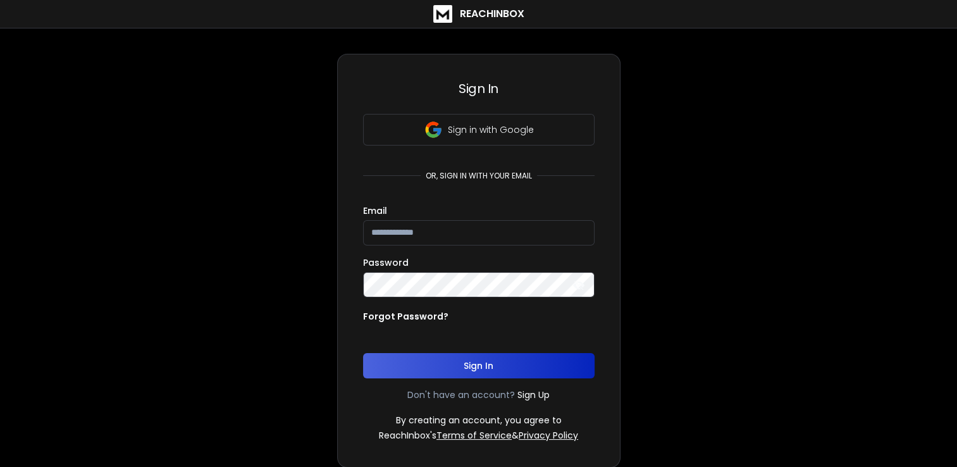
click at [496, 227] on input "email" at bounding box center [478, 232] width 231 height 25
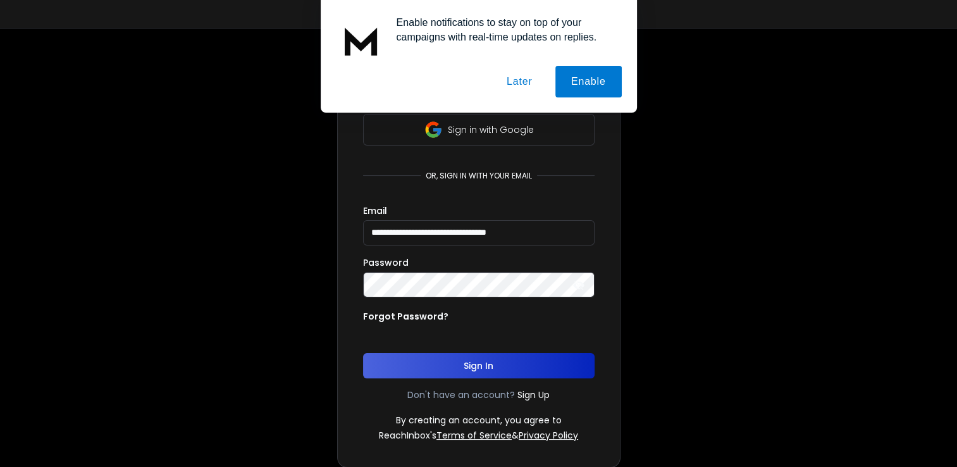
type input "**********"
click at [491, 268] on div "Password" at bounding box center [478, 277] width 231 height 39
click at [581, 282] on icon at bounding box center [578, 285] width 11 height 8
click at [501, 297] on form "**********" at bounding box center [478, 292] width 231 height 172
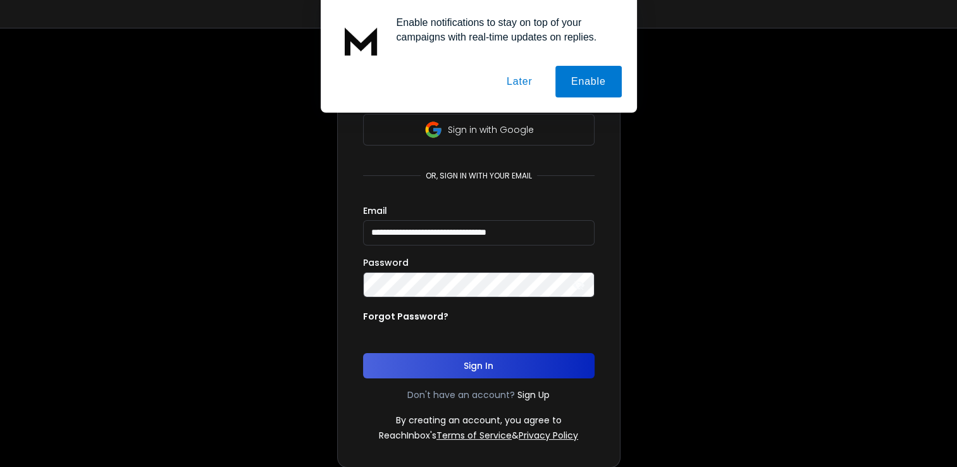
click at [506, 324] on div "Forgot Password?" at bounding box center [478, 325] width 231 height 30
click at [521, 371] on button "Sign In" at bounding box center [478, 365] width 231 height 25
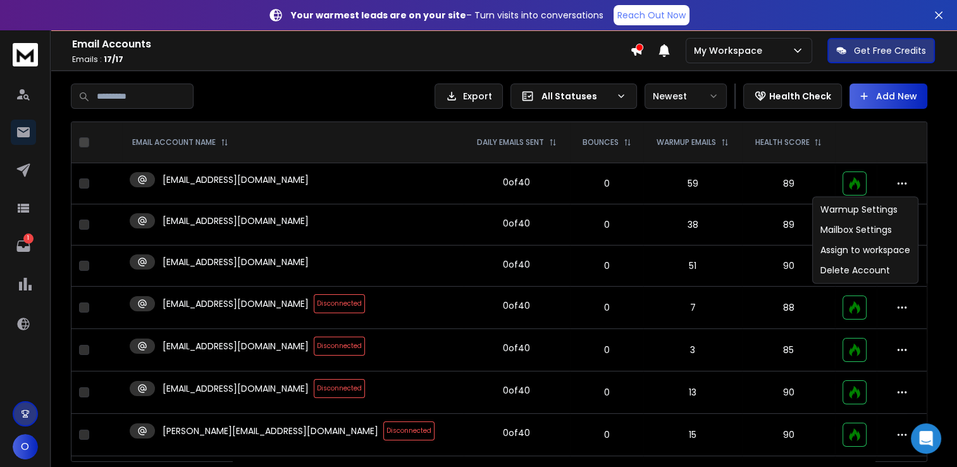
click at [908, 184] on button at bounding box center [901, 184] width 35 height 22
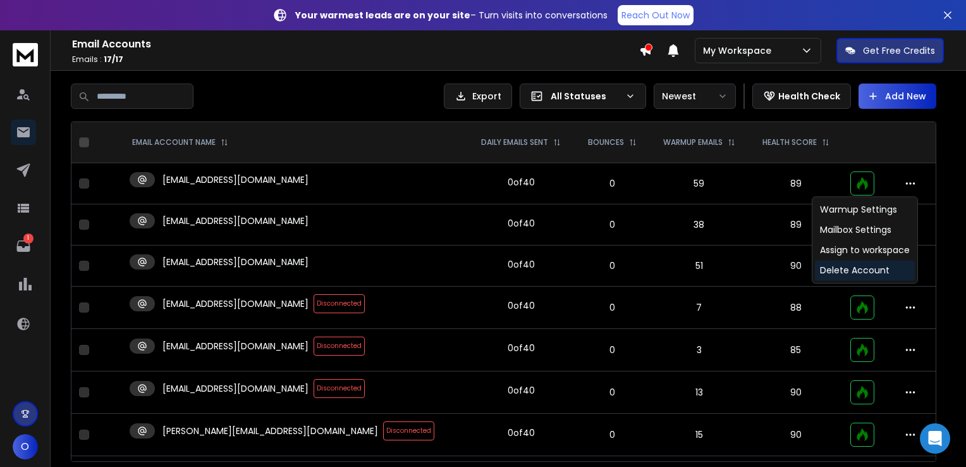
click at [863, 268] on div "Delete Account" at bounding box center [865, 270] width 100 height 20
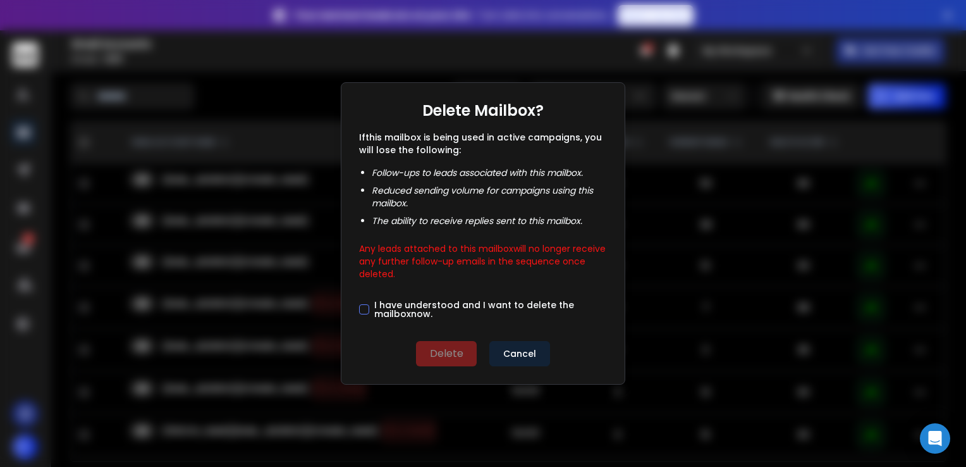
click at [369, 309] on button "I have understood and I want to delete the mailbox now." at bounding box center [364, 309] width 10 height 10
click at [529, 361] on button "Cancel" at bounding box center [520, 353] width 61 height 25
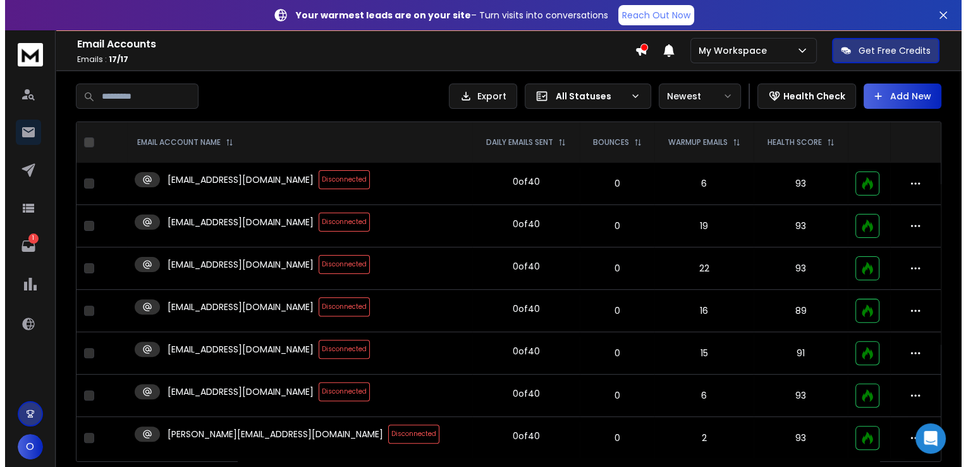
scroll to position [422, 0]
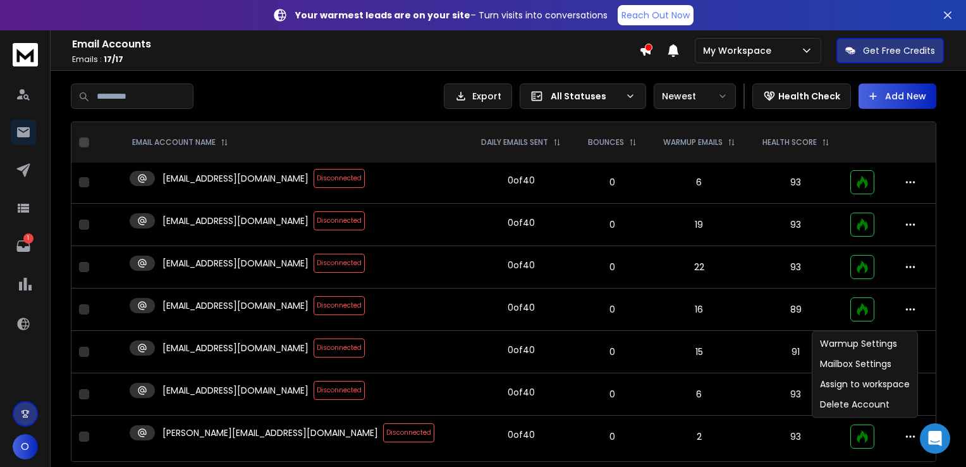
click at [905, 431] on icon at bounding box center [910, 436] width 11 height 11
click at [864, 409] on div "Delete Account" at bounding box center [865, 404] width 100 height 20
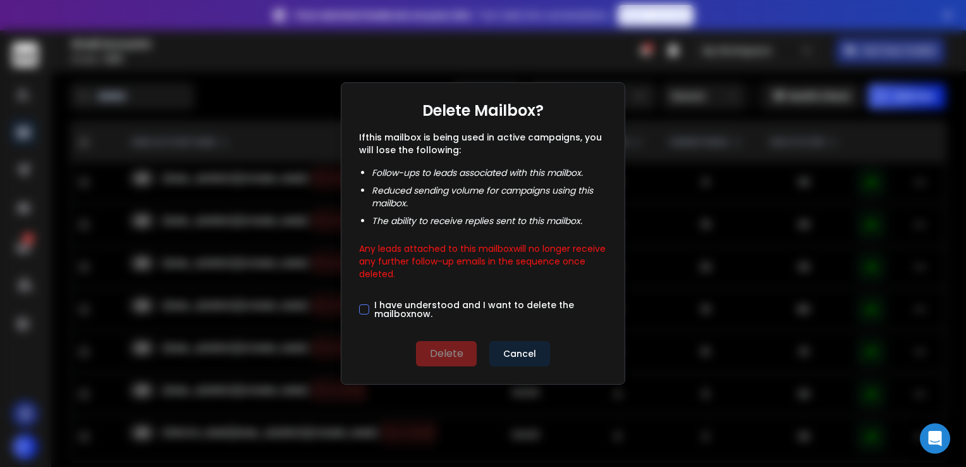
click at [396, 312] on label "I have understood and I want to delete the mailbox now." at bounding box center [490, 309] width 233 height 18
click at [369, 312] on button "I have understood and I want to delete the mailbox now." at bounding box center [364, 309] width 10 height 10
click at [445, 347] on button "Delete" at bounding box center [446, 353] width 61 height 25
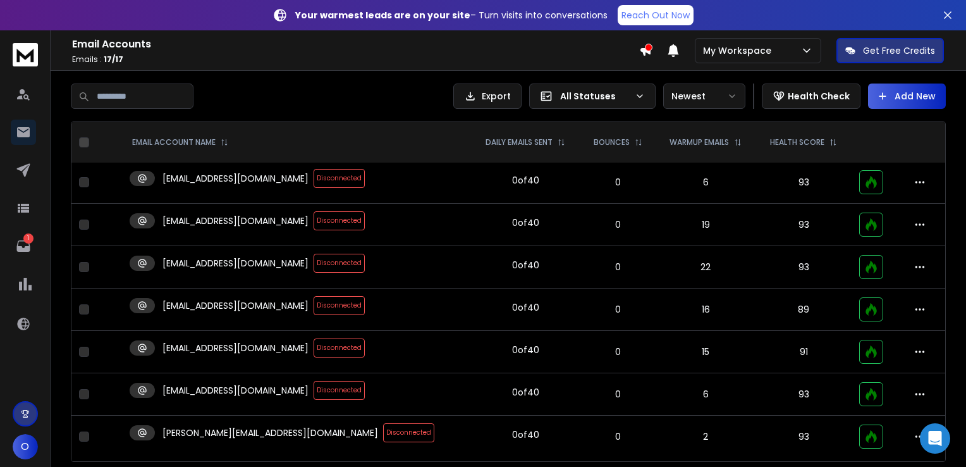
click at [915, 393] on icon at bounding box center [920, 393] width 11 height 11
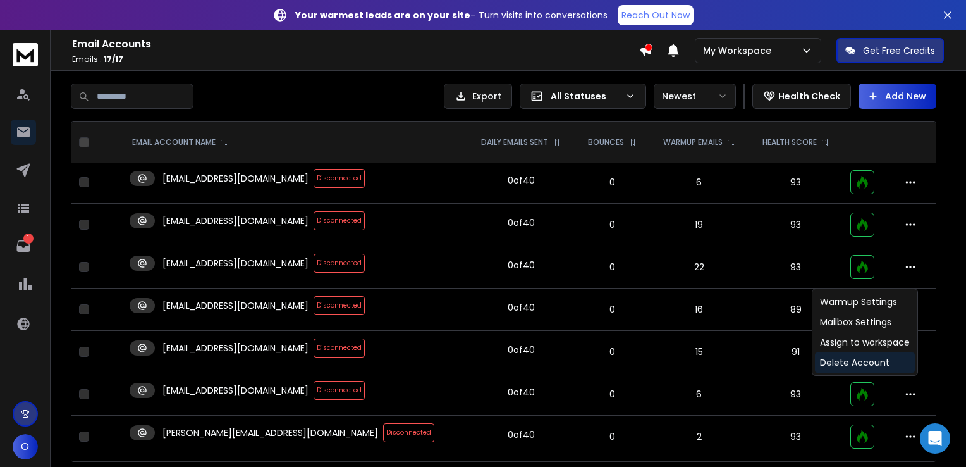
click at [843, 366] on div "Delete Account" at bounding box center [865, 362] width 100 height 20
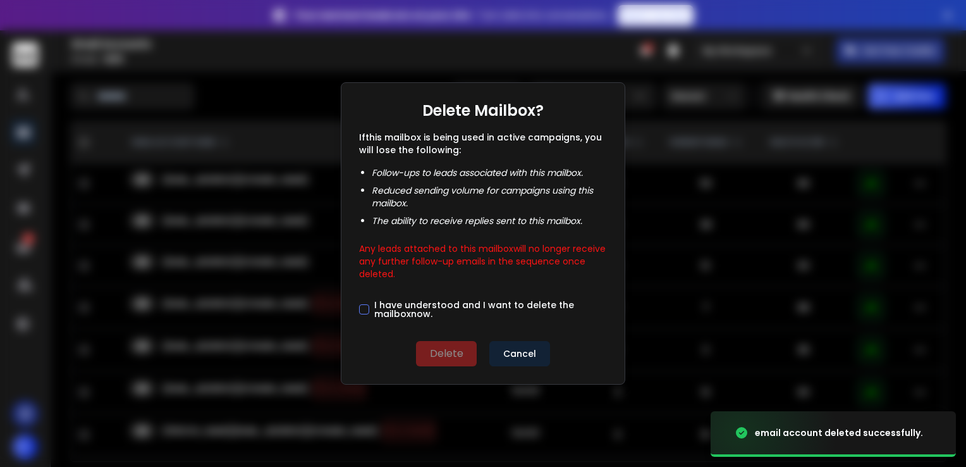
click at [360, 304] on button "I have understood and I want to delete the mailbox now." at bounding box center [364, 309] width 10 height 10
click at [428, 351] on button "Delete" at bounding box center [446, 353] width 61 height 25
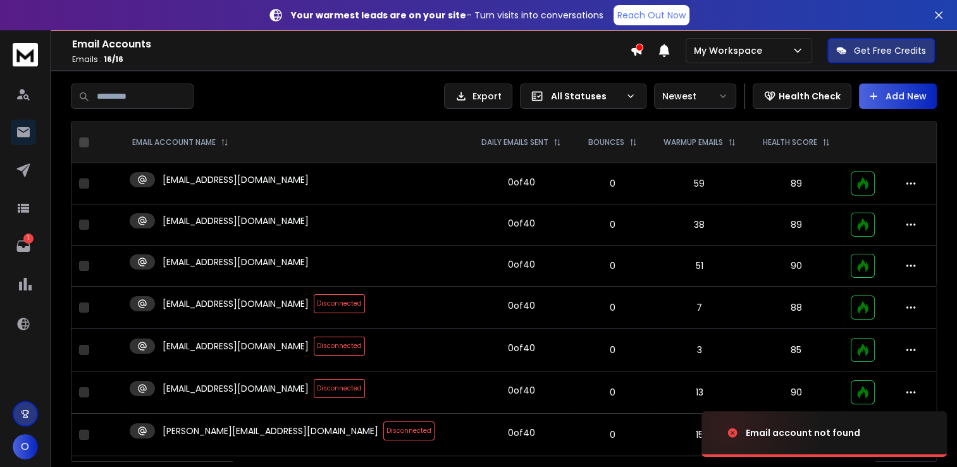
click at [905, 353] on icon at bounding box center [910, 349] width 11 height 11
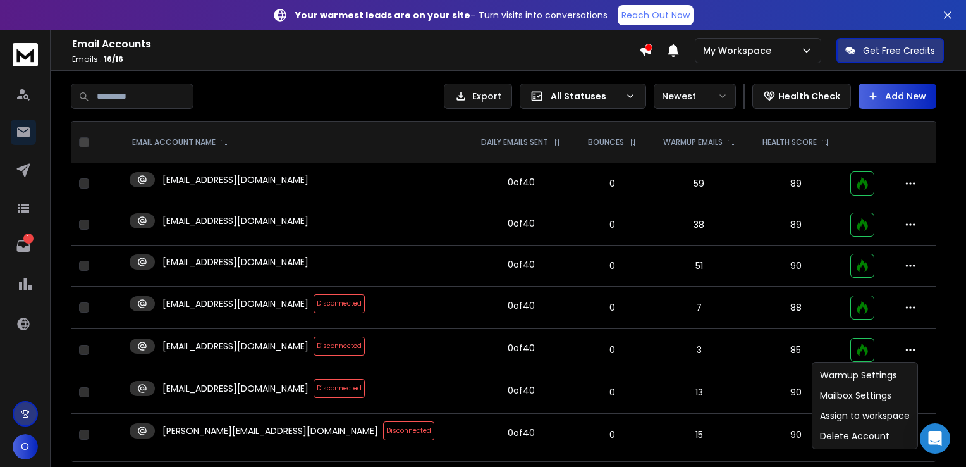
click at [769, 399] on td "90" at bounding box center [796, 392] width 94 height 42
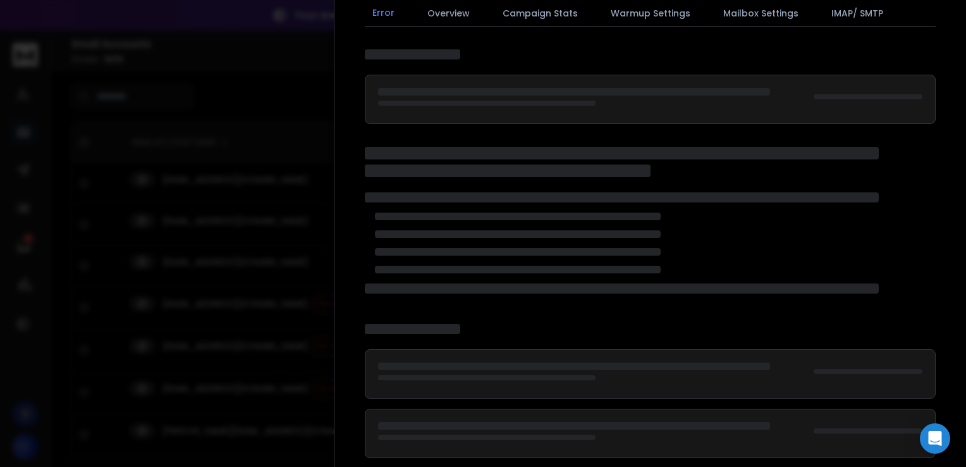
scroll to position [63, 0]
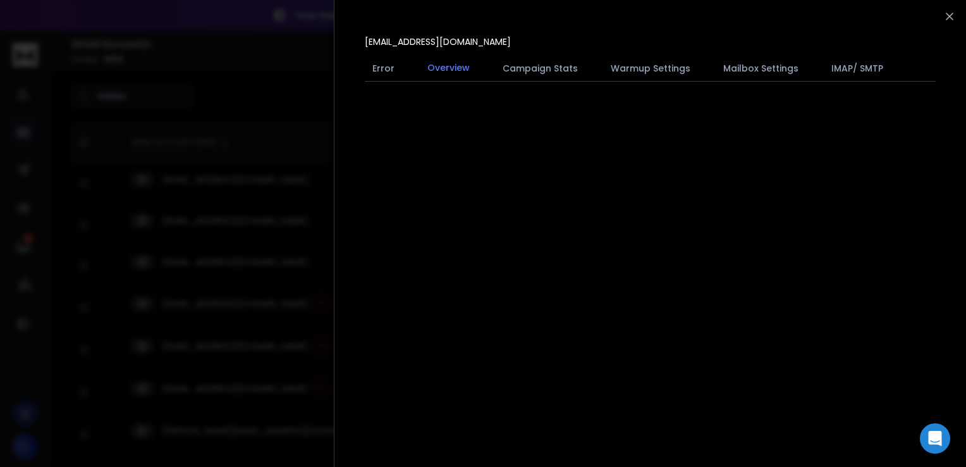
click at [243, 199] on div at bounding box center [483, 233] width 966 height 467
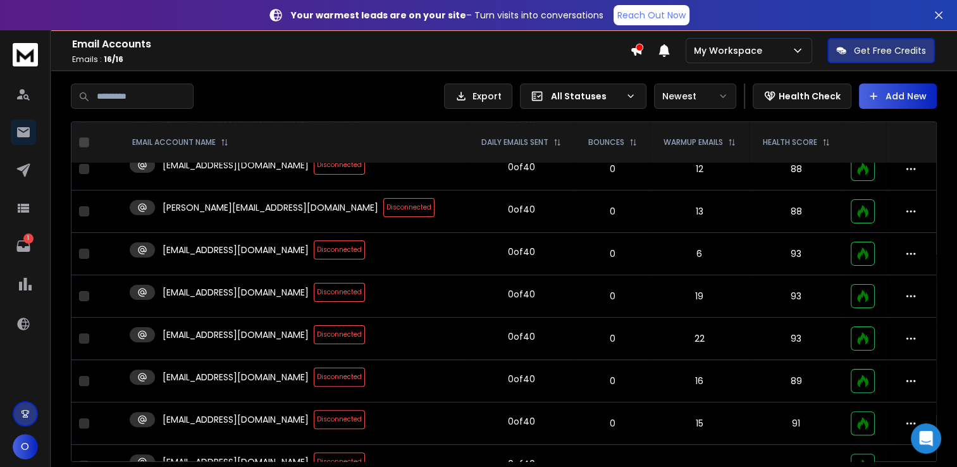
scroll to position [379, 0]
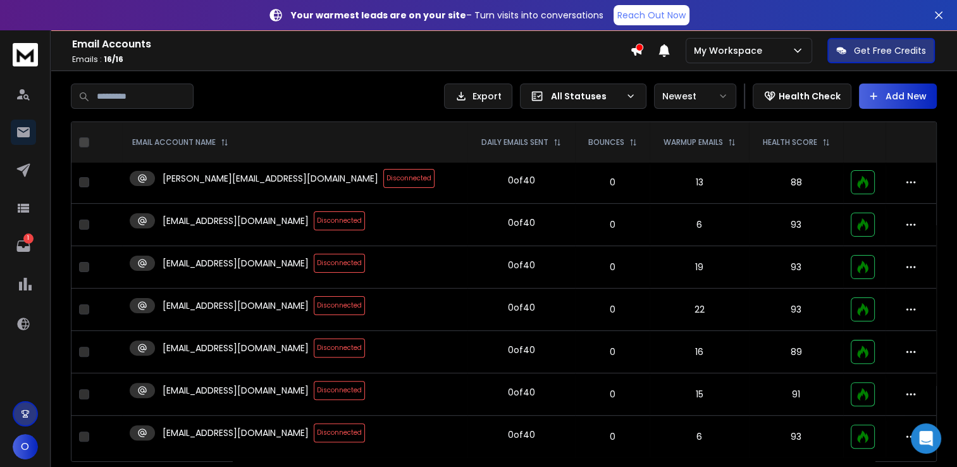
click at [906, 393] on icon at bounding box center [910, 394] width 9 height 2
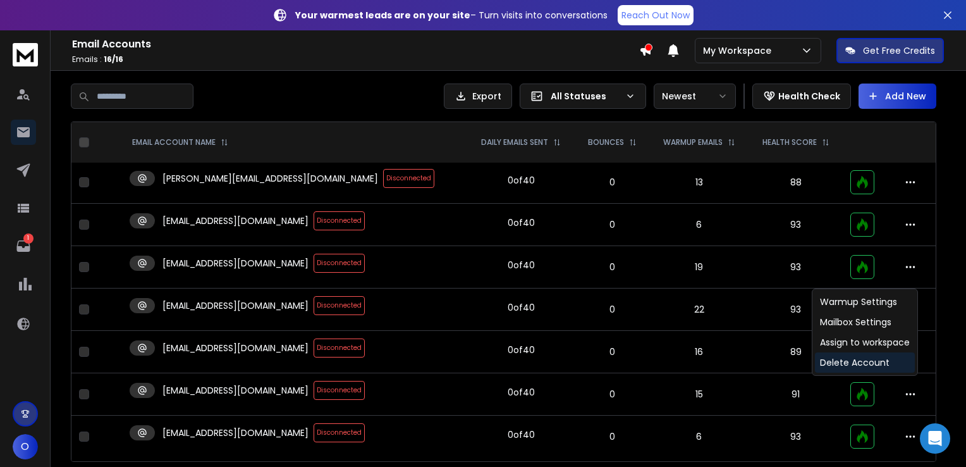
click at [873, 363] on div "Delete Account" at bounding box center [865, 362] width 100 height 20
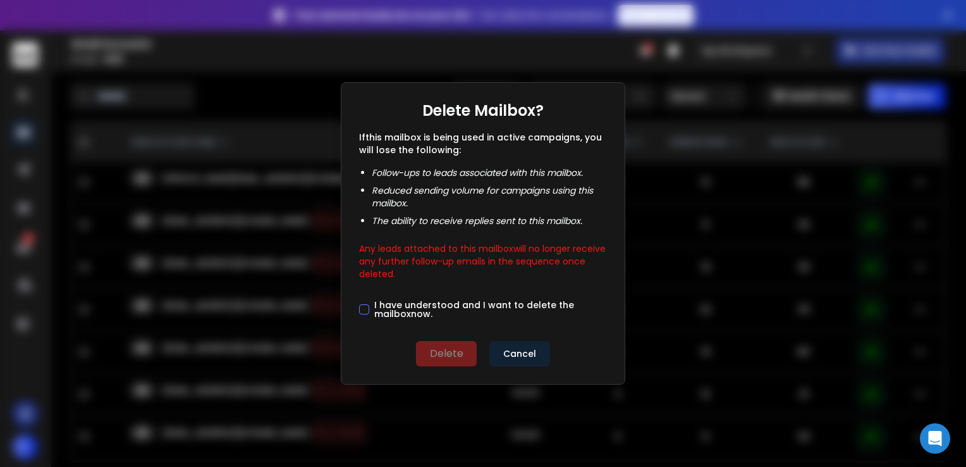
click at [365, 308] on button "I have understood and I want to delete the mailbox now." at bounding box center [364, 309] width 10 height 10
click at [465, 348] on button "Delete" at bounding box center [446, 353] width 61 height 25
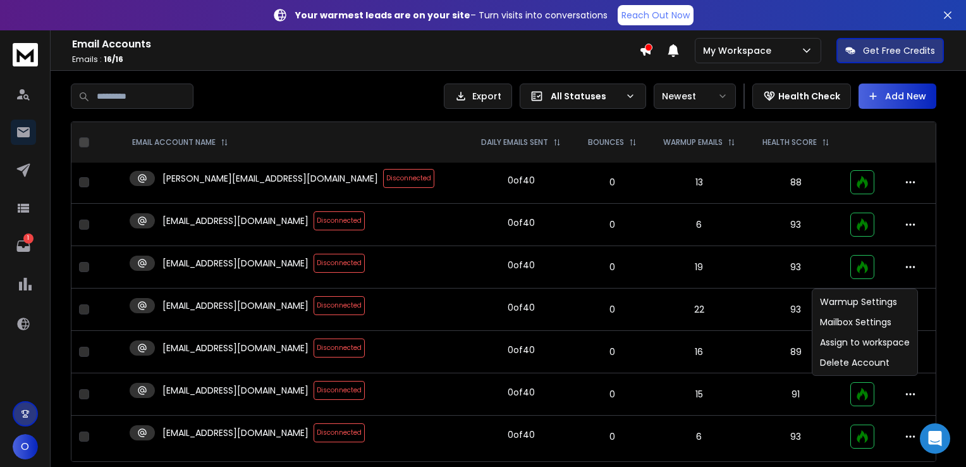
click at [905, 391] on icon at bounding box center [910, 393] width 11 height 11
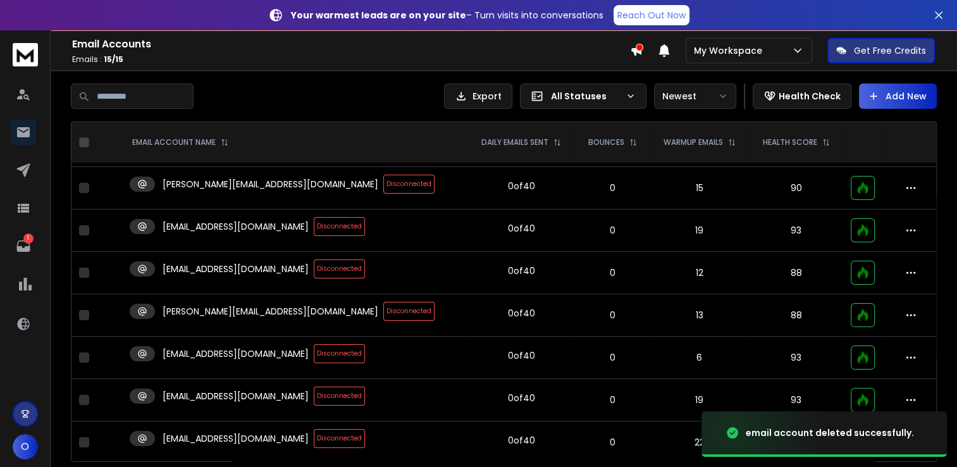
scroll to position [338, 0]
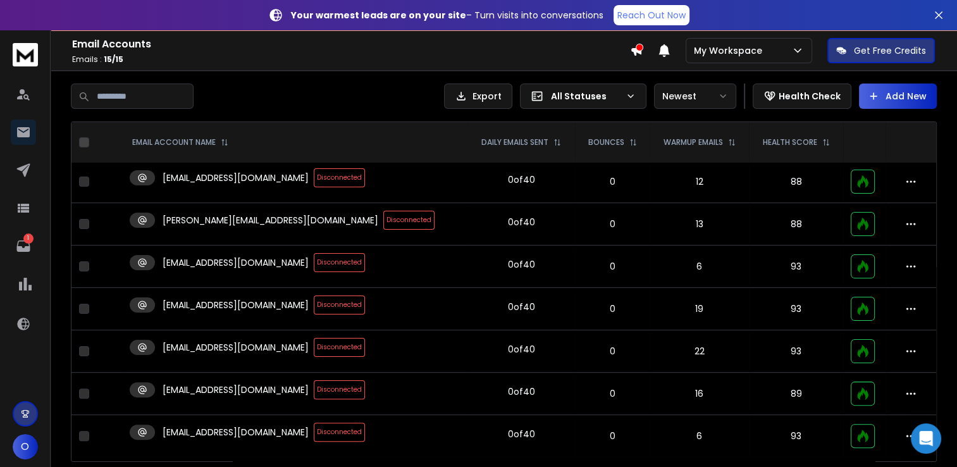
click at [906, 433] on button at bounding box center [910, 436] width 35 height 22
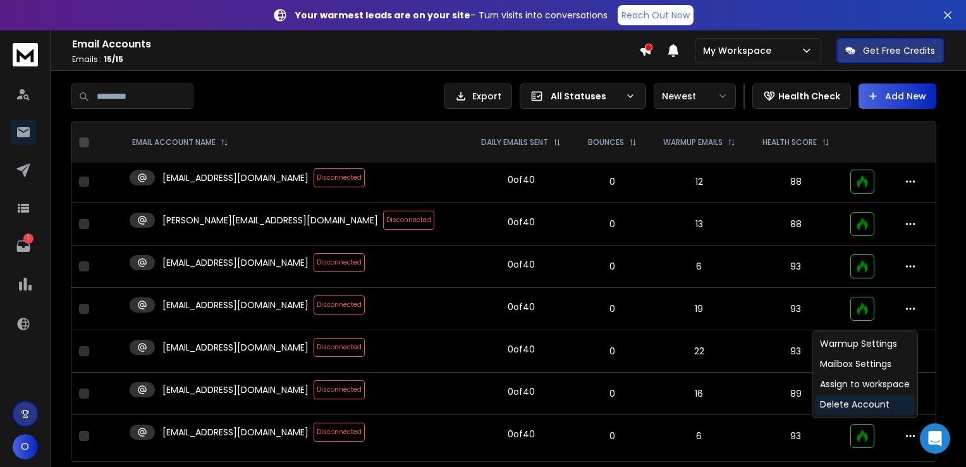
click at [853, 403] on div "Delete Account" at bounding box center [865, 404] width 100 height 20
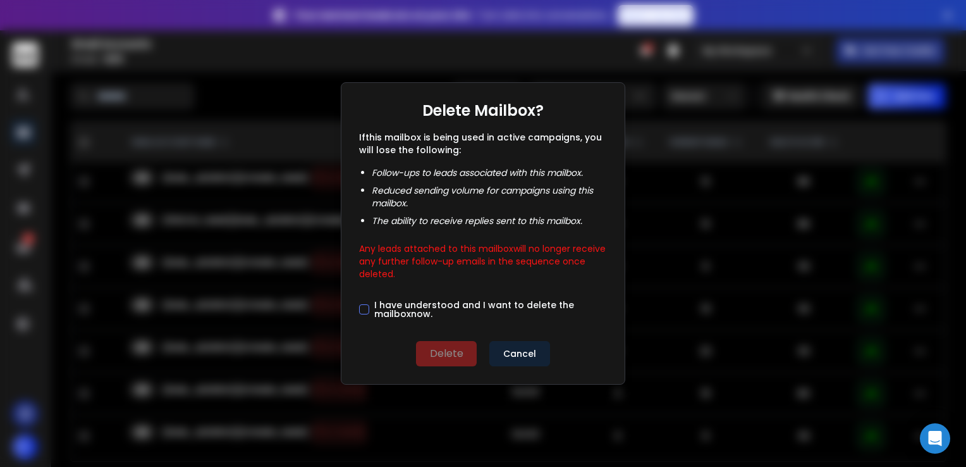
click at [414, 311] on label "I have understood and I want to delete the mailbox now." at bounding box center [490, 309] width 233 height 18
click at [369, 311] on button "I have understood and I want to delete the mailbox now." at bounding box center [364, 309] width 10 height 10
click at [438, 350] on button "Delete" at bounding box center [446, 353] width 61 height 25
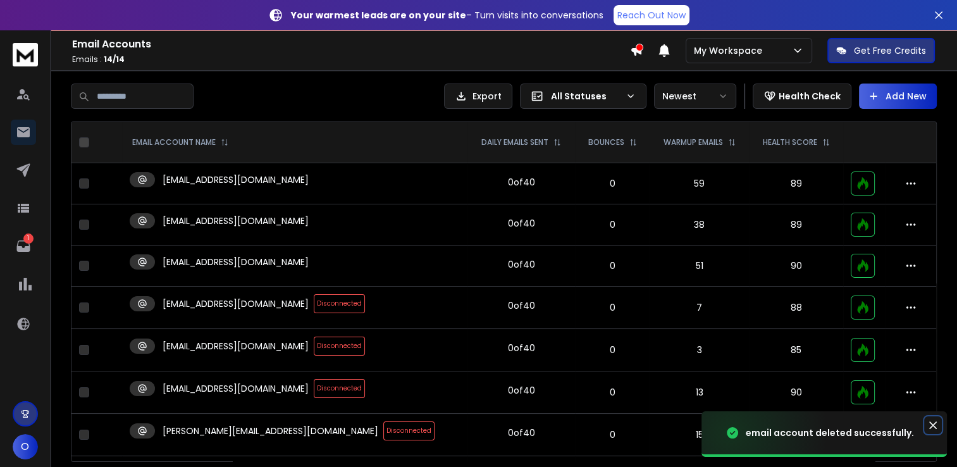
click at [939, 424] on button "Notifications (F8)" at bounding box center [933, 425] width 18 height 18
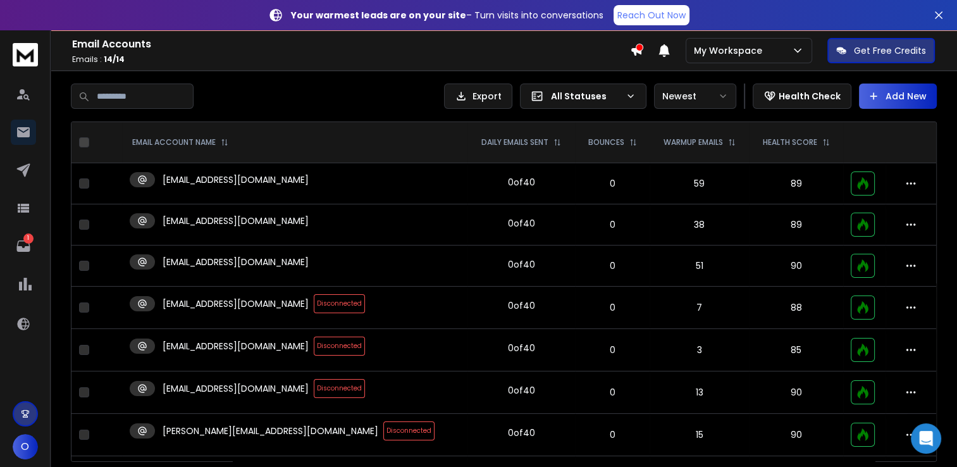
scroll to position [296, 0]
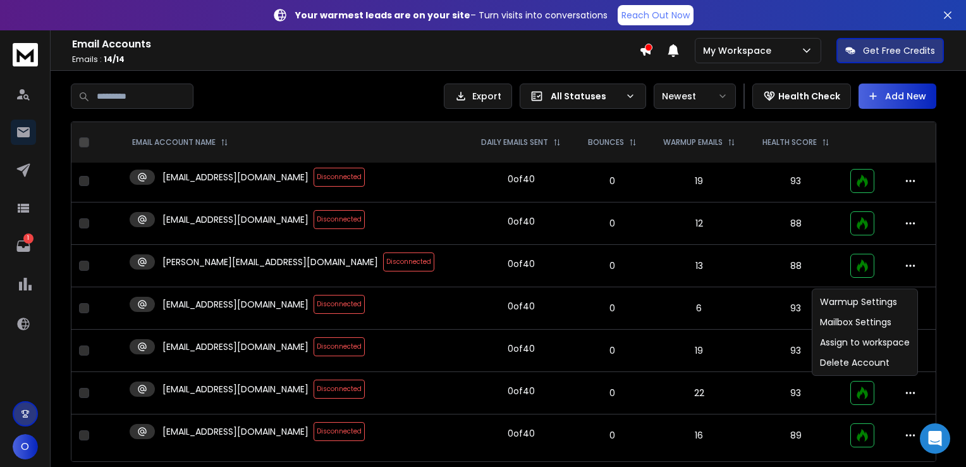
click at [904, 395] on button at bounding box center [910, 393] width 35 height 22
click at [868, 367] on div "Delete Account" at bounding box center [865, 362] width 100 height 20
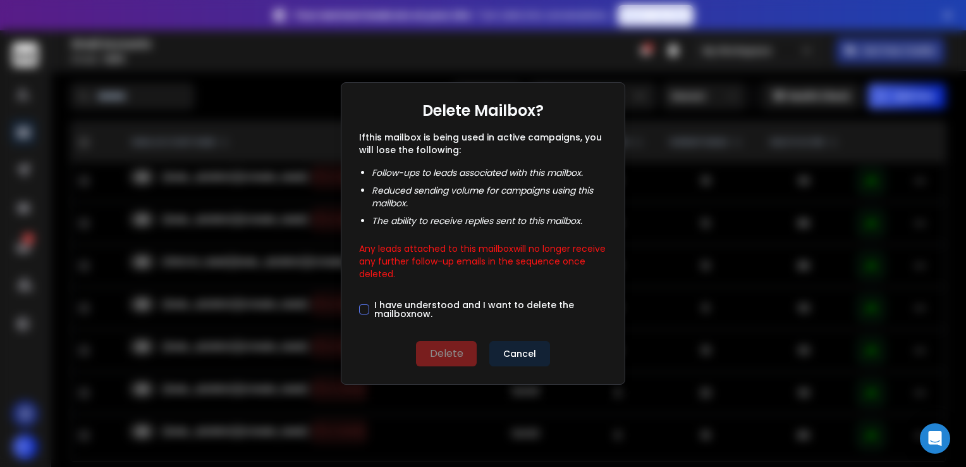
click at [414, 308] on label "I have understood and I want to delete the mailbox now." at bounding box center [490, 309] width 233 height 18
click at [369, 308] on button "I have understood and I want to delete the mailbox now." at bounding box center [364, 309] width 10 height 10
click at [452, 353] on button "Delete" at bounding box center [446, 353] width 61 height 25
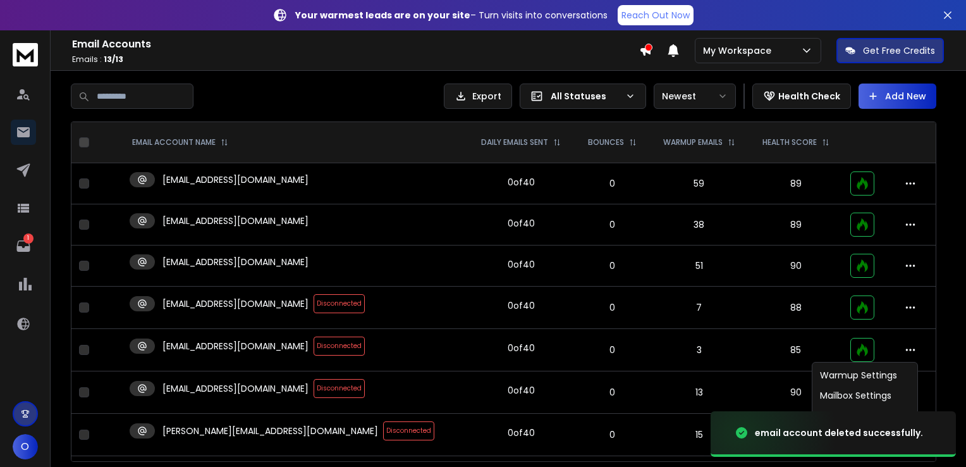
click at [955, 277] on div "Export All Statuses Newest Health Check Add New EMAIL ACCOUNT NAME DAILY EMAILS…" at bounding box center [504, 273] width 906 height 404
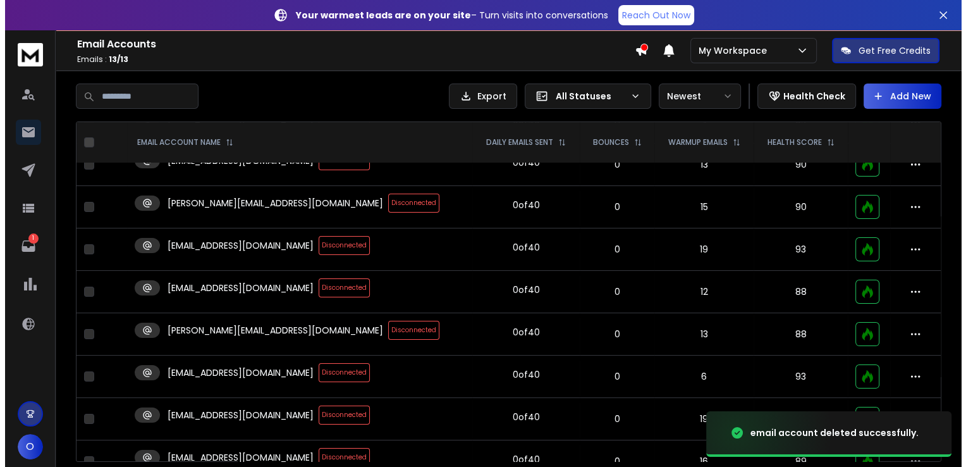
scroll to position [254, 0]
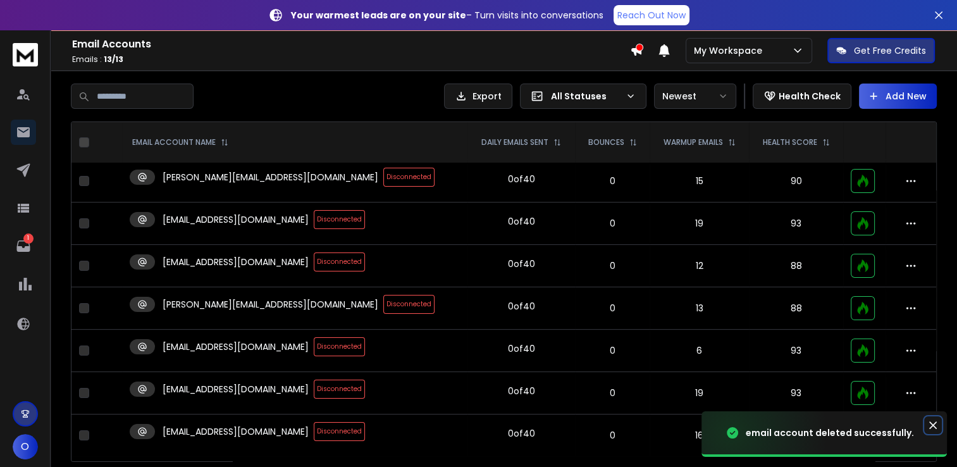
click at [937, 428] on icon "Notifications (F8)" at bounding box center [933, 425] width 13 height 13
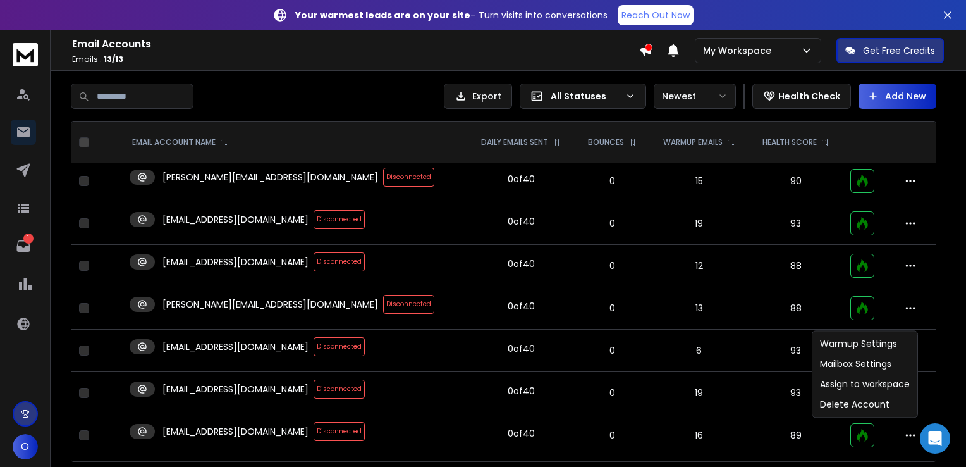
click at [905, 435] on icon at bounding box center [910, 434] width 11 height 11
click at [854, 409] on div "Delete Account" at bounding box center [865, 404] width 100 height 20
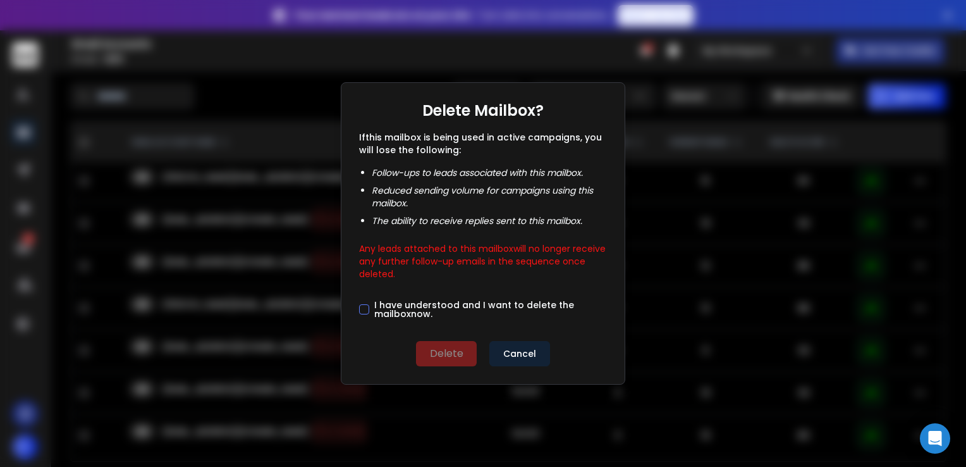
click at [370, 310] on div "I have understood and I want to delete the mailbox now." at bounding box center [483, 304] width 248 height 28
click at [368, 314] on button "I have understood and I want to delete the mailbox now." at bounding box center [364, 309] width 10 height 10
click at [465, 359] on button "Delete" at bounding box center [446, 353] width 61 height 25
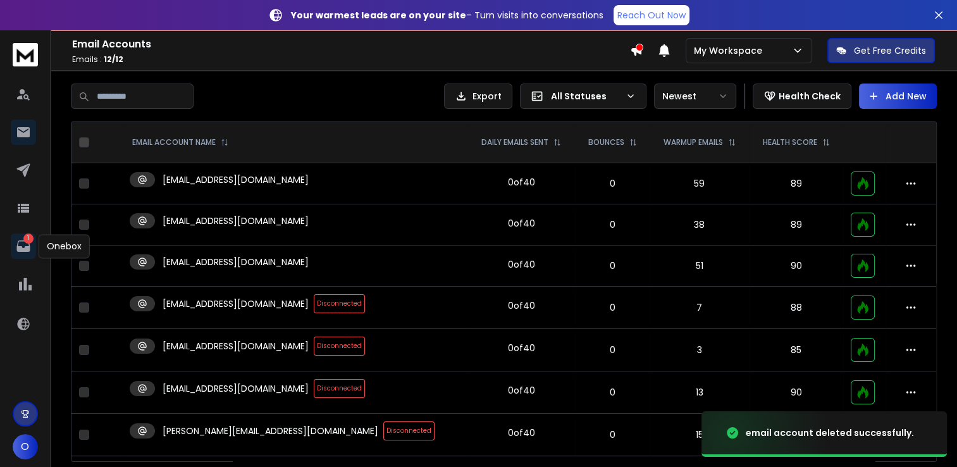
click at [29, 247] on icon at bounding box center [22, 245] width 13 height 11
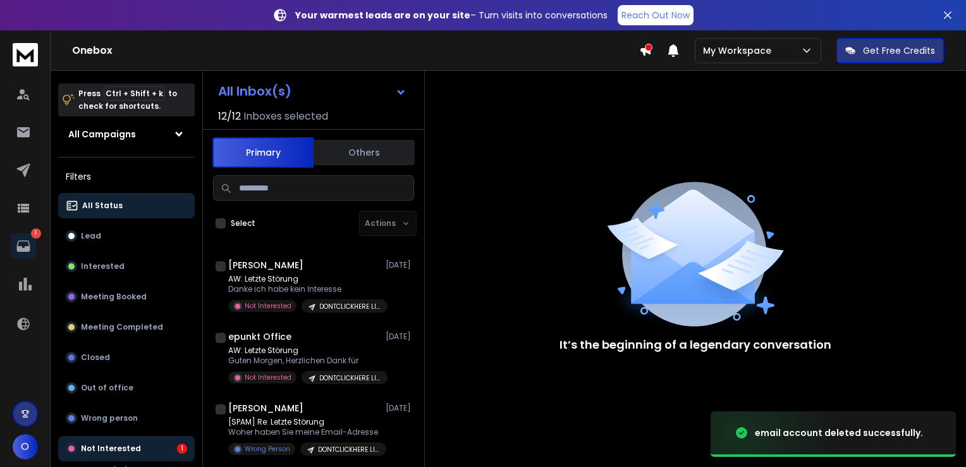
click at [152, 443] on button "Not Interested 1" at bounding box center [126, 448] width 137 height 25
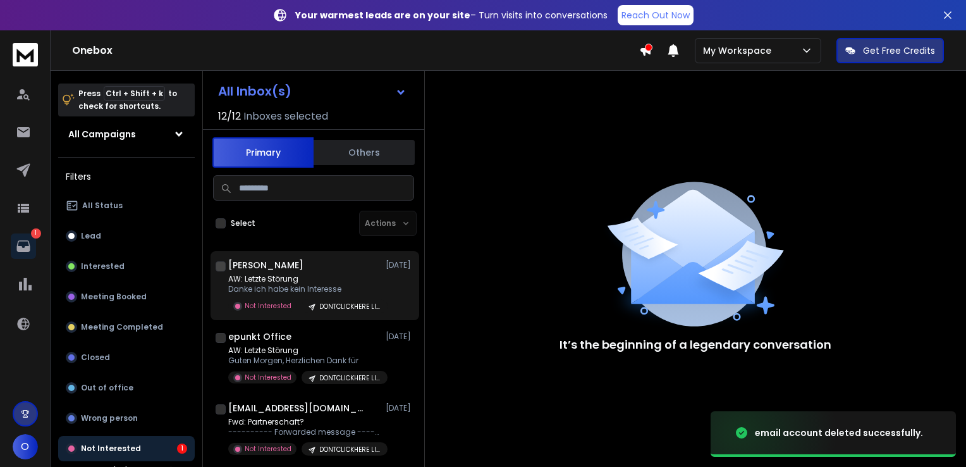
click at [333, 280] on p "AW: Letzte Störung" at bounding box center [304, 279] width 152 height 10
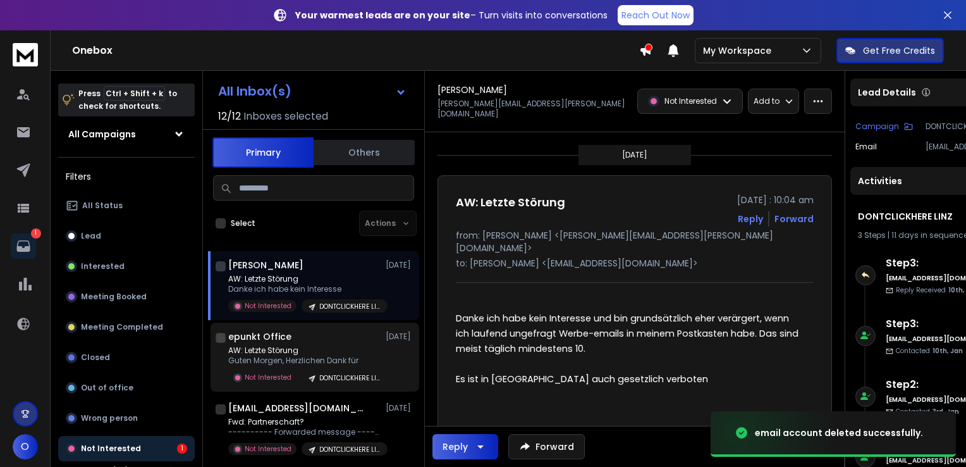
click at [332, 344] on div "epunkt Office [DATE] AW: Letzte Störung Guten Morgen, Herzlichen Dank für Not I…" at bounding box center [321, 357] width 186 height 54
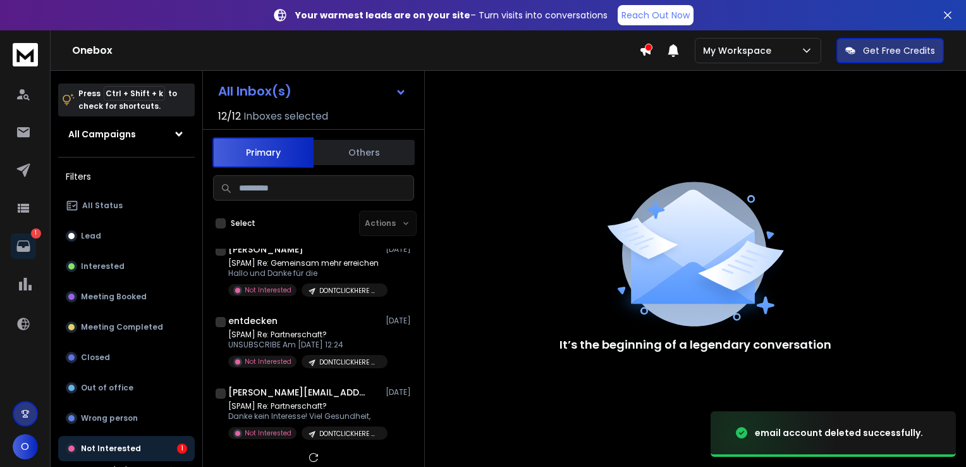
scroll to position [732, 0]
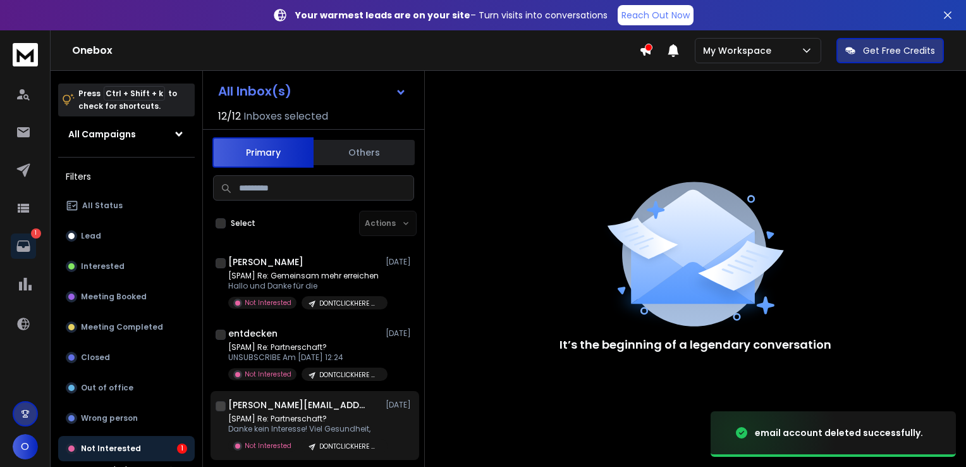
click at [325, 416] on p "[SPAM] Re: Partnerschaft?" at bounding box center [304, 419] width 152 height 10
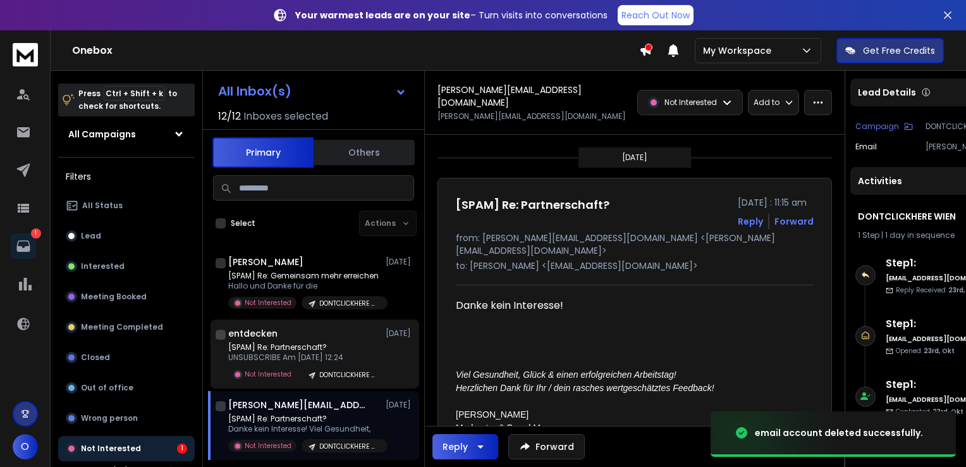
click at [330, 358] on p "UNSUBSCRIBE Am [DATE] 12:24" at bounding box center [304, 357] width 152 height 10
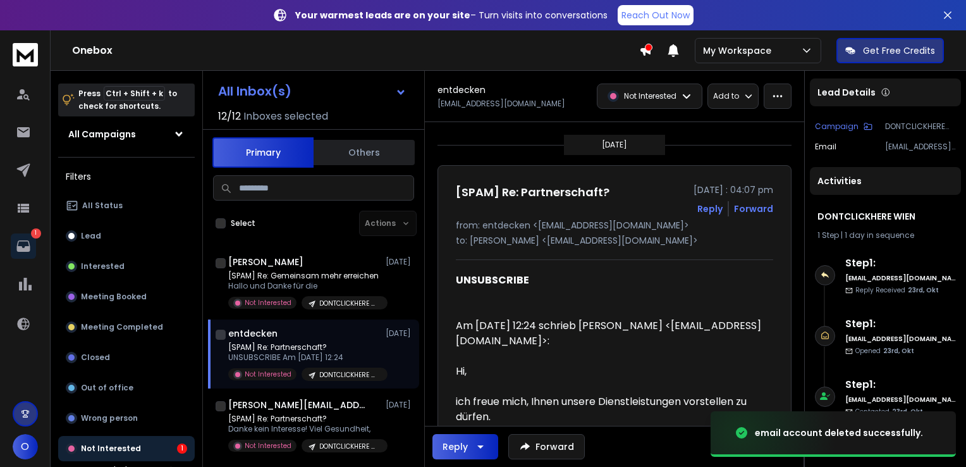
scroll to position [669, 0]
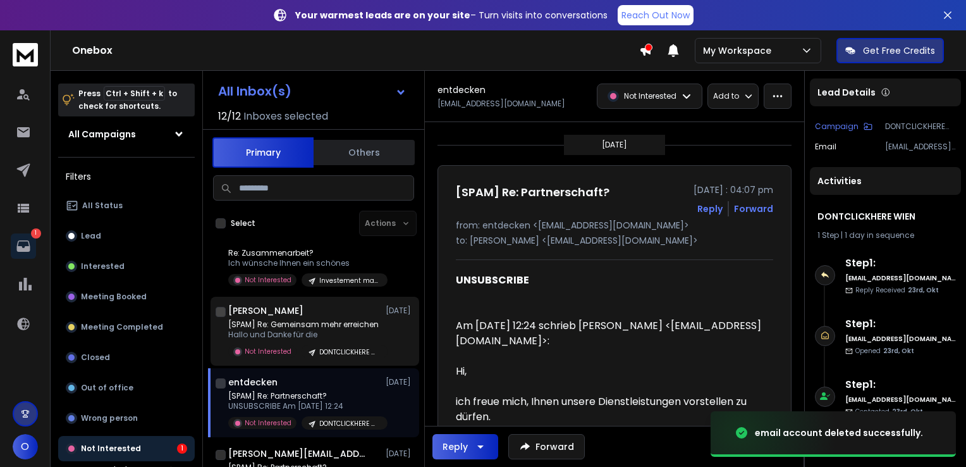
click at [326, 330] on p "[SPAM] Re: Gemeinsam mehr erreichen" at bounding box center [304, 324] width 152 height 10
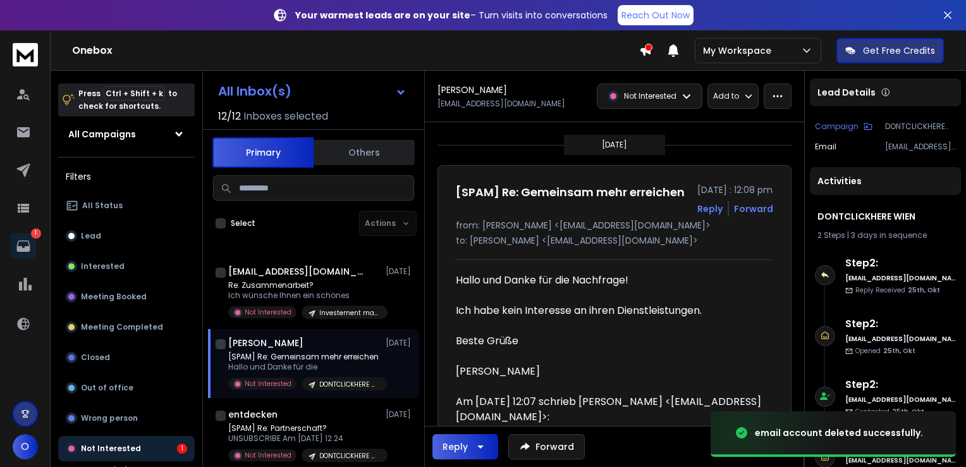
scroll to position [606, 0]
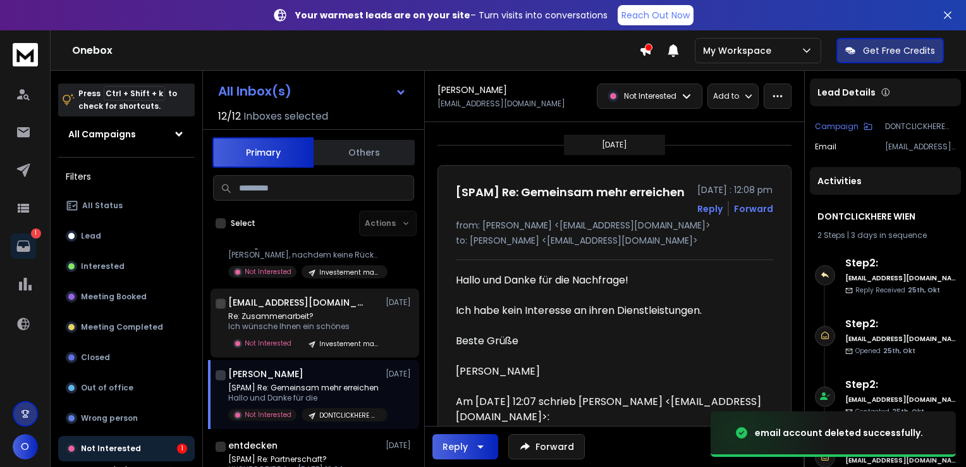
click at [329, 331] on p "Ich wünsche Ihnen ein schönes" at bounding box center [304, 326] width 152 height 10
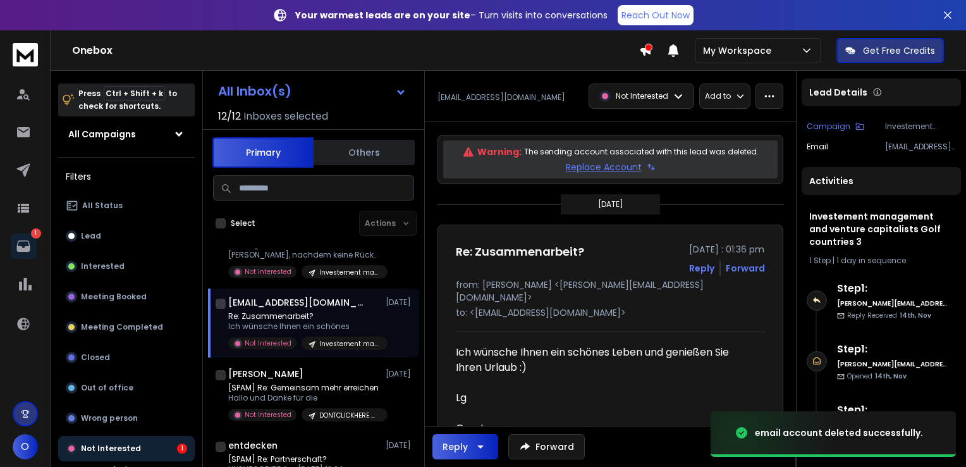
scroll to position [543, 0]
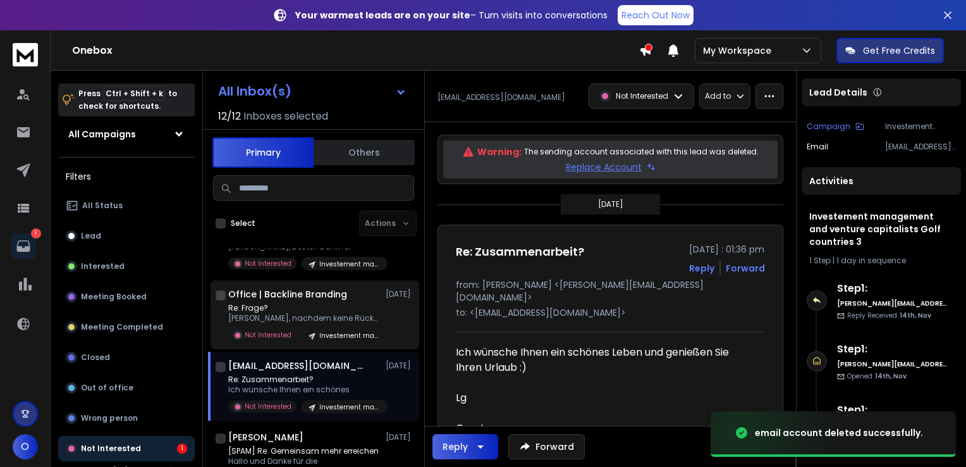
click at [332, 323] on p "[PERSON_NAME], nachdem keine Rückmeldung" at bounding box center [304, 318] width 152 height 10
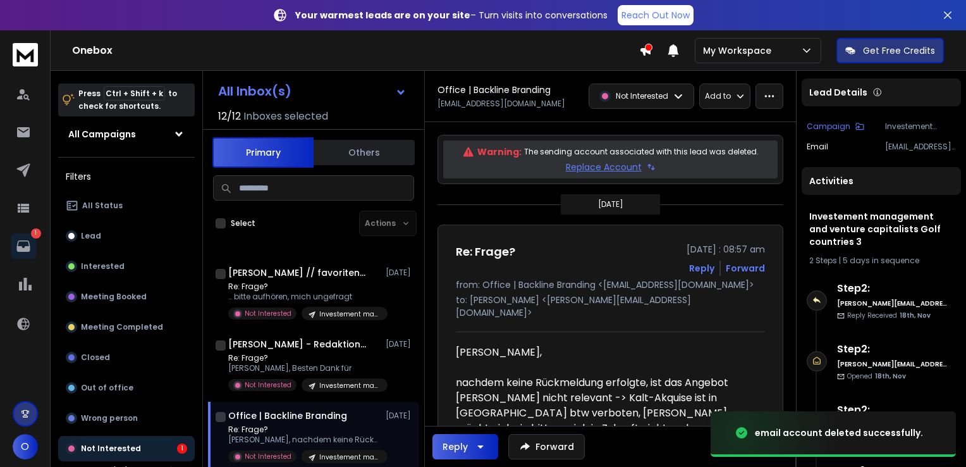
scroll to position [416, 0]
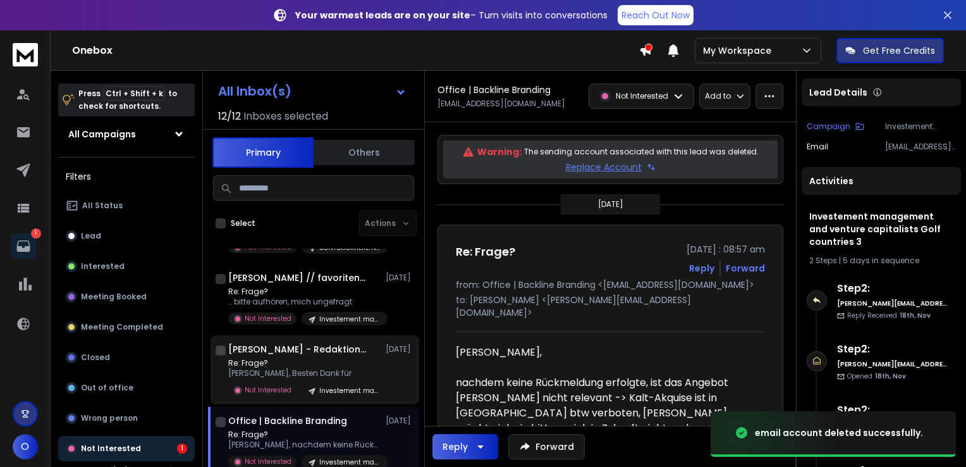
click at [321, 368] on p "Re: Frage?" at bounding box center [304, 363] width 152 height 10
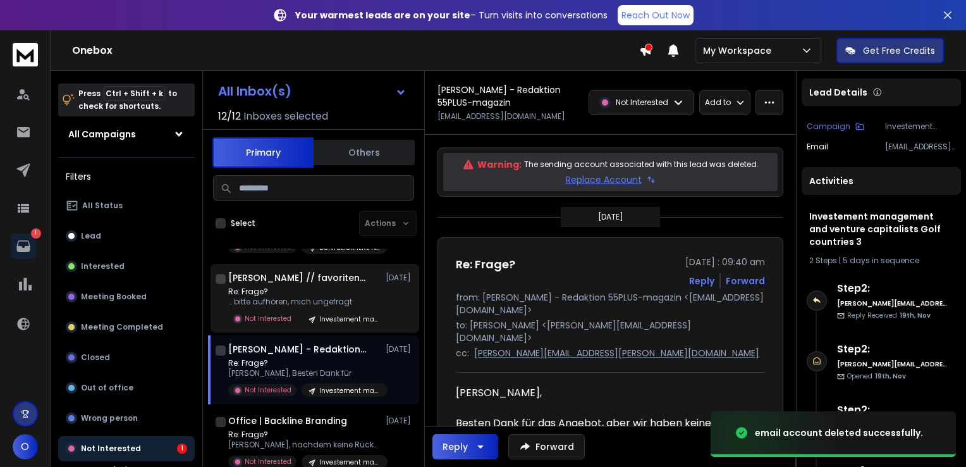
click at [321, 307] on p "… bitte aufhören, mich ungefragt" at bounding box center [304, 302] width 152 height 10
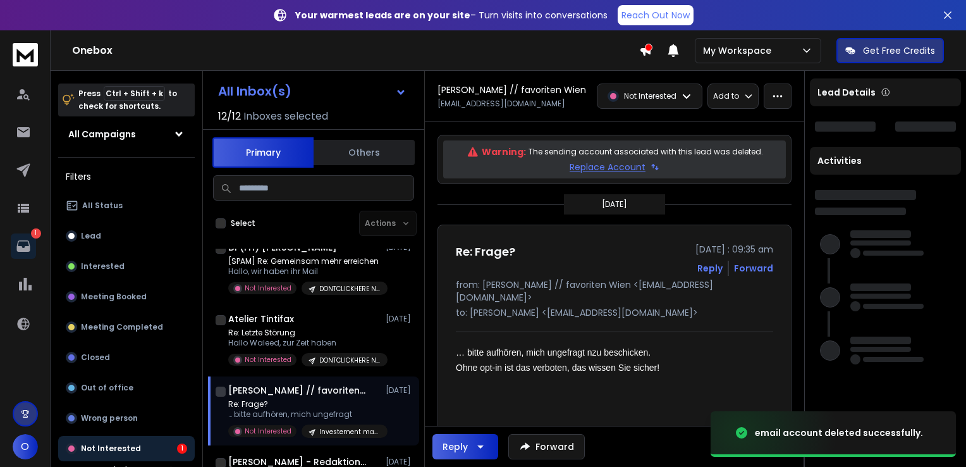
scroll to position [290, 0]
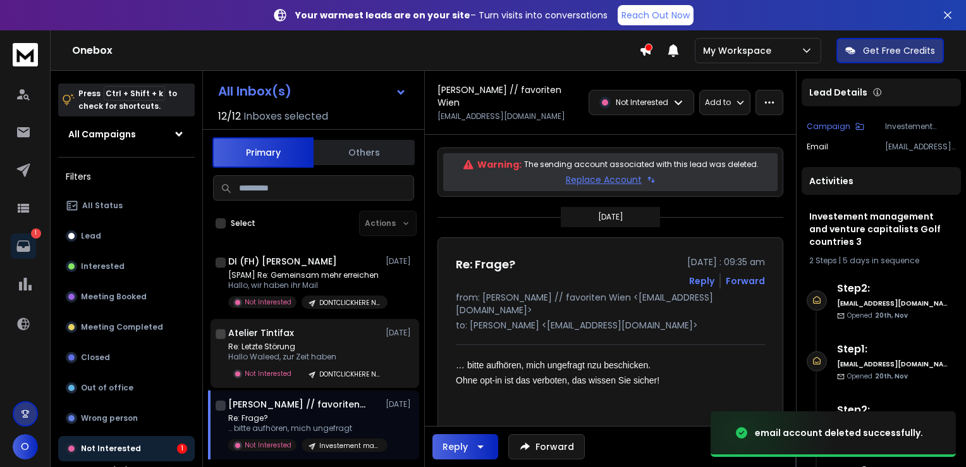
click at [314, 345] on p "Re: Letzte Störung" at bounding box center [304, 347] width 152 height 10
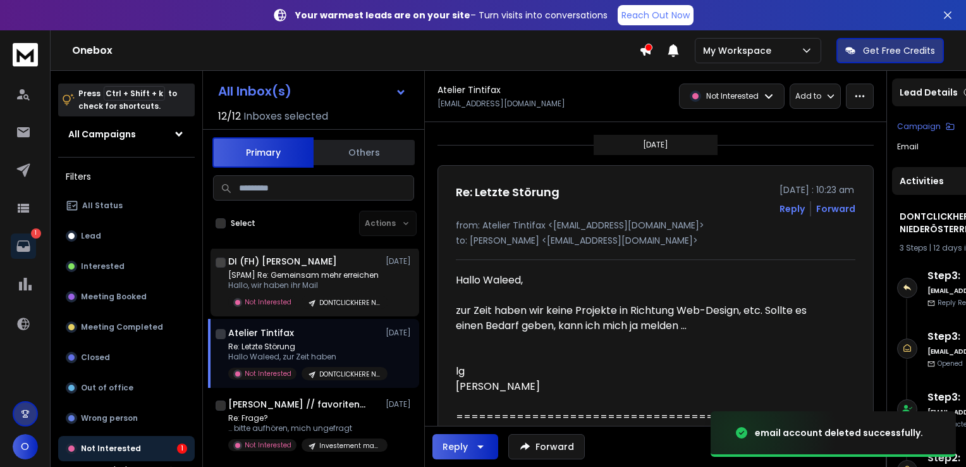
click at [339, 276] on p "[SPAM] Re: Gemeinsam mehr erreichen" at bounding box center [304, 275] width 152 height 10
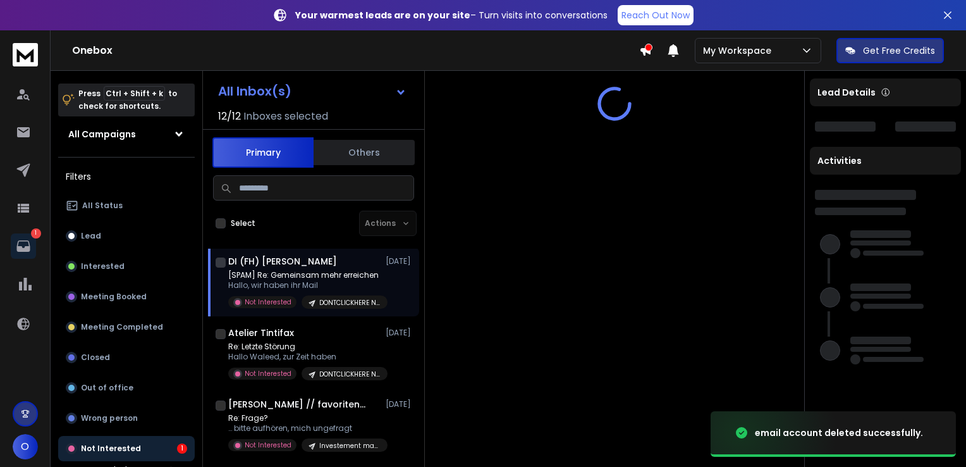
scroll to position [163, 0]
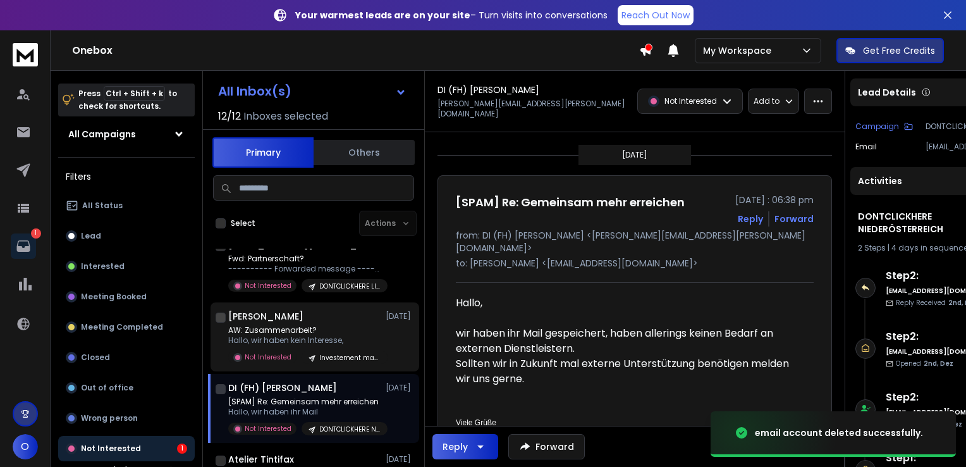
click at [319, 331] on p "AW: Zusammenarbeit?" at bounding box center [304, 330] width 152 height 10
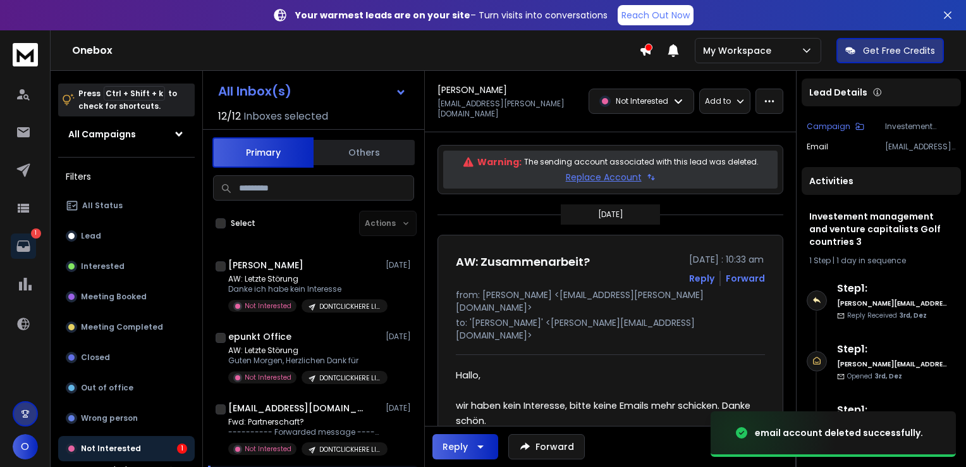
scroll to position [0, 0]
click at [18, 239] on icon at bounding box center [23, 245] width 15 height 15
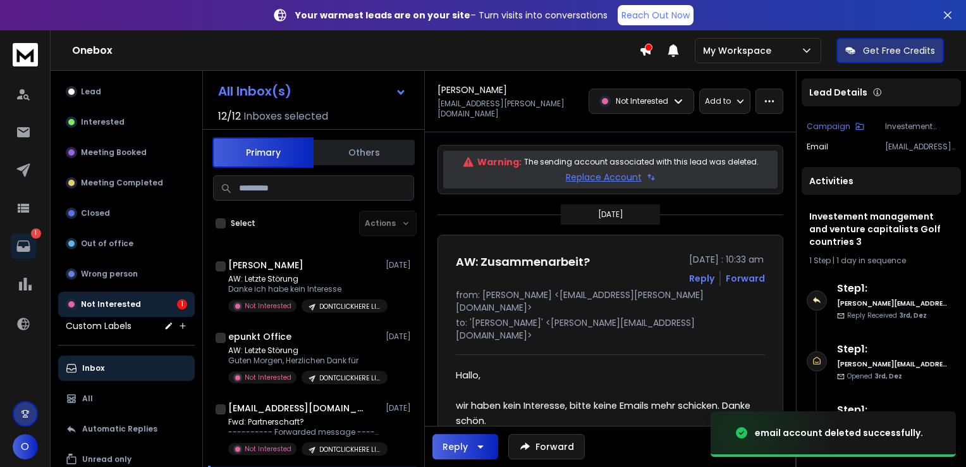
scroll to position [190, 0]
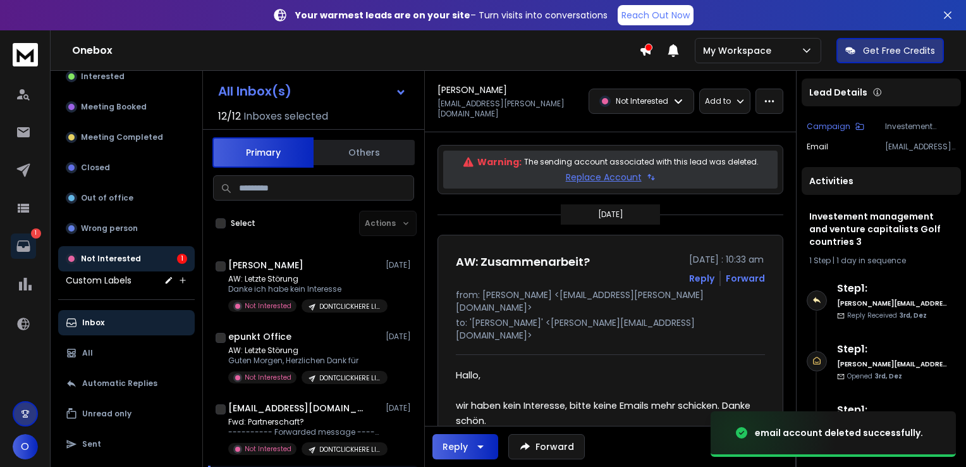
click at [149, 242] on div "All Status Lead Interested Meeting Booked Meeting Completed Closed Out of offic…" at bounding box center [126, 137] width 137 height 268
click at [144, 231] on button "Wrong person" at bounding box center [126, 228] width 137 height 25
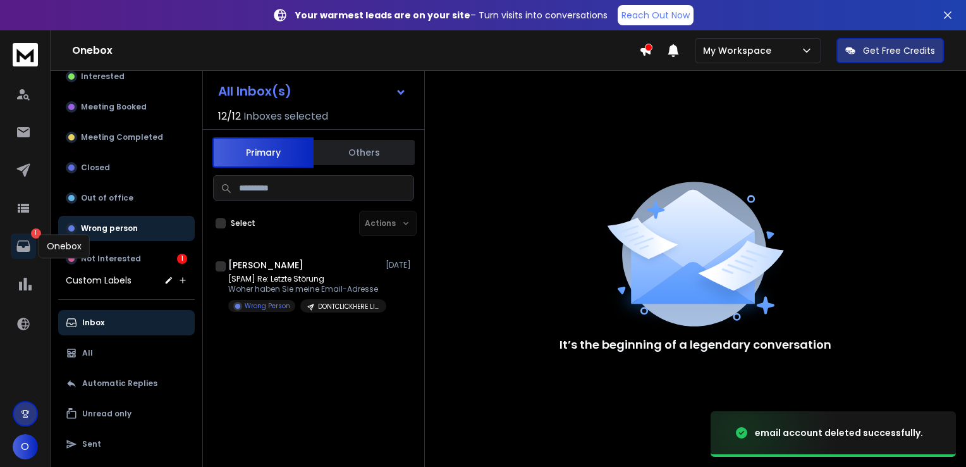
click at [15, 238] on link "1" at bounding box center [23, 245] width 25 height 25
click at [370, 151] on button "Others" at bounding box center [364, 153] width 101 height 28
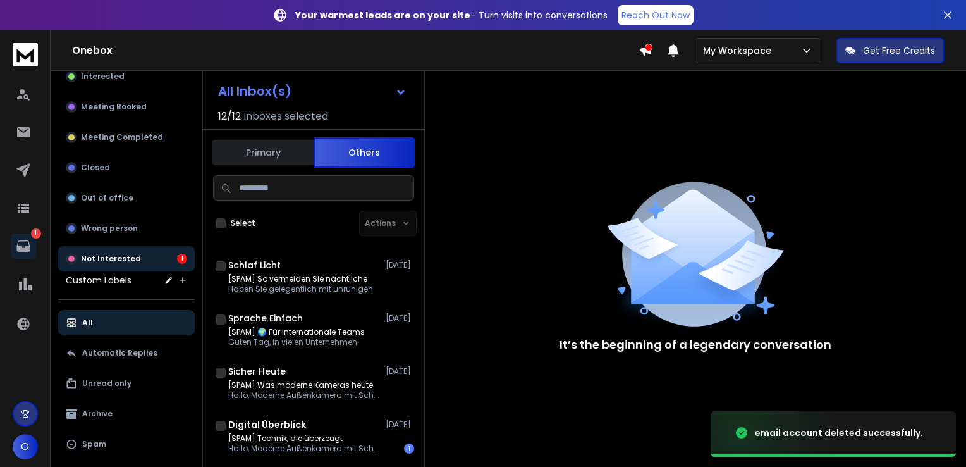
click at [154, 264] on button "Not Interested 1" at bounding box center [126, 258] width 137 height 25
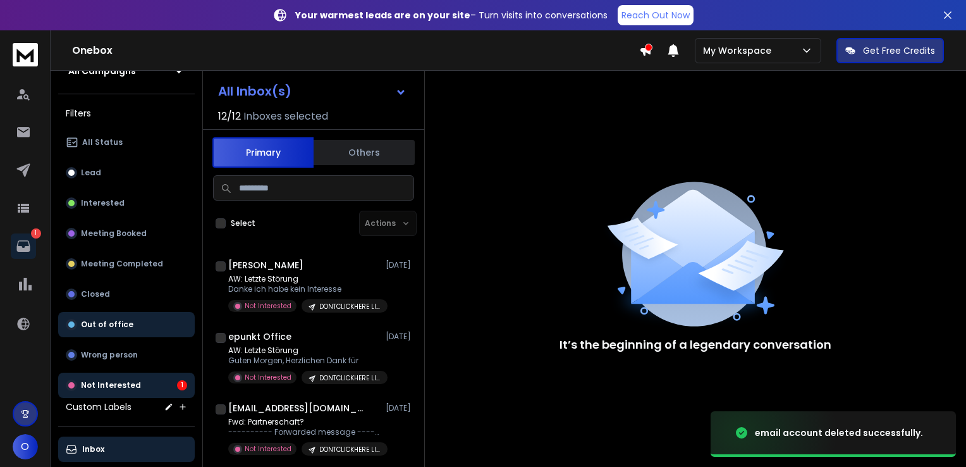
scroll to position [0, 0]
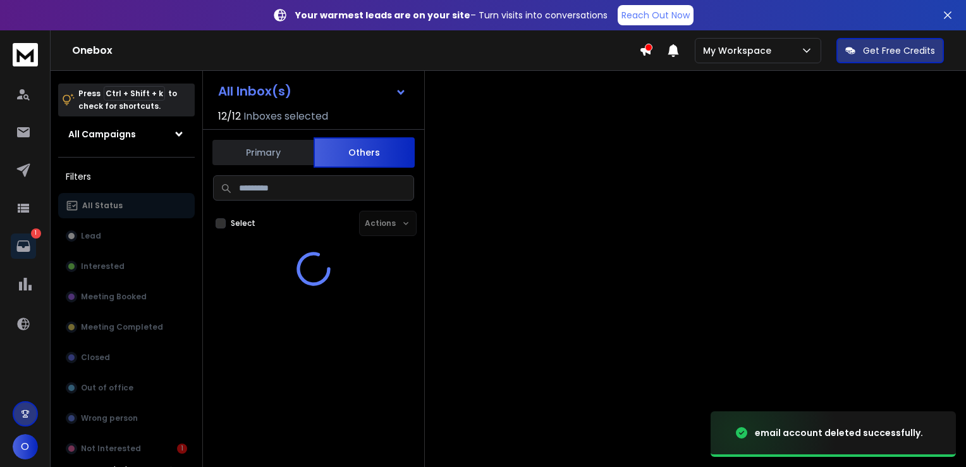
click at [354, 160] on button "Others" at bounding box center [364, 152] width 101 height 30
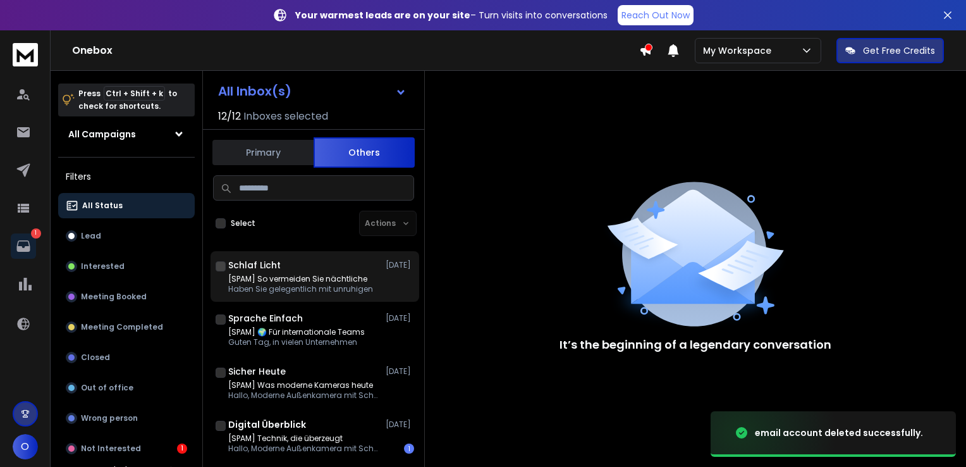
click at [345, 278] on p "[SPAM] So vermeiden Sie nächtliche" at bounding box center [300, 279] width 145 height 10
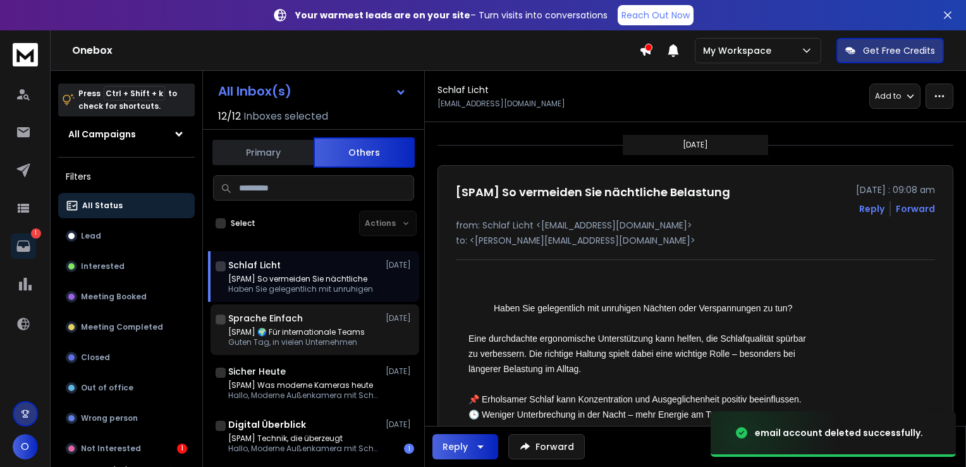
click at [336, 327] on p "[SPAM] 🌍 Für internationale Teams" at bounding box center [296, 332] width 137 height 10
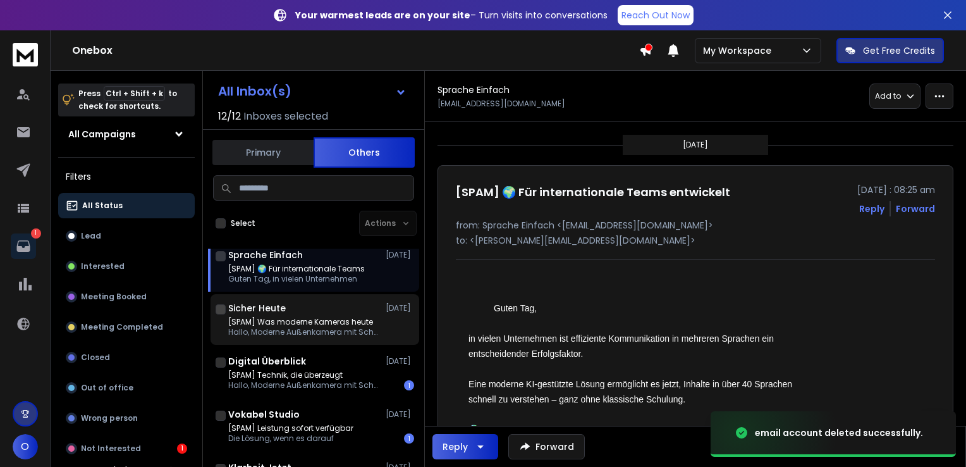
scroll to position [126, 0]
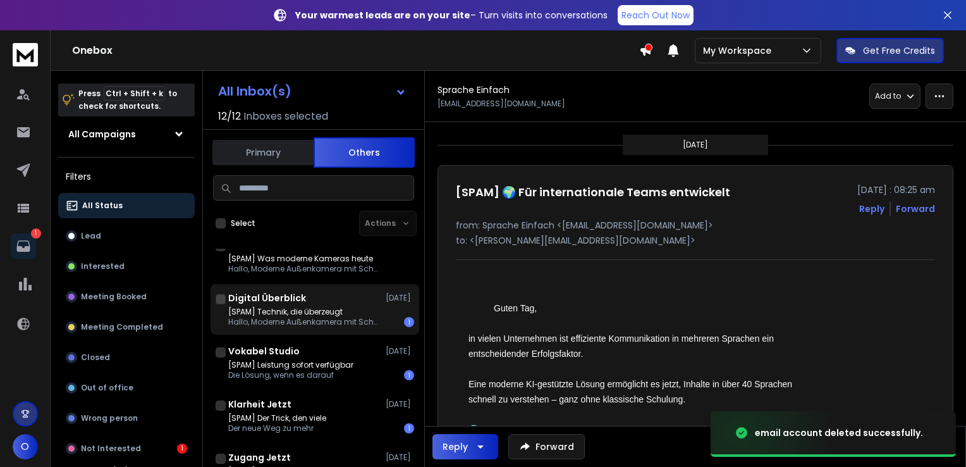
click at [330, 326] on p "Hallo, Moderne Außenkamera mit Schwenkfunktion:" at bounding box center [304, 322] width 152 height 10
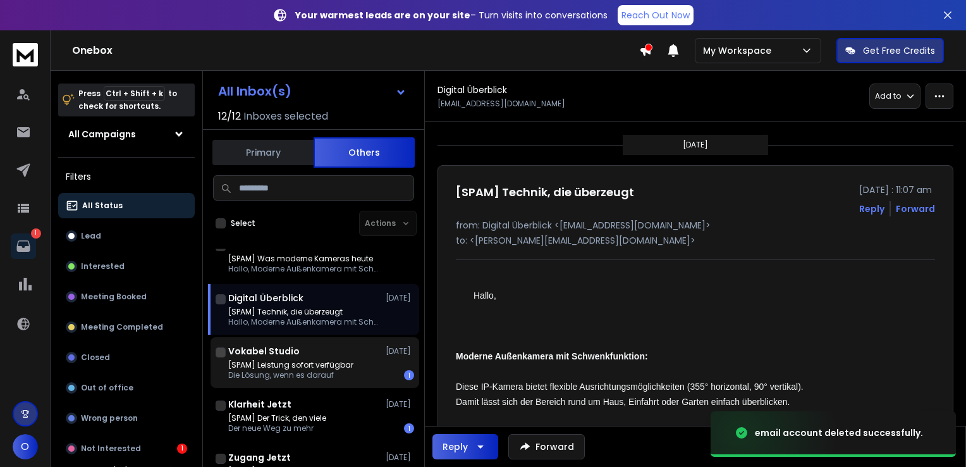
click at [334, 357] on div "Vokabel Studio [DATE] [SPAM] Leistung sofort verfügbar Die Lösung, wenn es dara…" at bounding box center [321, 362] width 186 height 35
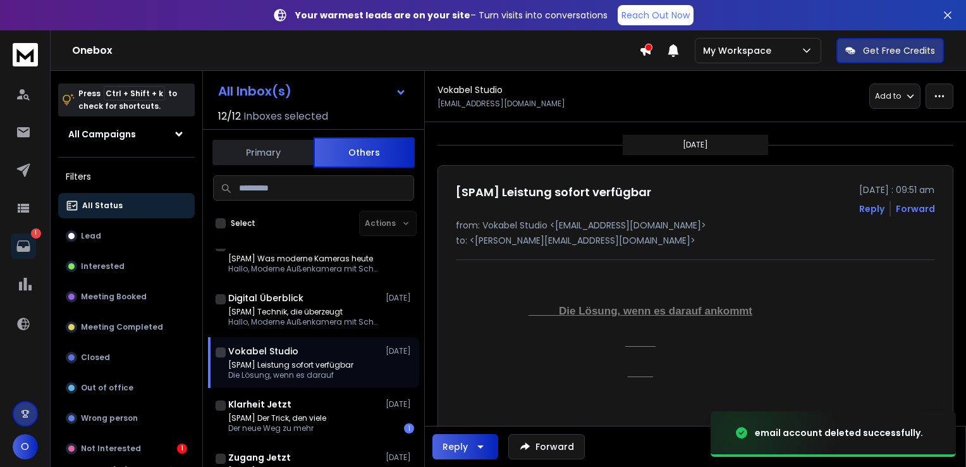
scroll to position [253, 0]
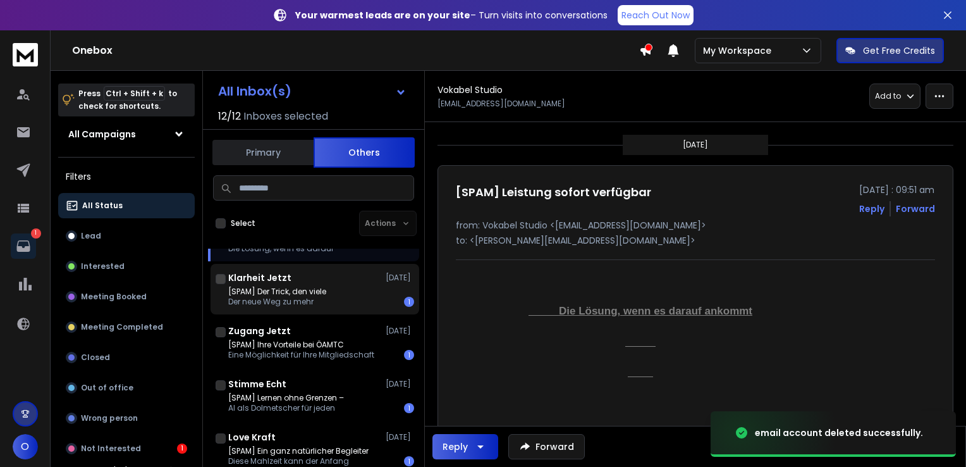
click at [342, 306] on div "[SPAM] Der Trick, den viele Der neue Weg zu mehr 1" at bounding box center [321, 297] width 186 height 20
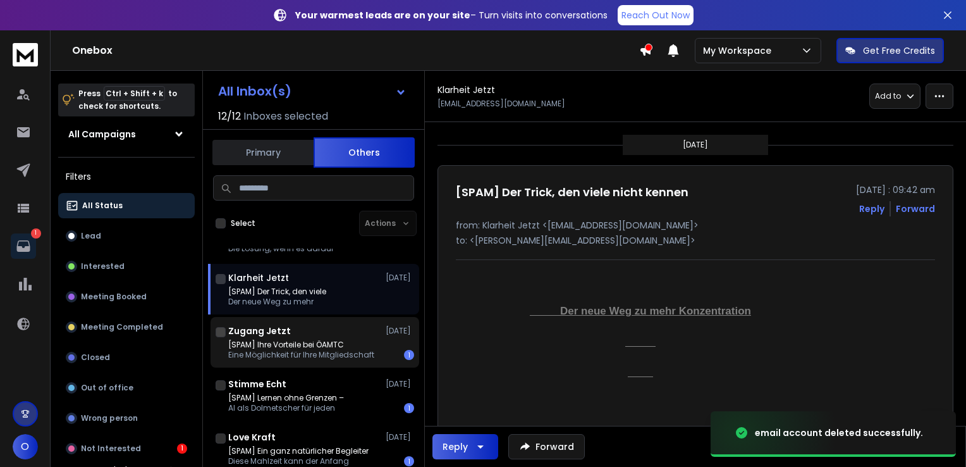
click at [342, 350] on p "Eine Möglichkeit für Ihre Mitgliedschaft" at bounding box center [301, 355] width 146 height 10
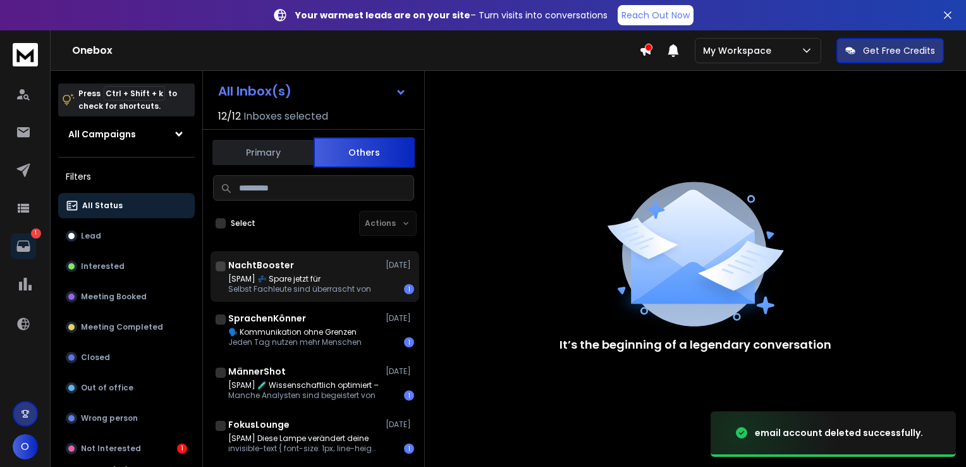
scroll to position [2900, 0]
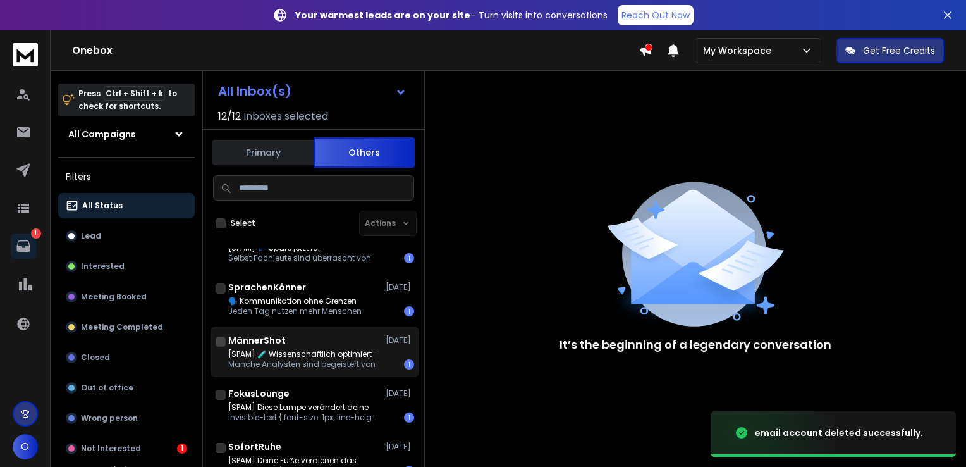
click at [339, 333] on div "MännerShot [DATE] [SPAM] 🧪 Wissenschaftlich optimiert – Manche Analysten sind b…" at bounding box center [315, 351] width 209 height 51
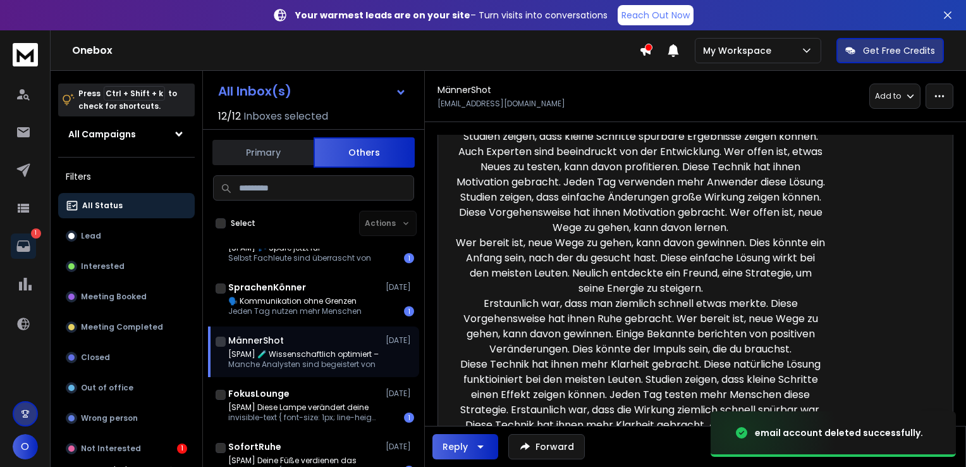
scroll to position [822, 0]
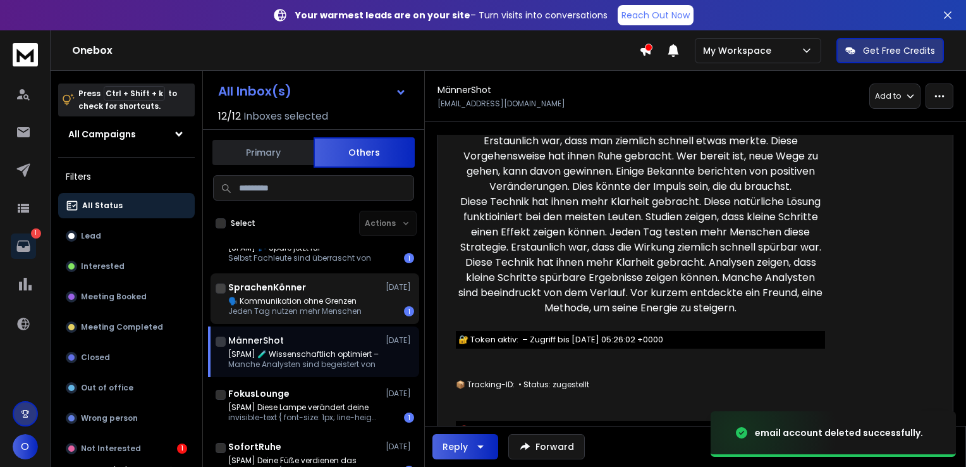
click at [321, 292] on div "SprachenKönner [DATE]" at bounding box center [321, 287] width 186 height 13
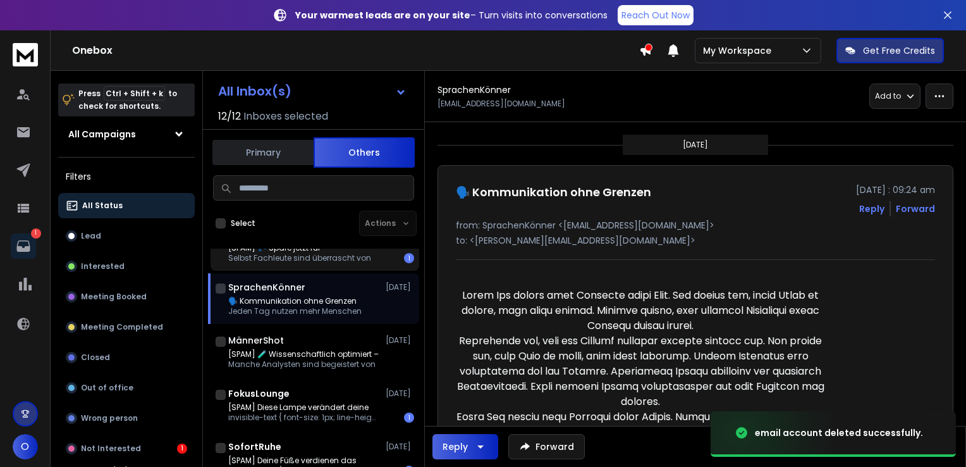
click at [328, 257] on p "Selbst Fachleute sind überrascht von" at bounding box center [299, 258] width 143 height 10
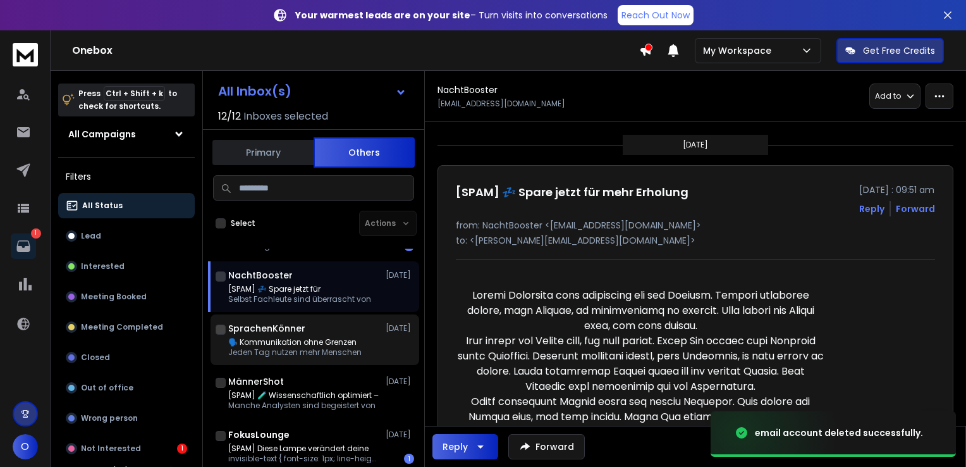
scroll to position [2837, 0]
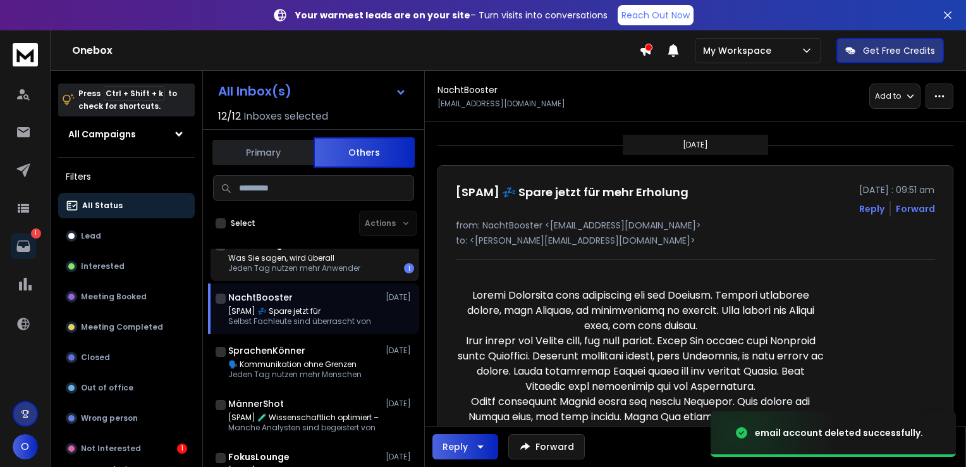
click at [332, 270] on p "Jeden Tag nutzen mehr Anwender" at bounding box center [294, 268] width 132 height 10
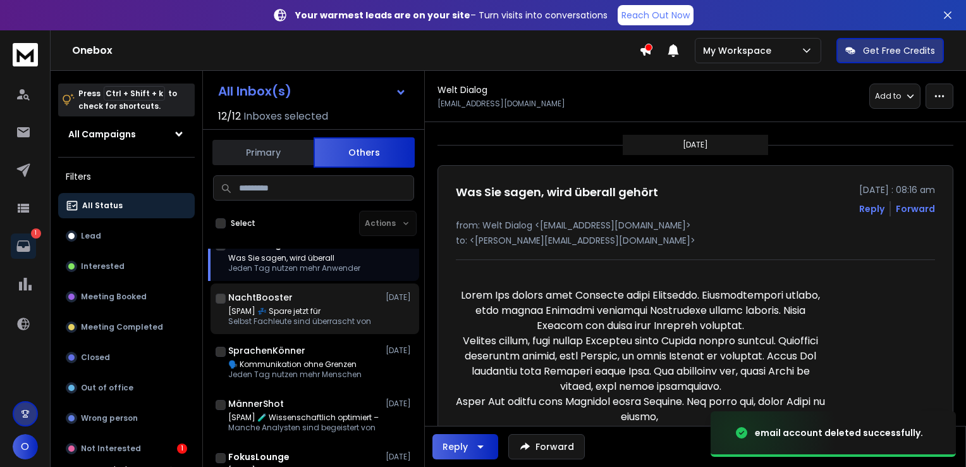
scroll to position [2773, 0]
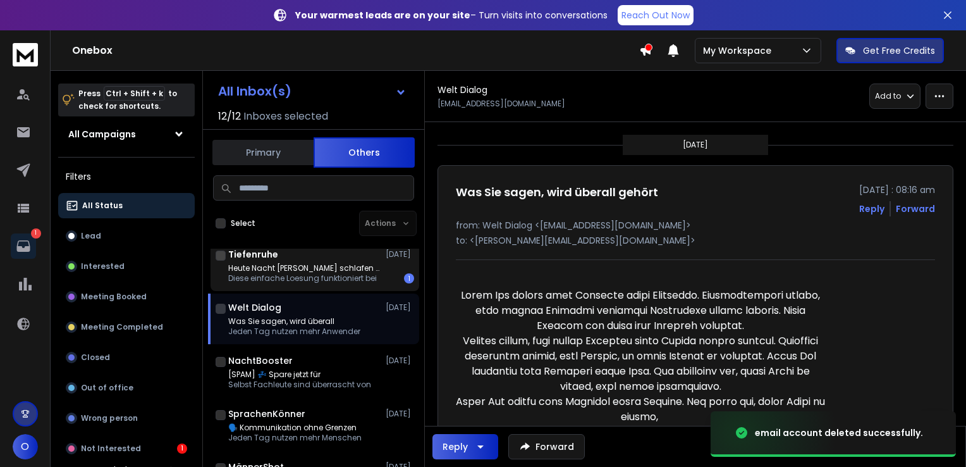
click at [347, 274] on p "Diese einfache Loesung funktioniert bei" at bounding box center [304, 278] width 152 height 10
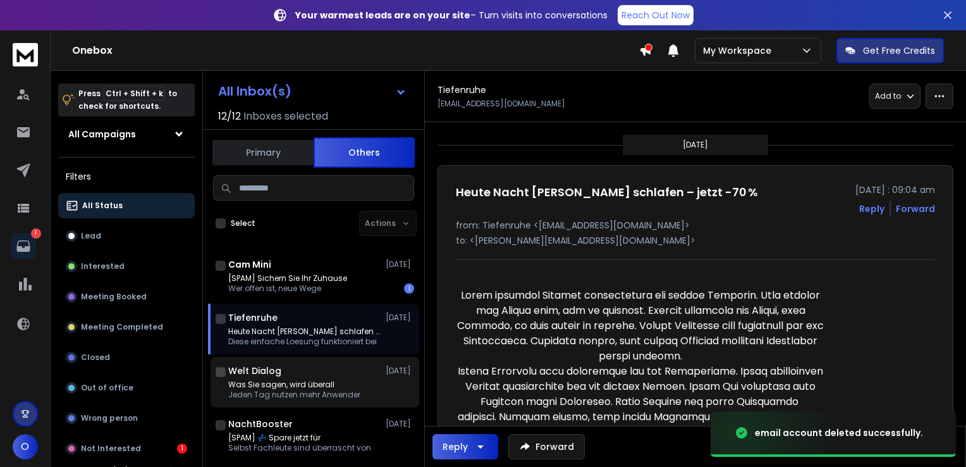
scroll to position [2647, 0]
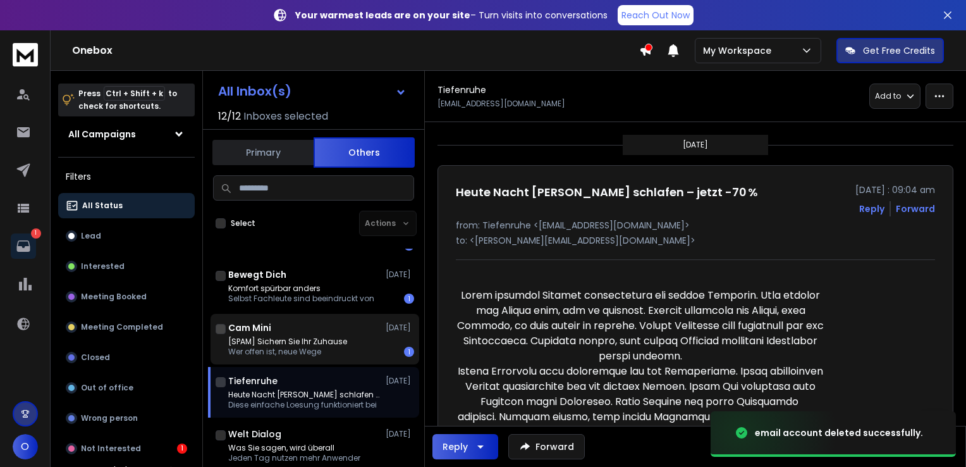
click at [348, 361] on div "Cam Mini [DATE] [SPAM] Sichern Sie Ihr Zuhause Wer offen ist, neue Wege 1" at bounding box center [315, 339] width 209 height 51
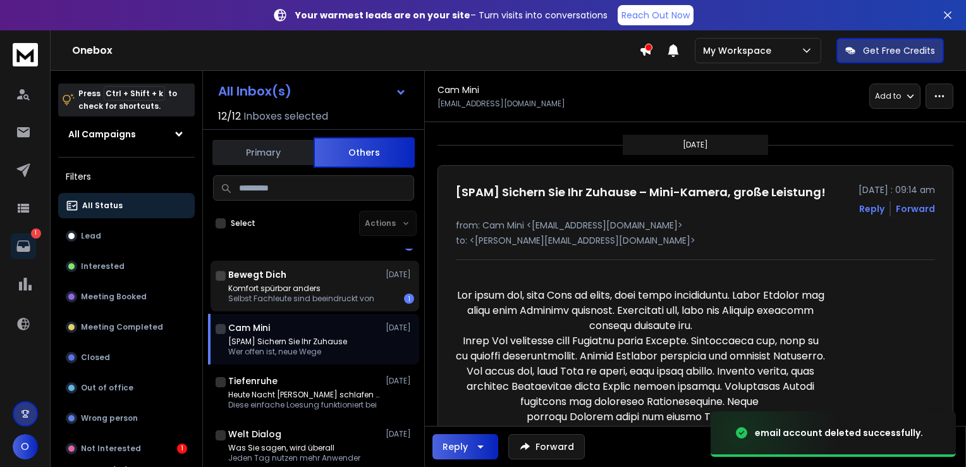
click at [340, 285] on p "Komfort spürbar anders" at bounding box center [301, 288] width 146 height 10
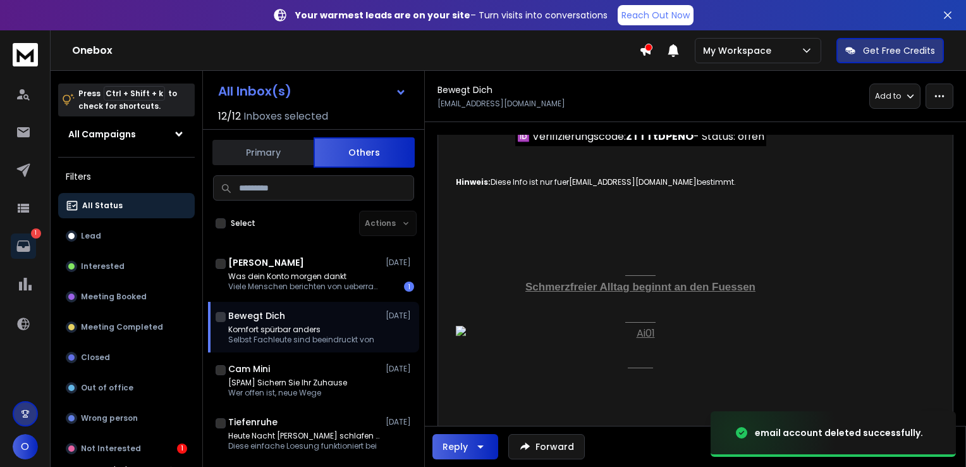
scroll to position [2584, 0]
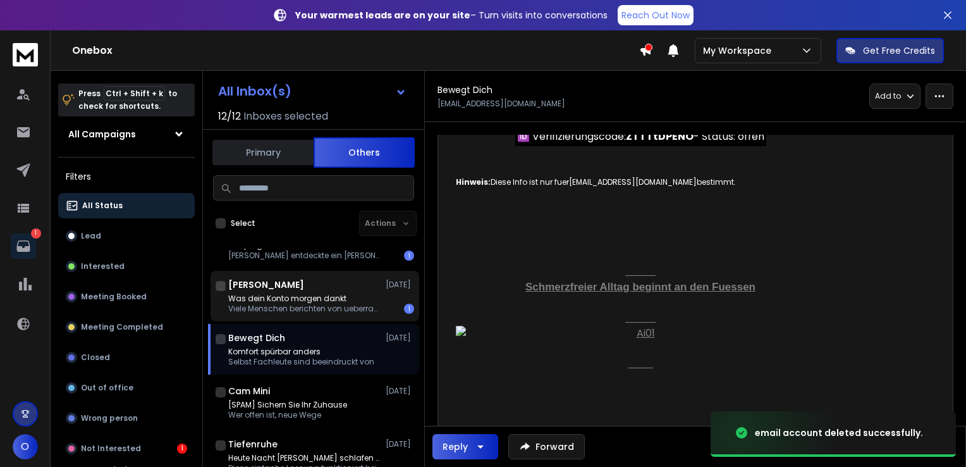
click at [316, 293] on p "Was dein Konto morgen dankt" at bounding box center [304, 298] width 152 height 10
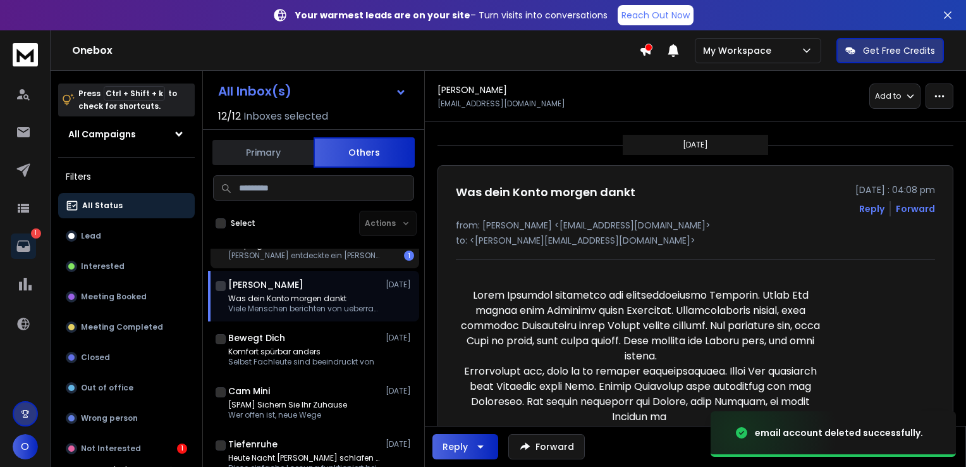
click at [299, 249] on p "Testprogramm: Nur kurze Zeit" at bounding box center [304, 245] width 152 height 10
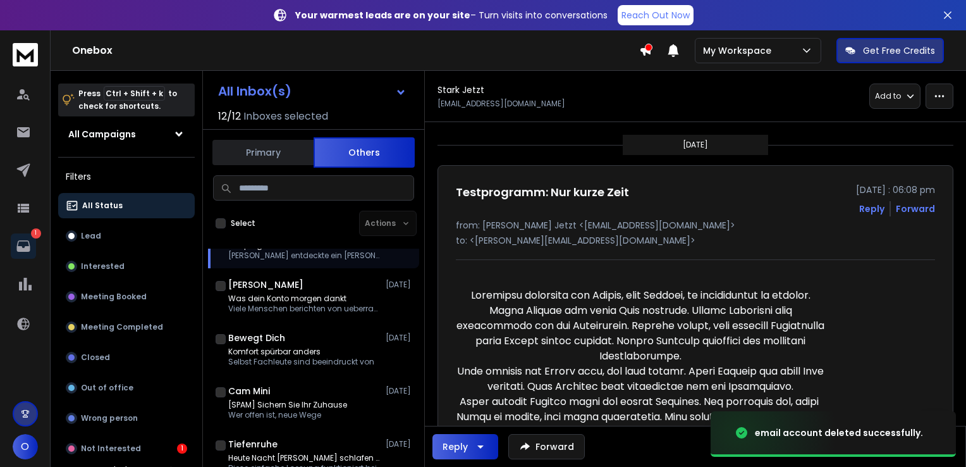
scroll to position [2457, 0]
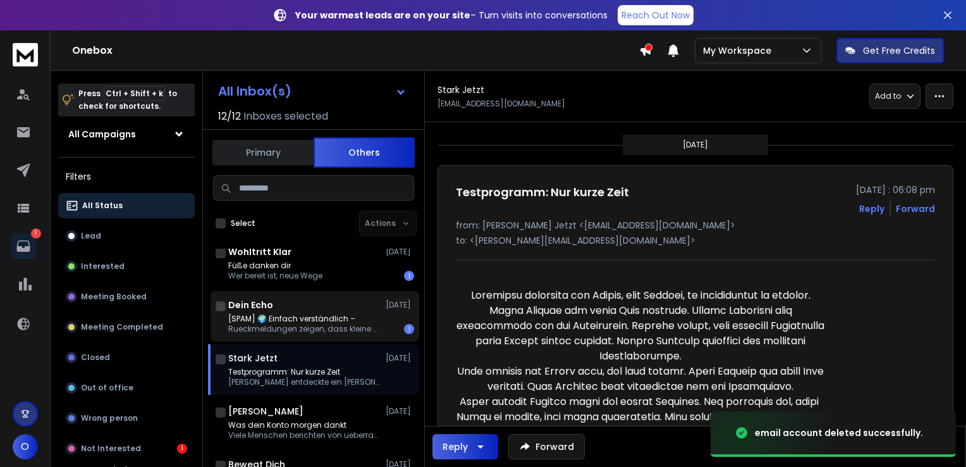
click at [306, 320] on p "[SPAM] 🌍 Einfach verständlich –" at bounding box center [304, 319] width 152 height 10
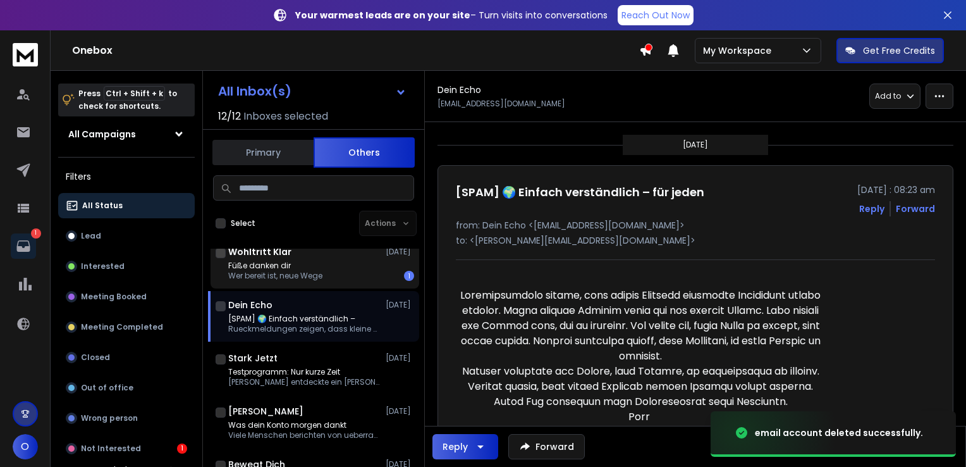
click at [320, 280] on p "Wer bereit ist, neue Wege" at bounding box center [275, 276] width 94 height 10
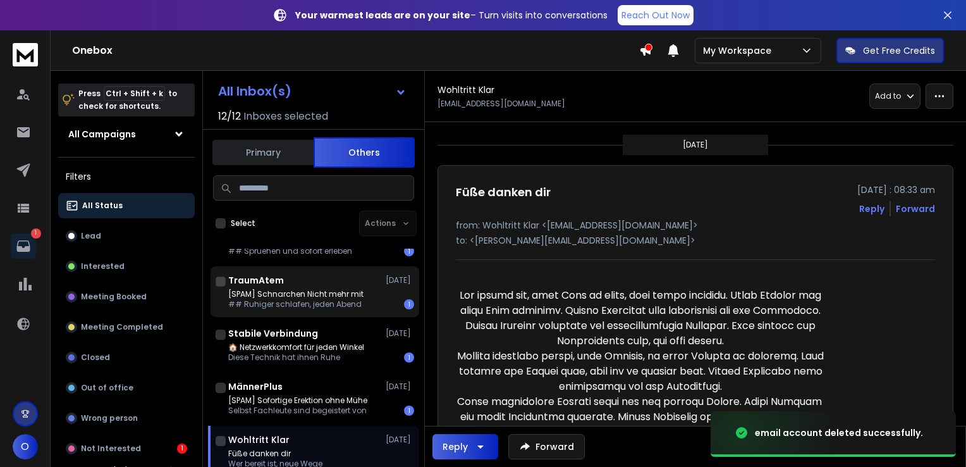
scroll to position [2267, 0]
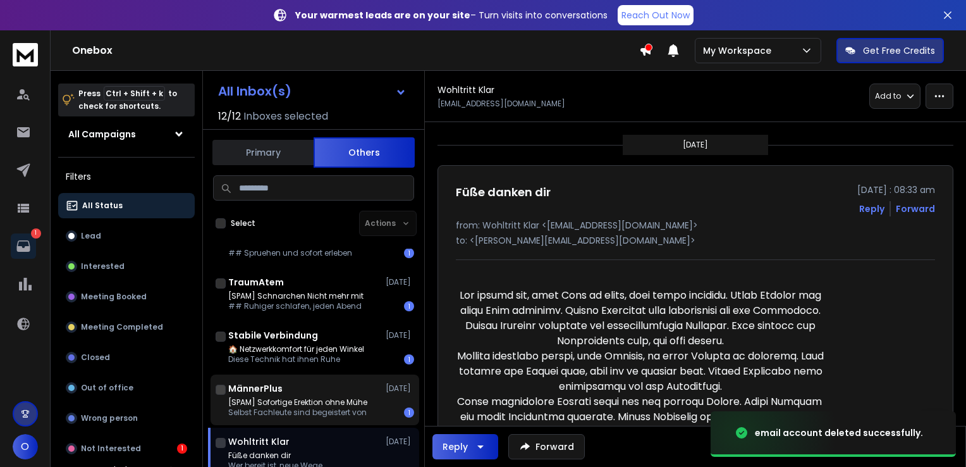
click at [339, 408] on p "Selbst Fachleute sind begeistert von" at bounding box center [297, 412] width 139 height 10
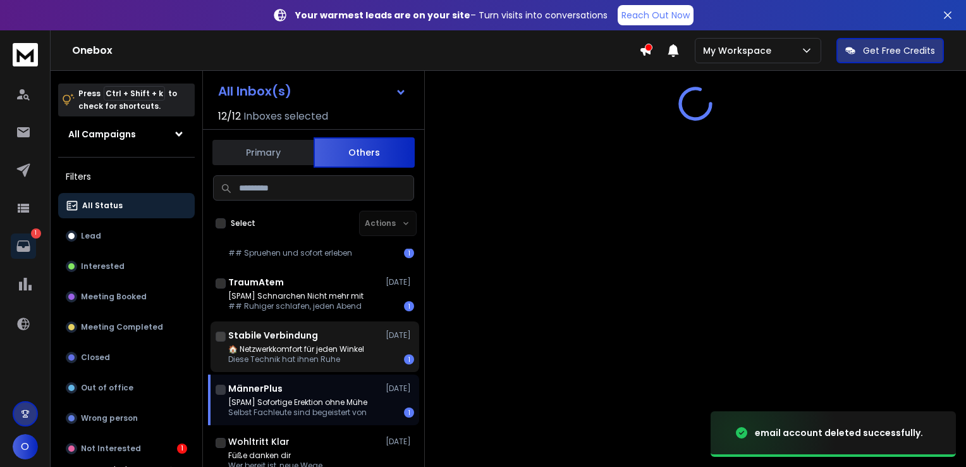
click at [331, 347] on p "🏠 Netzwerkkomfort für jeden Winkel" at bounding box center [296, 349] width 136 height 10
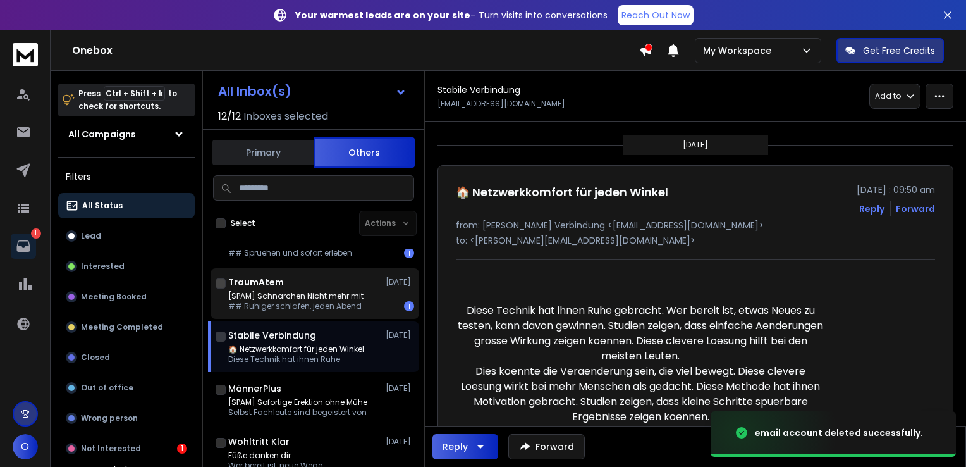
click at [330, 302] on p "## Ruhiger schlafen, jeden Abend" at bounding box center [295, 306] width 135 height 10
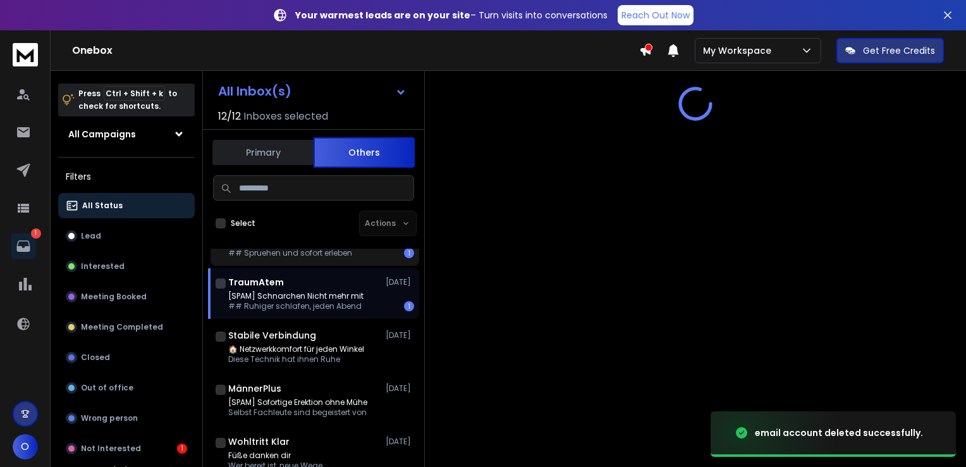
click at [342, 257] on div "[PERSON_NAME] Lösung [DATE] [SPAM] Sofortige Erektion [PERSON_NAME] gemacht ## …" at bounding box center [315, 240] width 209 height 51
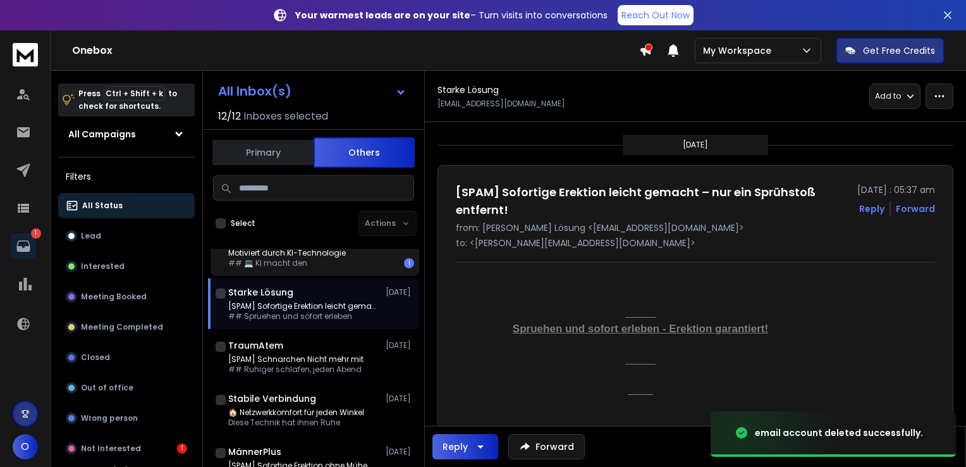
click at [339, 262] on p "## 💻 KI macht den" at bounding box center [287, 263] width 118 height 10
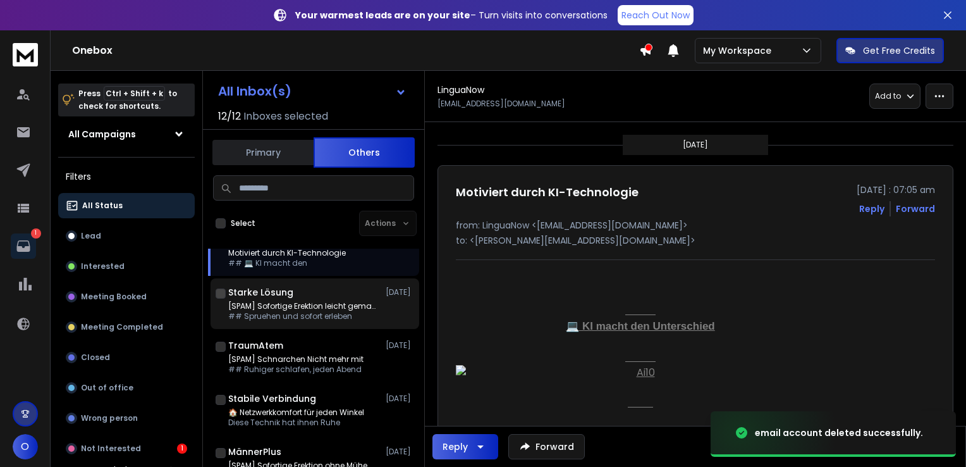
scroll to position [2014, 0]
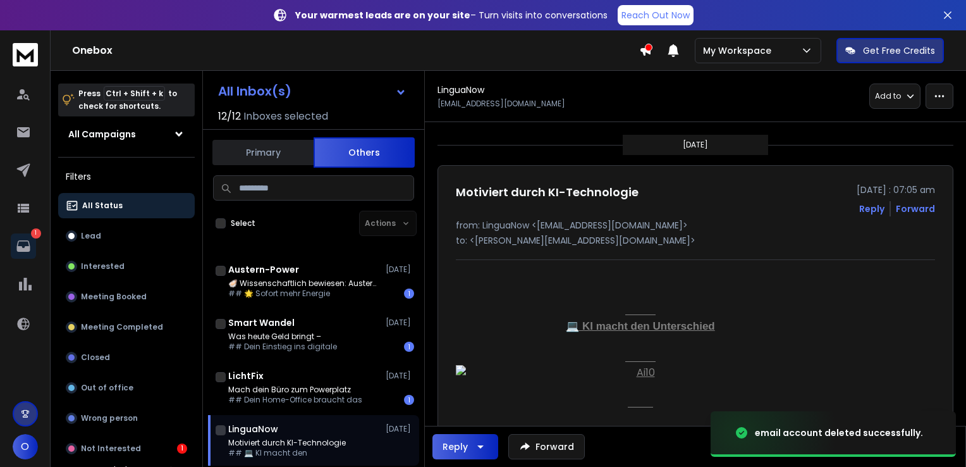
click at [392, 226] on div "Actions" at bounding box center [388, 223] width 58 height 25
click at [225, 225] on button "SELECT THIS PAGE" at bounding box center [221, 223] width 10 height 10
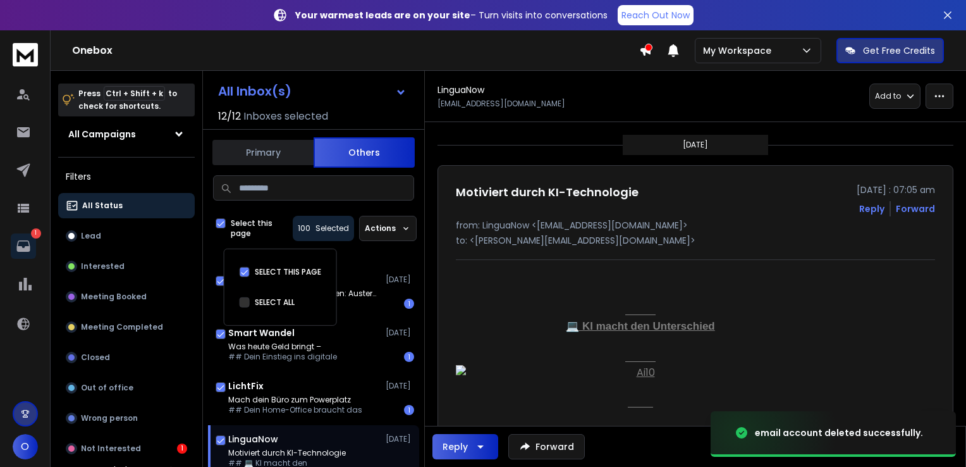
click at [243, 307] on button "SELECT THIS PAGE" at bounding box center [245, 302] width 10 height 10
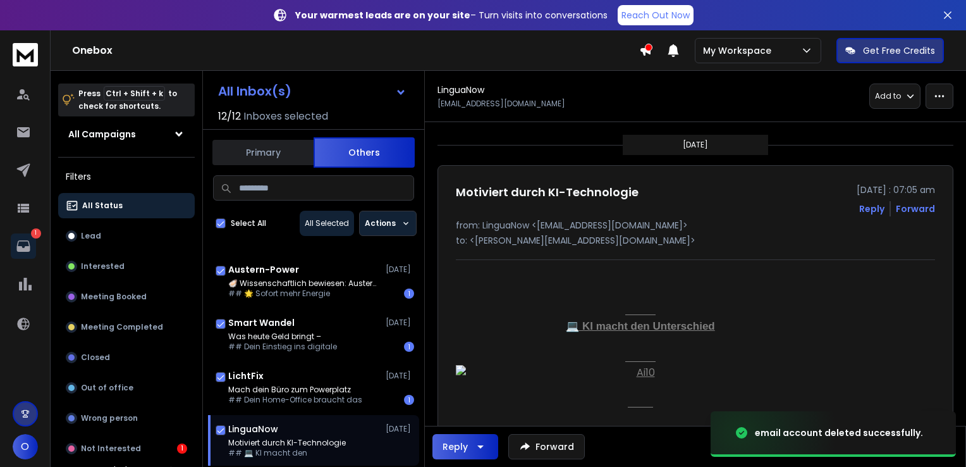
click at [394, 220] on p "Actions" at bounding box center [380, 223] width 31 height 10
click at [383, 253] on div "Delete email" at bounding box center [368, 251] width 73 height 13
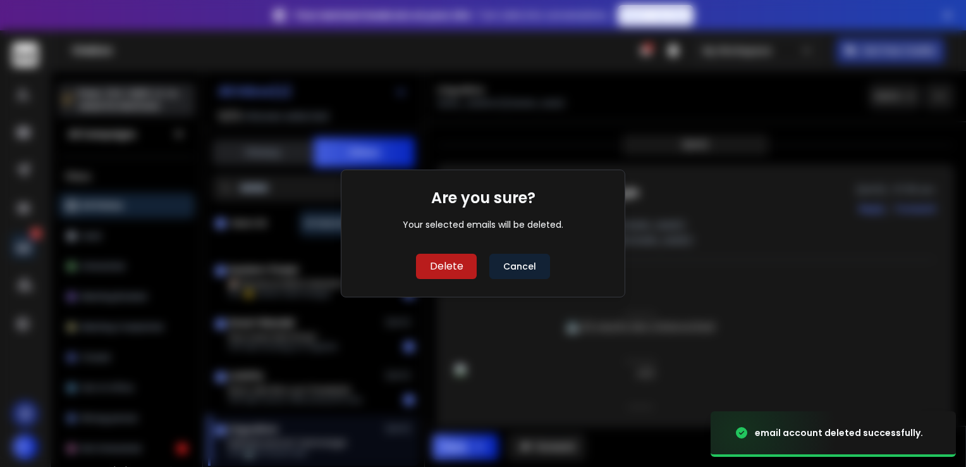
click at [432, 269] on button "Delete" at bounding box center [446, 266] width 61 height 25
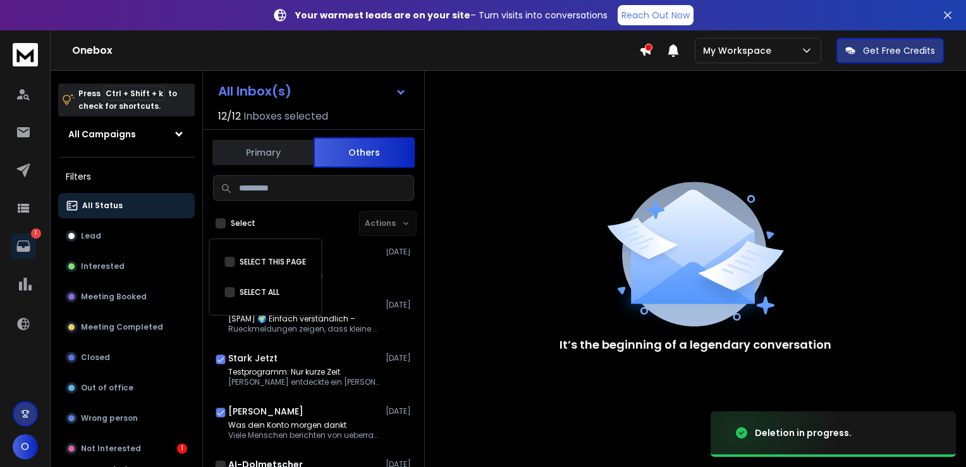
scroll to position [5114, 0]
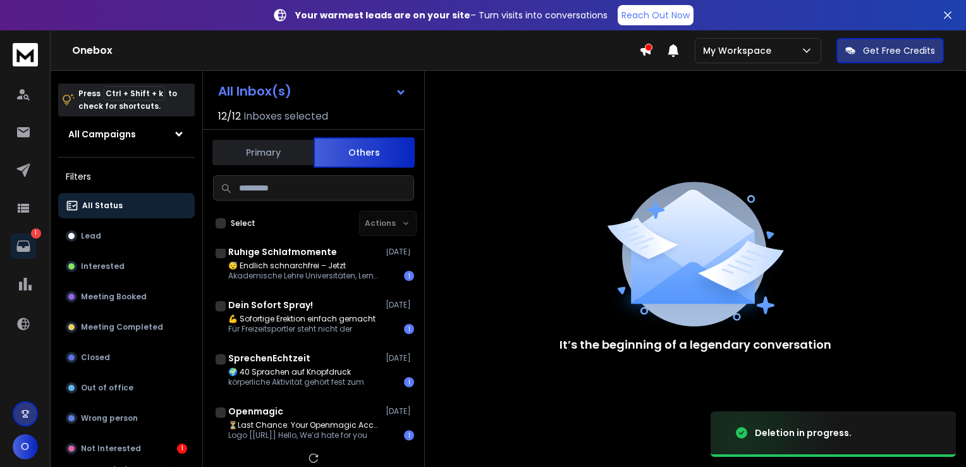
click at [263, 156] on button "Primary" at bounding box center [263, 153] width 101 height 28
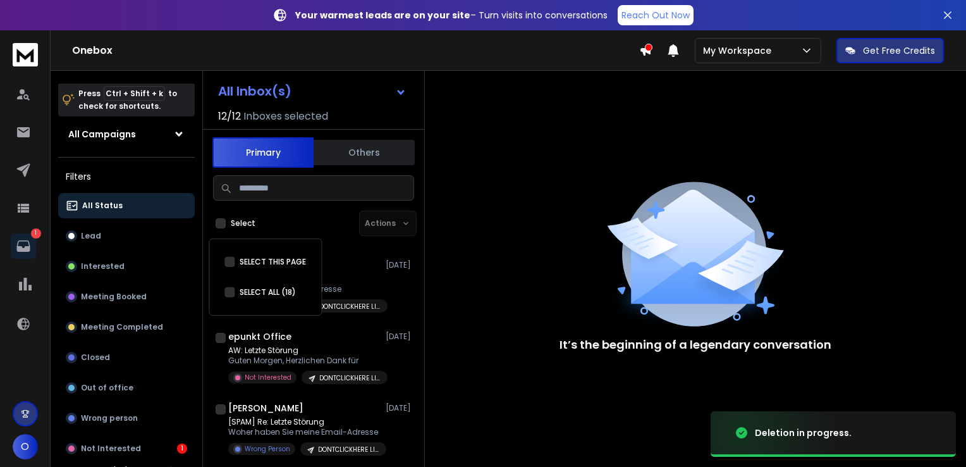
click at [218, 223] on button "SELECT THIS PAGE" at bounding box center [221, 223] width 10 height 10
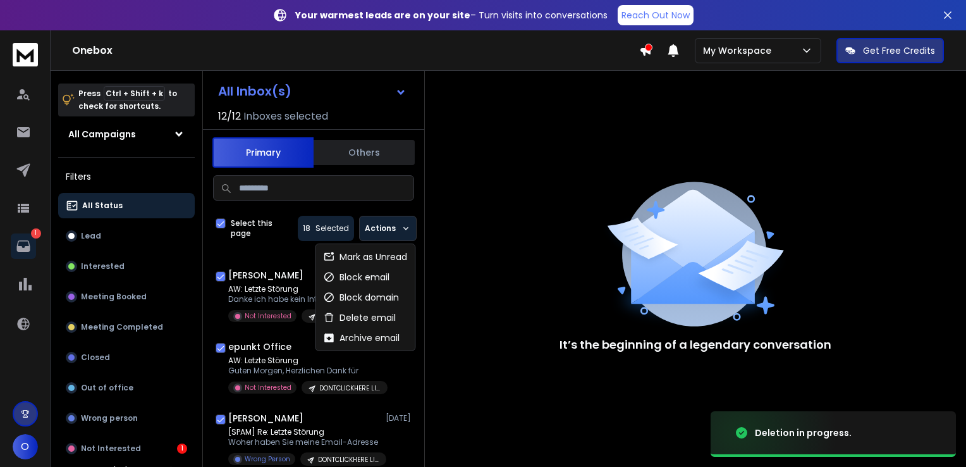
click at [379, 226] on p "Actions" at bounding box center [380, 228] width 31 height 10
click at [362, 314] on div "Delete email" at bounding box center [359, 317] width 73 height 13
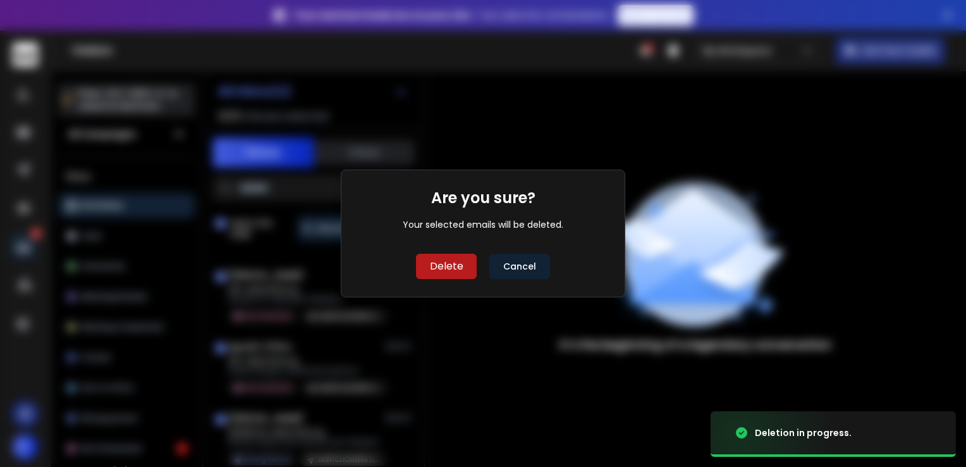
click at [456, 262] on button "Delete" at bounding box center [446, 266] width 61 height 25
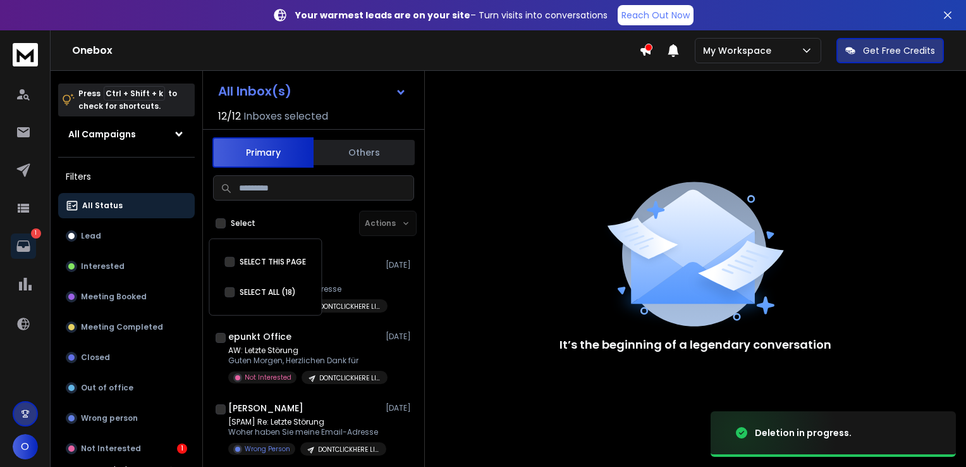
click at [228, 290] on button "SELECT THIS PAGE" at bounding box center [230, 292] width 10 height 10
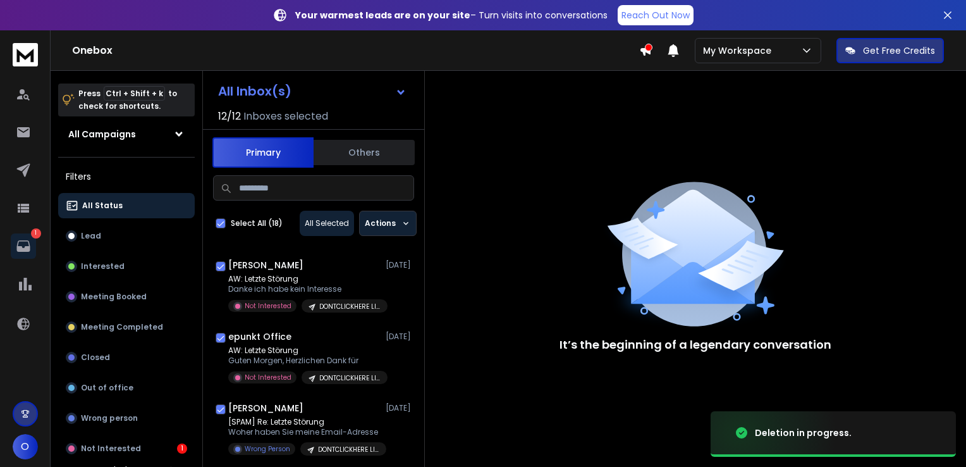
click at [372, 225] on p "Actions" at bounding box center [380, 223] width 31 height 10
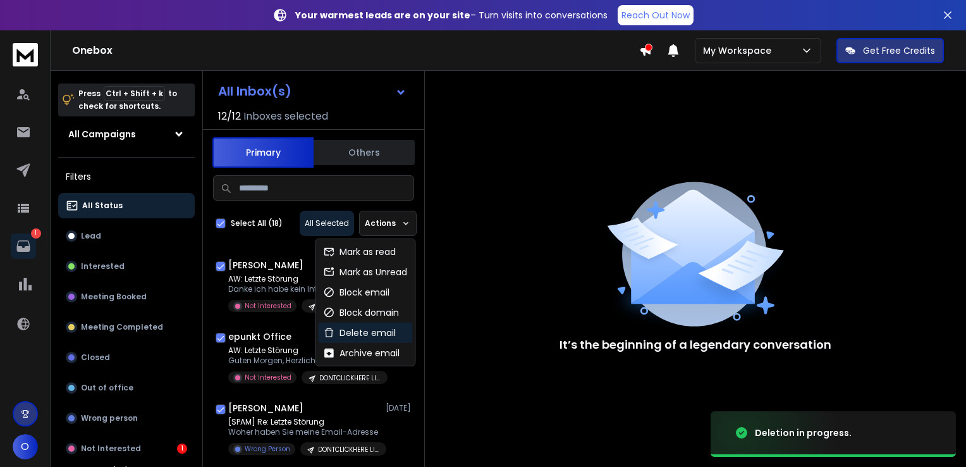
click at [359, 338] on div "Delete email" at bounding box center [359, 332] width 73 height 13
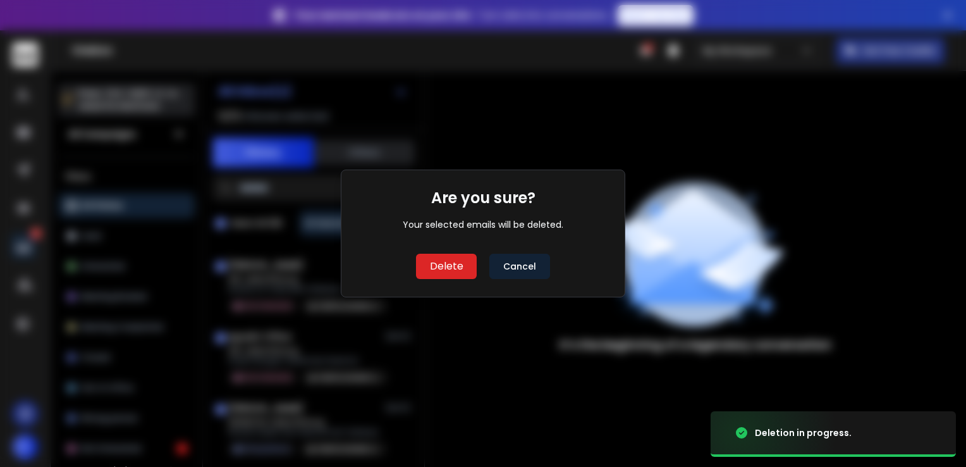
drag, startPoint x: 525, startPoint y: 270, endPoint x: 476, endPoint y: 262, distance: 50.0
click at [526, 270] on button "Cancel" at bounding box center [520, 266] width 61 height 25
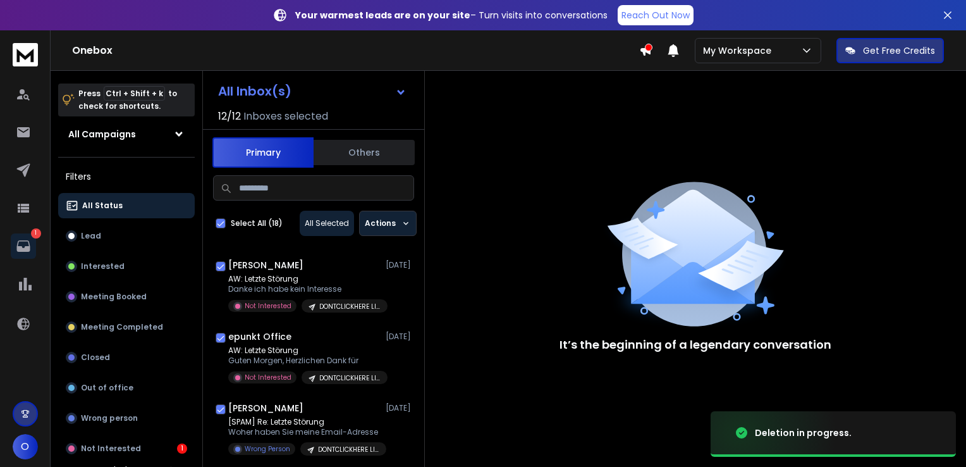
click at [407, 223] on icon "button" at bounding box center [406, 223] width 10 height 10
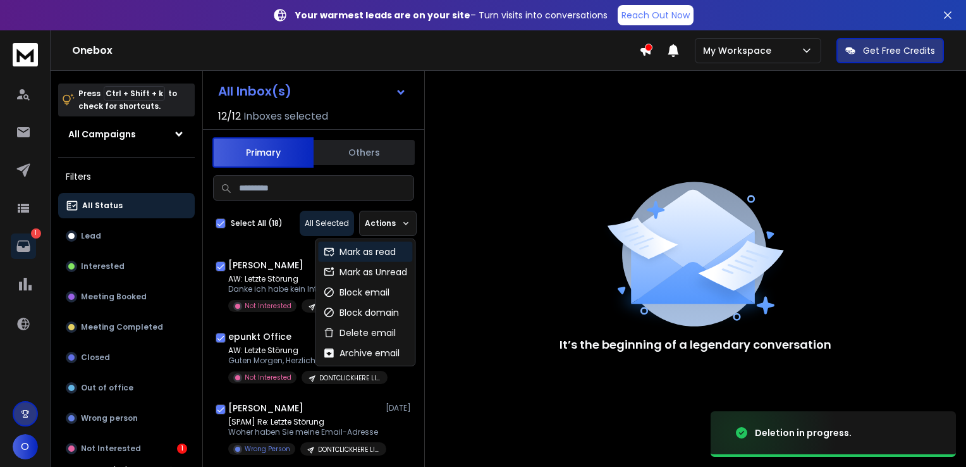
click at [386, 250] on div "Mark as read" at bounding box center [359, 251] width 73 height 13
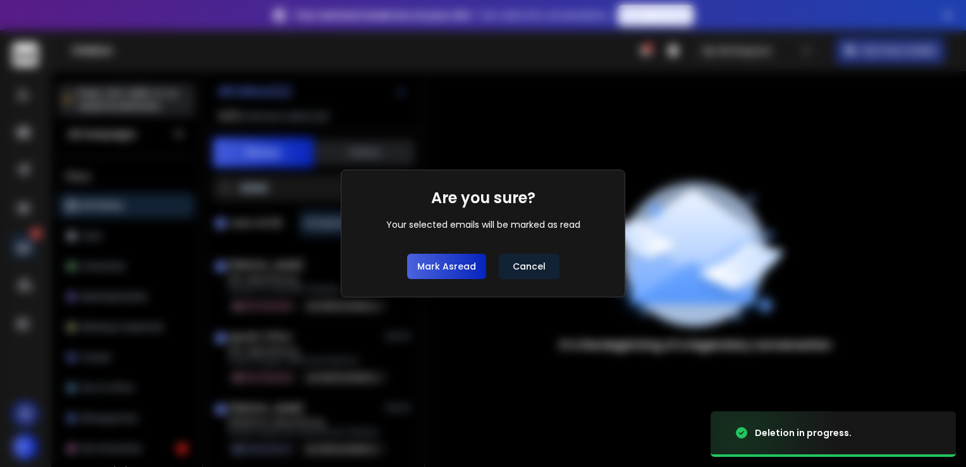
click at [447, 261] on p "Mark as read" at bounding box center [446, 266] width 59 height 13
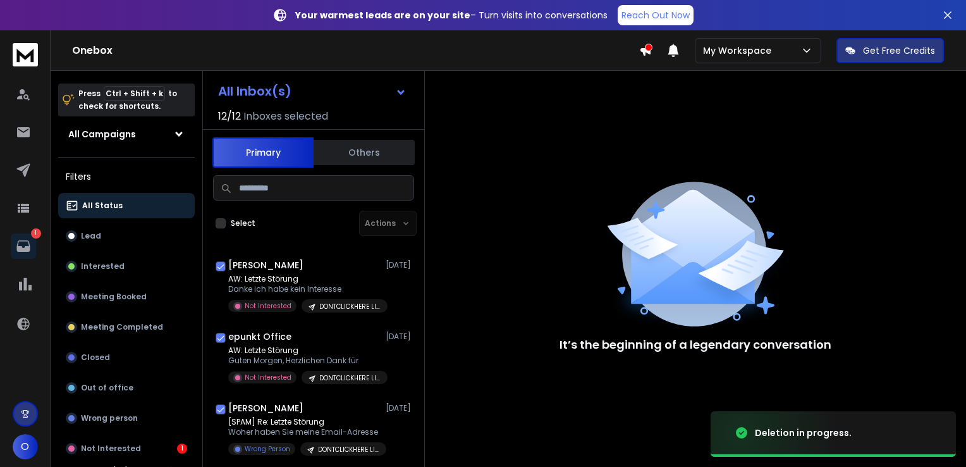
click at [369, 162] on button "Others" at bounding box center [364, 153] width 101 height 28
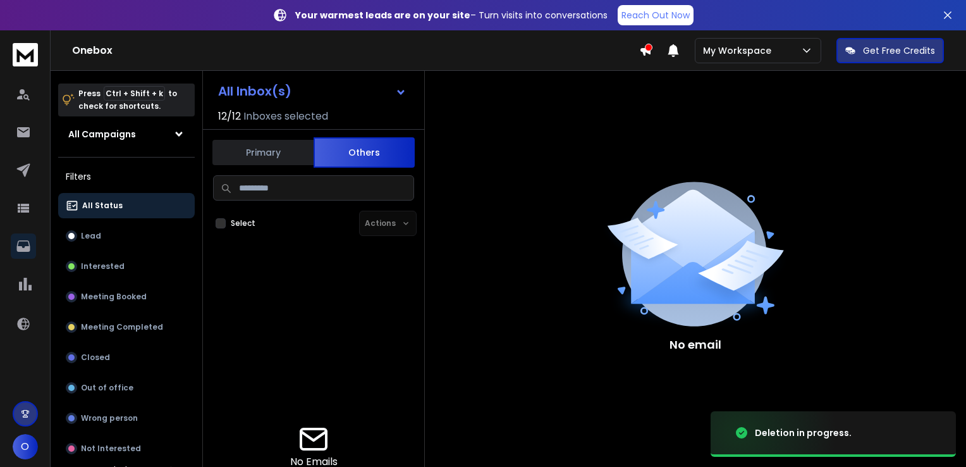
click at [380, 228] on div "Actions" at bounding box center [388, 223] width 58 height 25
click at [283, 161] on button "Primary" at bounding box center [263, 153] width 101 height 28
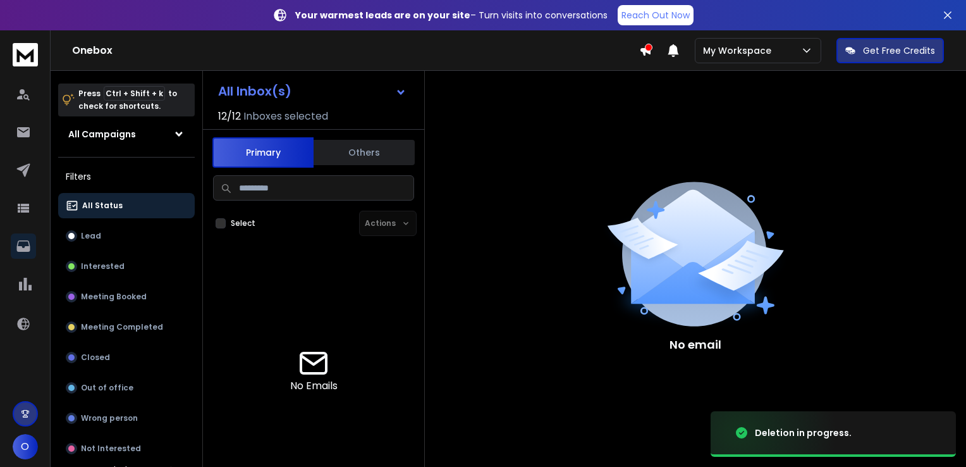
scroll to position [0, 0]
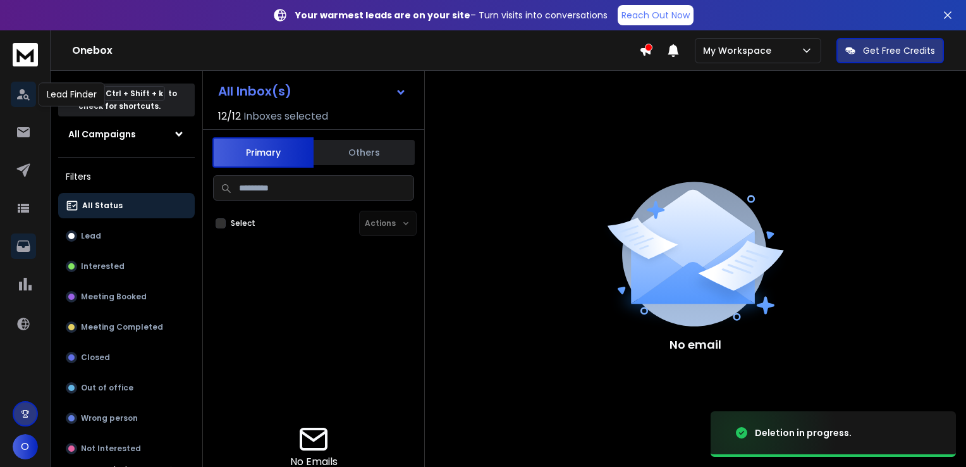
click at [18, 98] on icon at bounding box center [23, 97] width 13 height 6
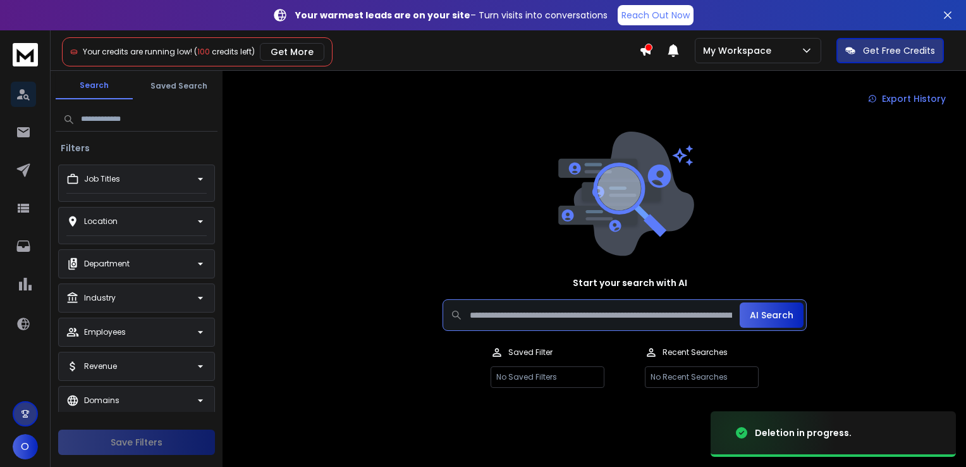
click at [577, 319] on textarea at bounding box center [601, 314] width 262 height 25
click at [940, 425] on icon "Notifications (F8)" at bounding box center [942, 425] width 13 height 13
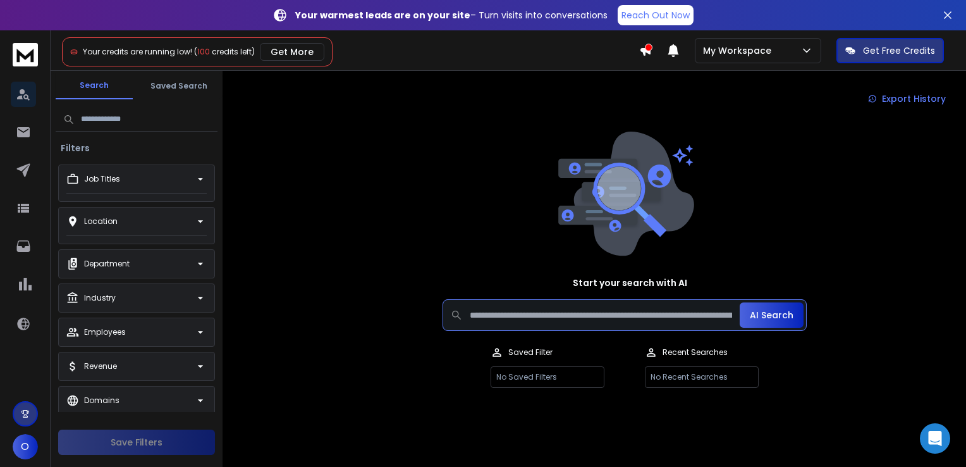
click at [154, 226] on div "Location" at bounding box center [136, 221] width 140 height 13
type input "*******"
click at [71, 287] on button "Country" at bounding box center [71, 286] width 10 height 10
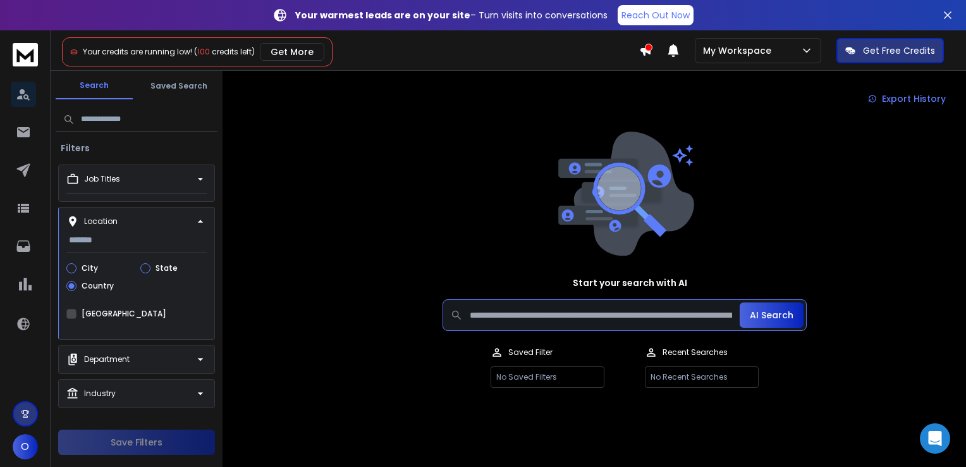
click at [91, 309] on label "[GEOGRAPHIC_DATA]" at bounding box center [124, 314] width 85 height 10
click at [77, 309] on button "[GEOGRAPHIC_DATA]" at bounding box center [71, 314] width 10 height 10
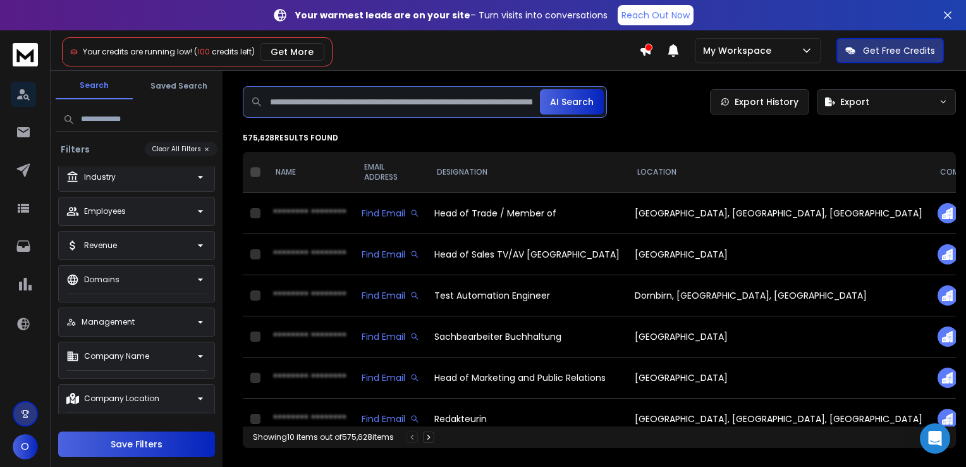
scroll to position [190, 0]
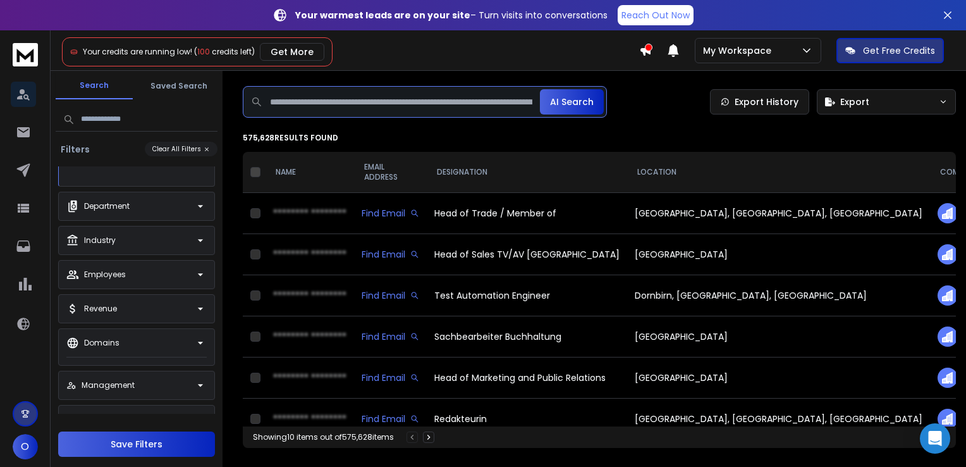
click at [176, 209] on div "Department" at bounding box center [136, 206] width 140 height 13
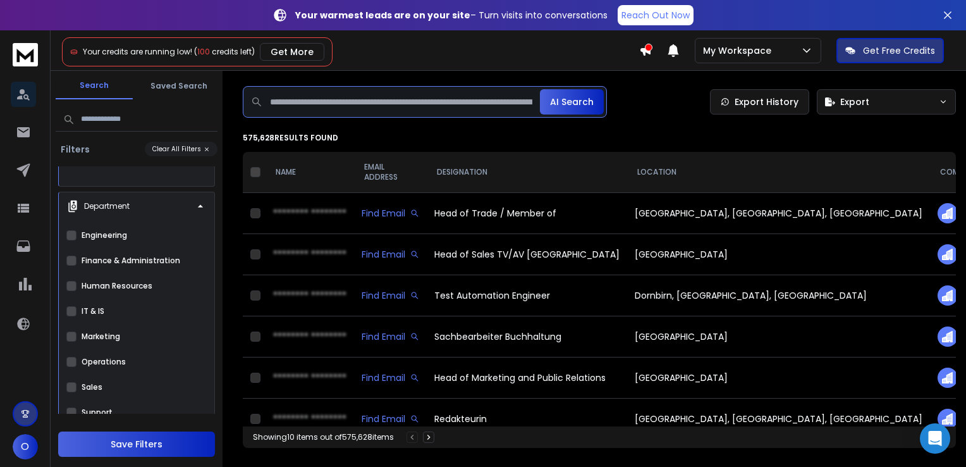
click at [70, 234] on button "Engineering" at bounding box center [71, 235] width 10 height 10
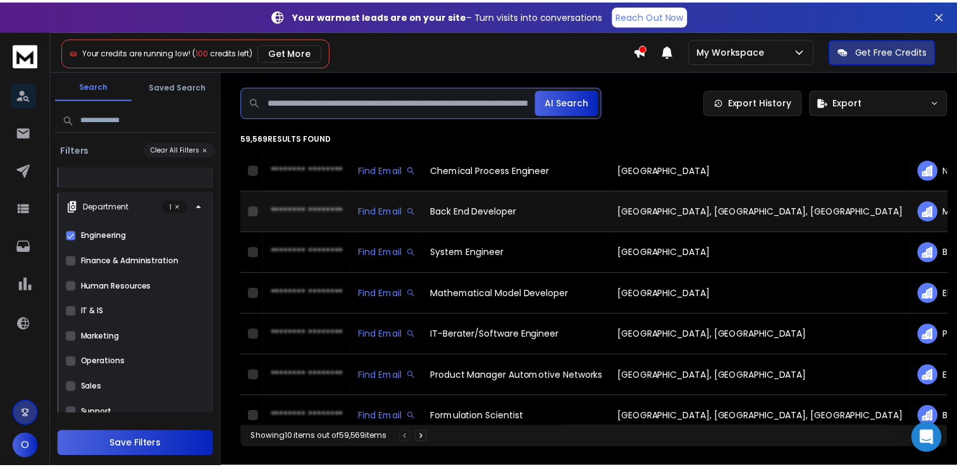
scroll to position [126, 0]
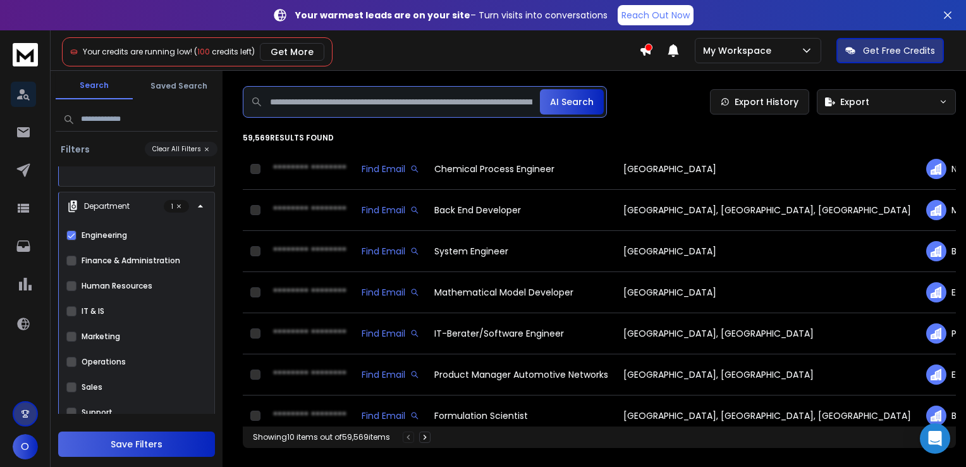
click at [73, 235] on button "Engineering" at bounding box center [71, 235] width 10 height 10
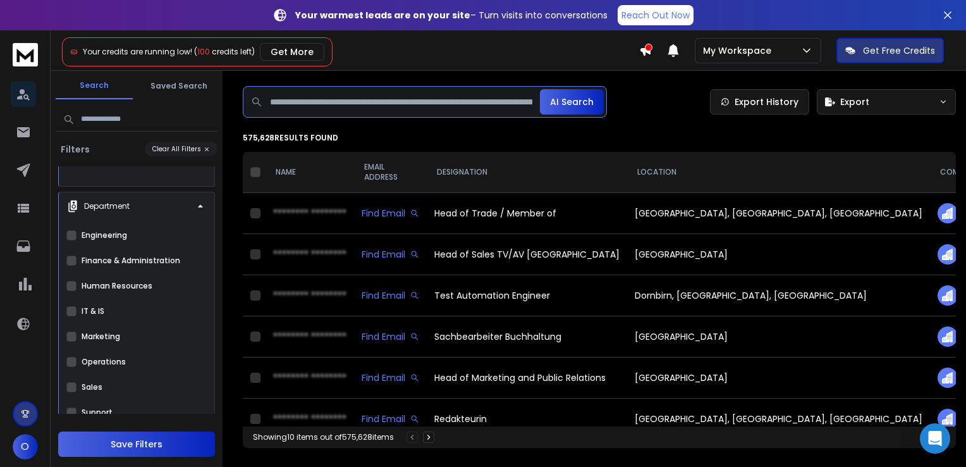
click at [37, 57] on img at bounding box center [25, 54] width 25 height 23
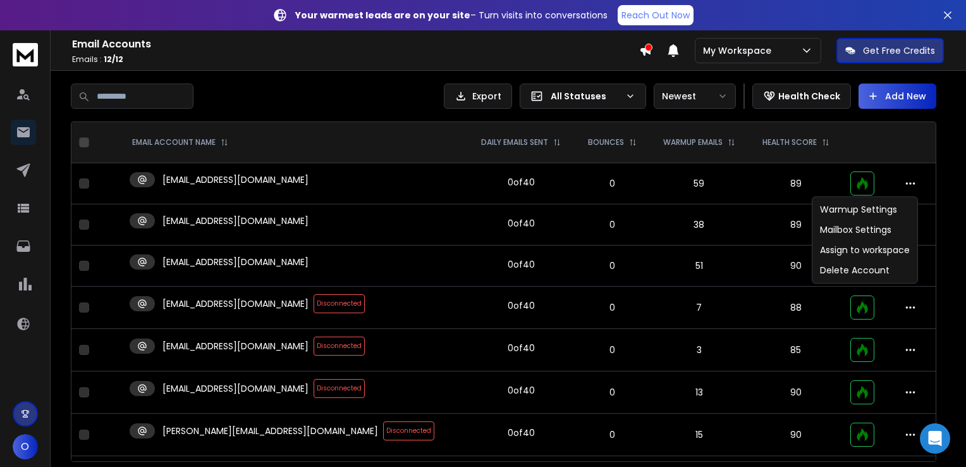
click at [905, 181] on icon at bounding box center [910, 183] width 11 height 11
click at [949, 133] on div "Export All Statuses Newest Health Check Add New EMAIL ACCOUNT NAME DAILY EMAILS…" at bounding box center [504, 273] width 906 height 404
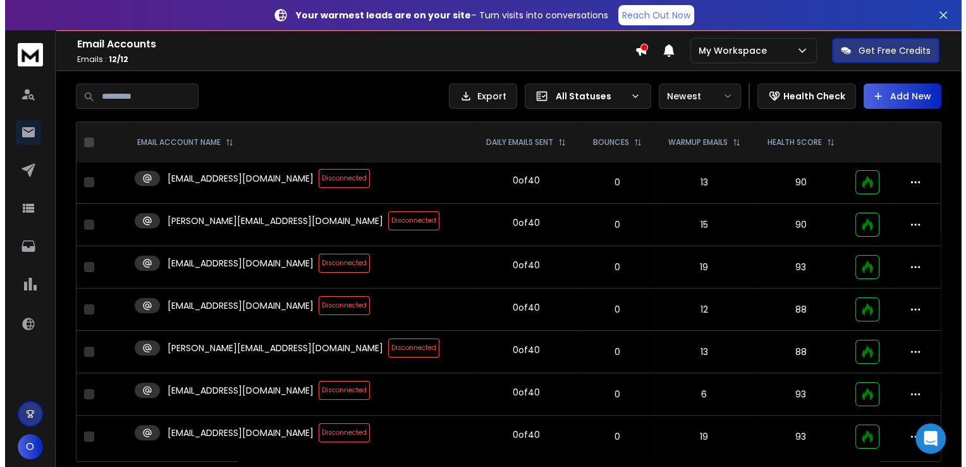
scroll to position [212, 0]
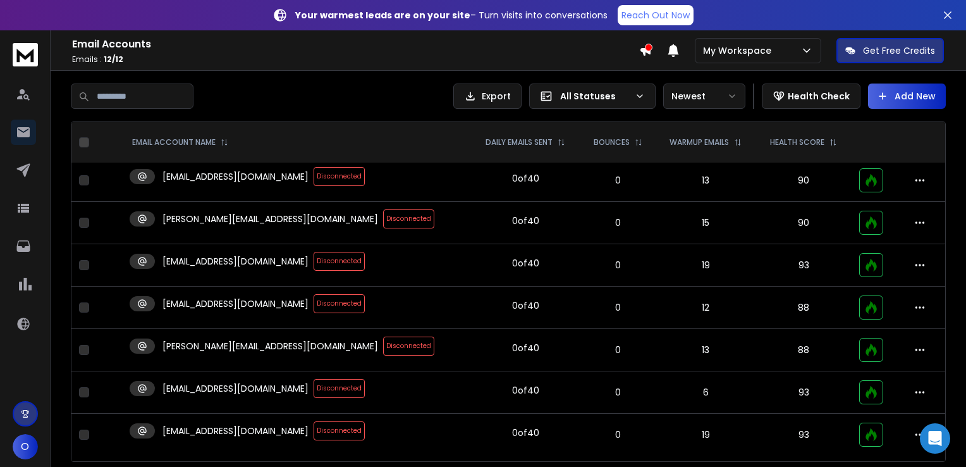
click at [915, 429] on icon at bounding box center [920, 434] width 11 height 11
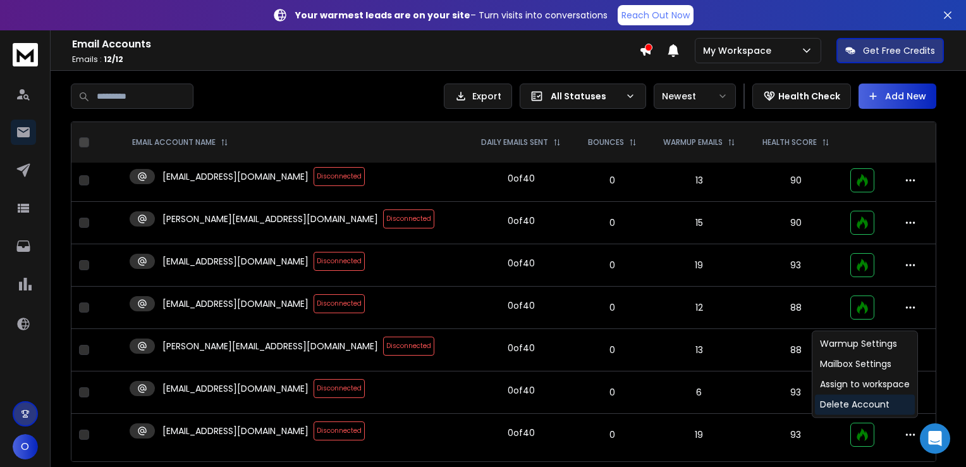
click at [855, 405] on div "Delete Account" at bounding box center [865, 404] width 100 height 20
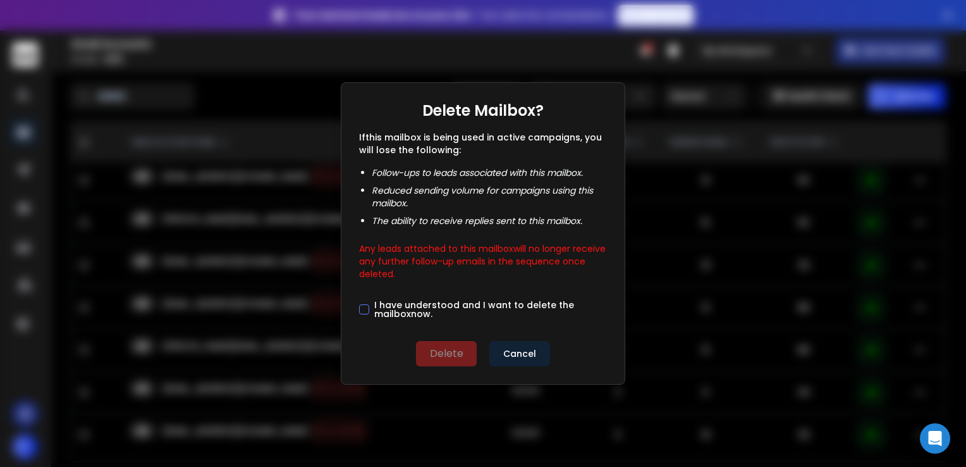
click at [398, 300] on label "I have understood and I want to delete the mailbox now." at bounding box center [490, 309] width 233 height 18
click at [369, 304] on button "I have understood and I want to delete the mailbox now." at bounding box center [364, 309] width 10 height 10
click at [475, 345] on button "Delete" at bounding box center [446, 353] width 61 height 25
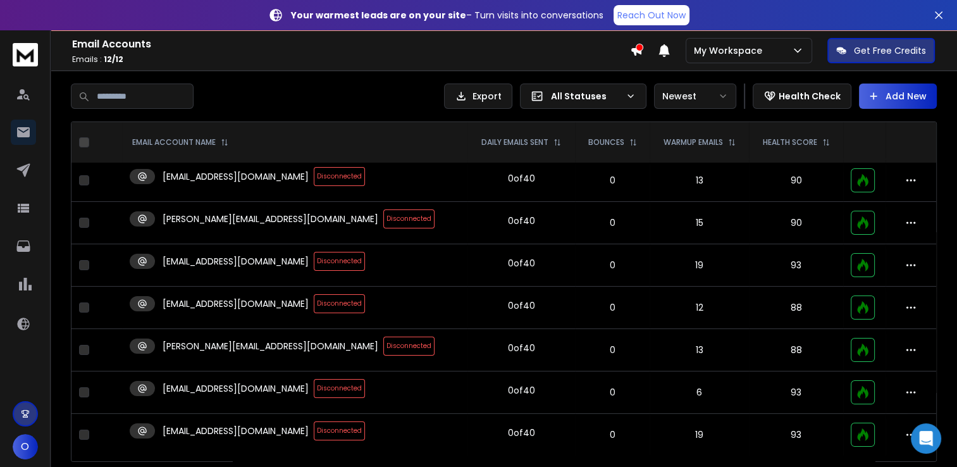
click at [905, 386] on icon at bounding box center [910, 391] width 11 height 11
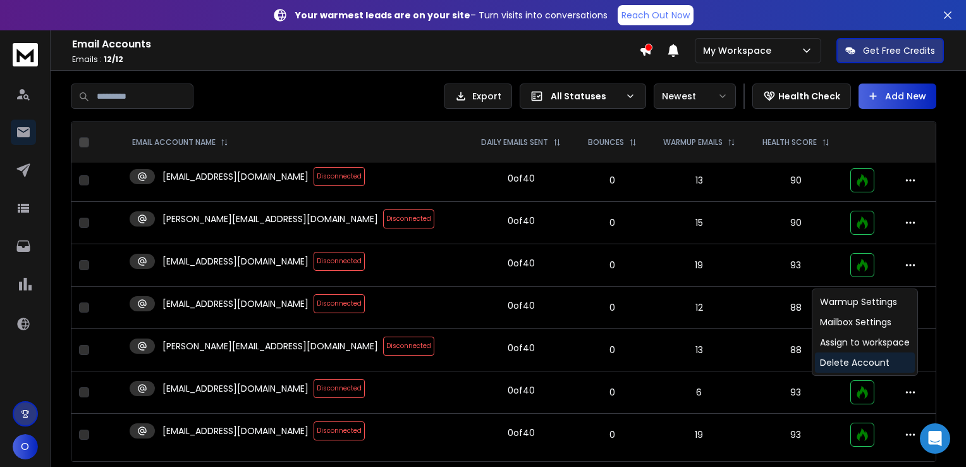
click at [860, 363] on div "Delete Account" at bounding box center [865, 362] width 100 height 20
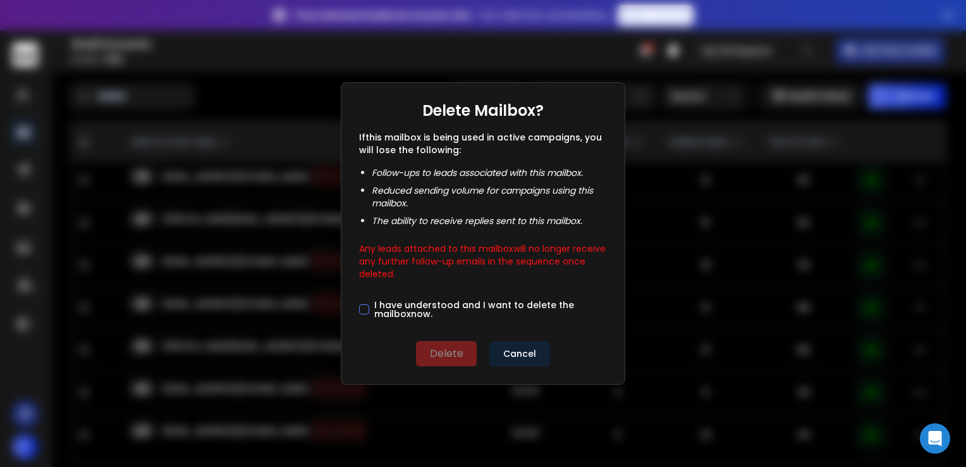
click at [377, 309] on label "I have understood and I want to delete the mailbox now." at bounding box center [490, 309] width 233 height 18
click at [369, 309] on button "I have understood and I want to delete the mailbox now." at bounding box center [364, 309] width 10 height 10
click at [441, 349] on button "Delete" at bounding box center [446, 353] width 61 height 25
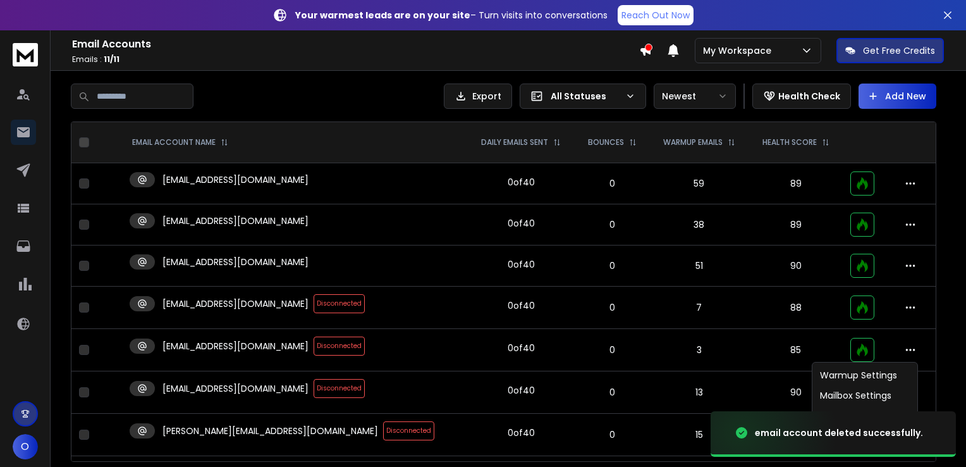
click at [905, 347] on icon at bounding box center [910, 349] width 11 height 11
drag, startPoint x: 854, startPoint y: 390, endPoint x: 774, endPoint y: 347, distance: 91.1
click at [774, 347] on body "Your warmest leads are on your site – Turn visits into conversations Reach Out …" at bounding box center [478, 233] width 957 height 467
click at [905, 350] on icon at bounding box center [910, 349] width 11 height 11
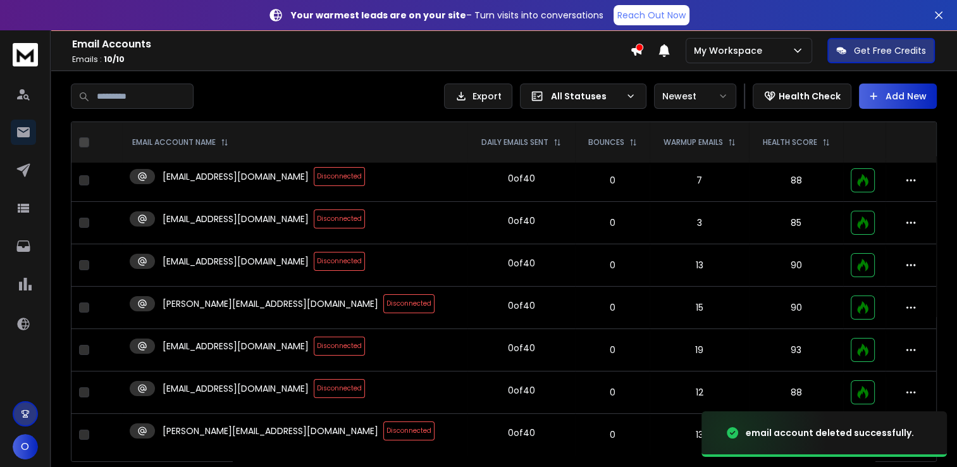
scroll to position [128, 0]
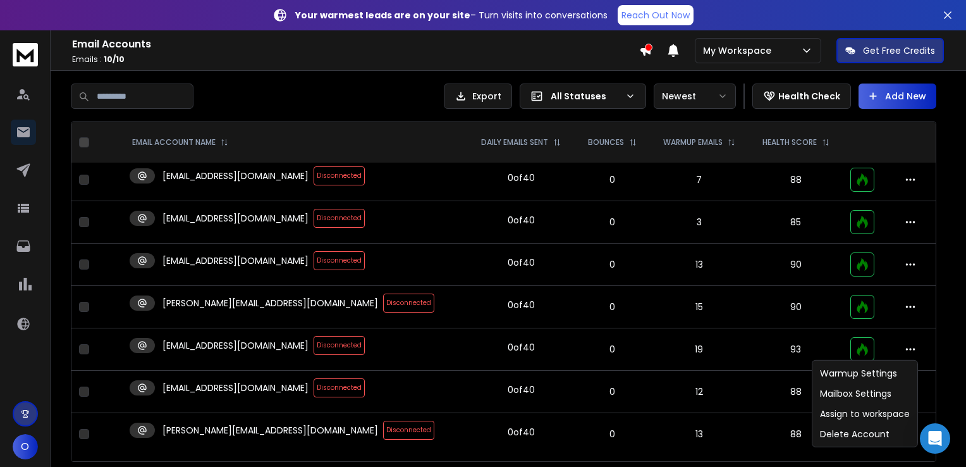
click at [906, 348] on icon at bounding box center [910, 349] width 9 height 2
click at [848, 435] on div "Delete Account" at bounding box center [865, 434] width 100 height 20
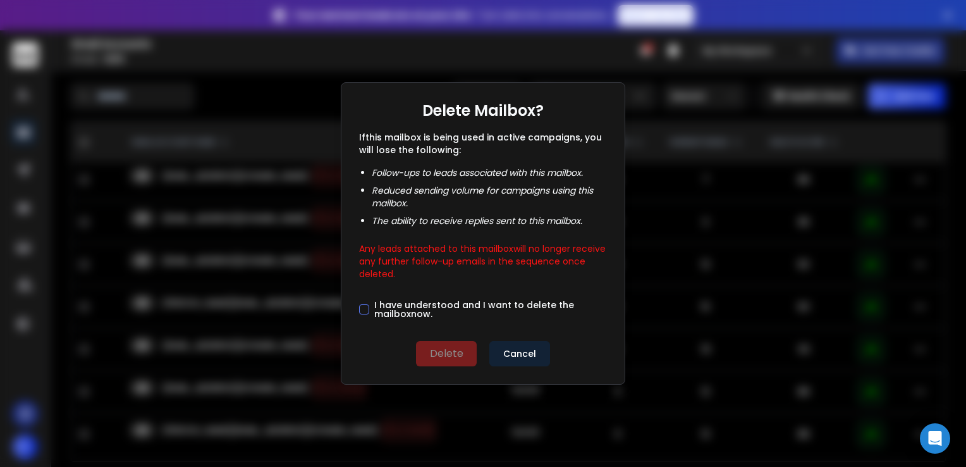
click at [362, 310] on button "I have understood and I want to delete the mailbox now." at bounding box center [364, 309] width 10 height 10
click at [452, 351] on button "Delete" at bounding box center [446, 353] width 61 height 25
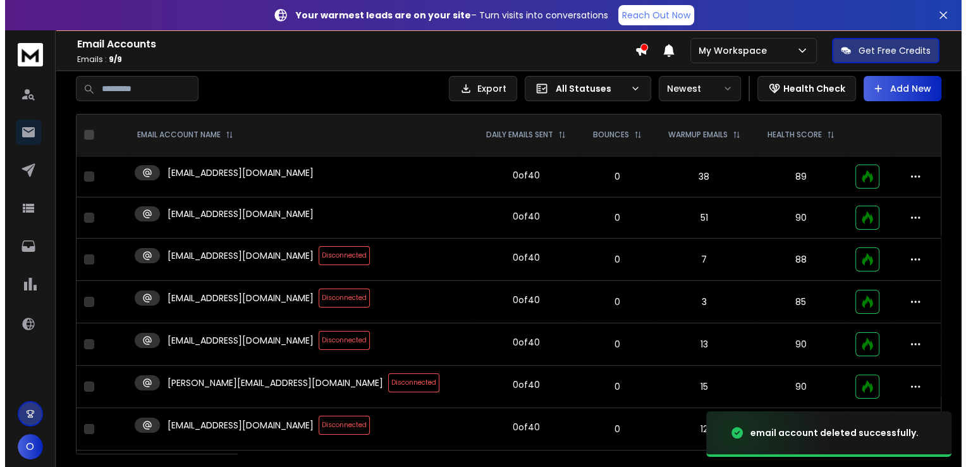
scroll to position [86, 0]
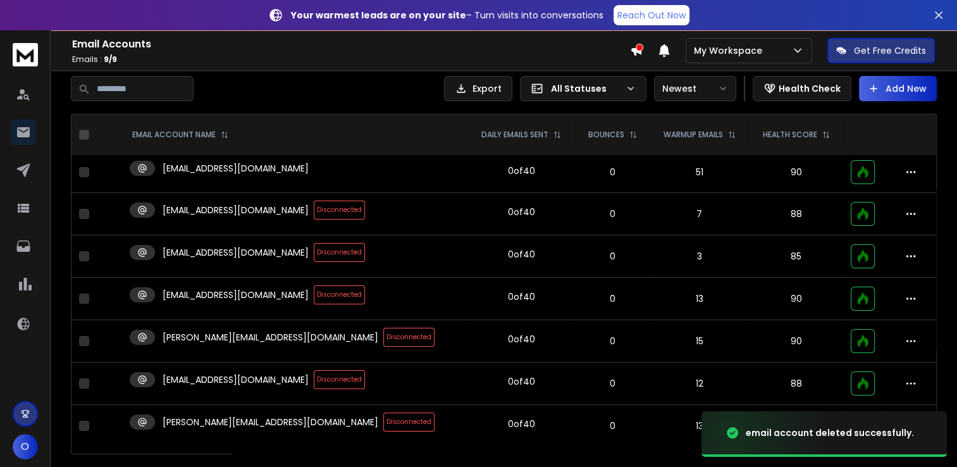
click at [905, 383] on icon at bounding box center [910, 383] width 11 height 11
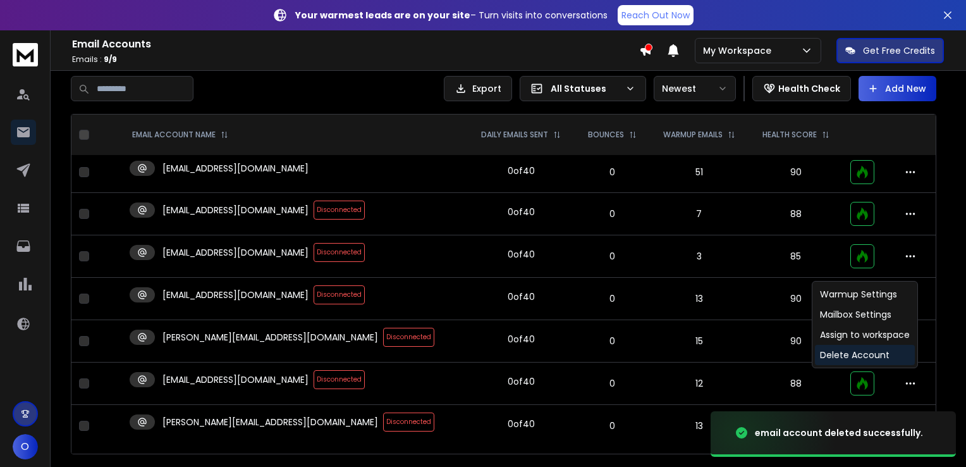
click at [866, 354] on div "Delete Account" at bounding box center [865, 355] width 100 height 20
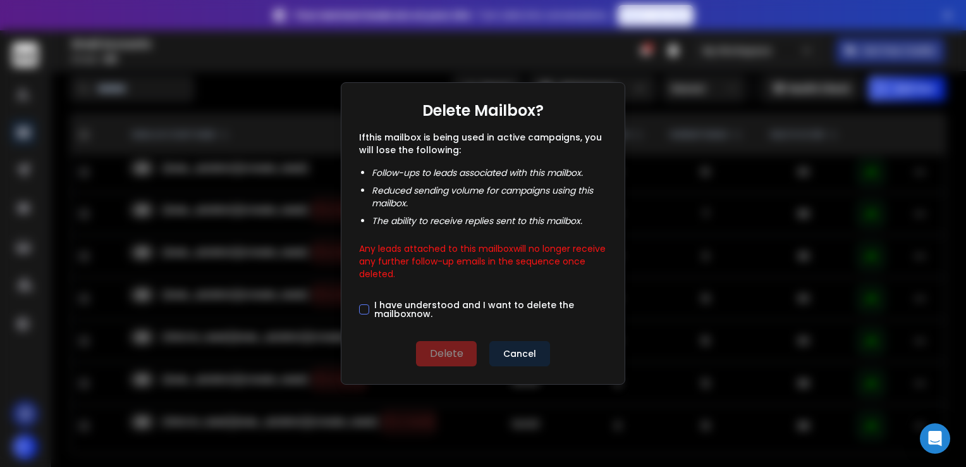
click at [357, 312] on div "Delete Mailbox? If this mailbox is being used in active campaigns, you will los…" at bounding box center [483, 233] width 285 height 302
click at [361, 310] on button "I have understood and I want to delete the mailbox now." at bounding box center [364, 309] width 10 height 10
click at [440, 339] on div "Delete Mailbox? If this mailbox is being used in active campaigns, you will los…" at bounding box center [483, 234] width 248 height 266
click at [445, 348] on button "Delete" at bounding box center [446, 353] width 61 height 25
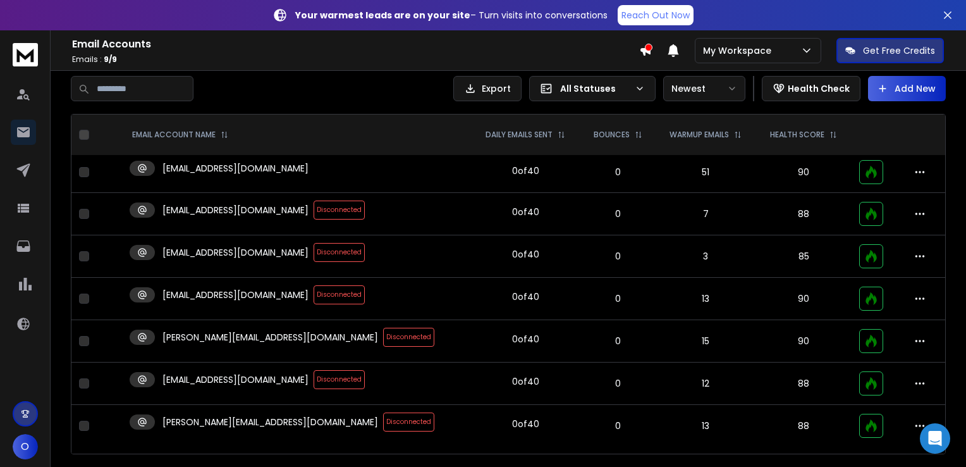
click at [906, 379] on button at bounding box center [920, 384] width 36 height 22
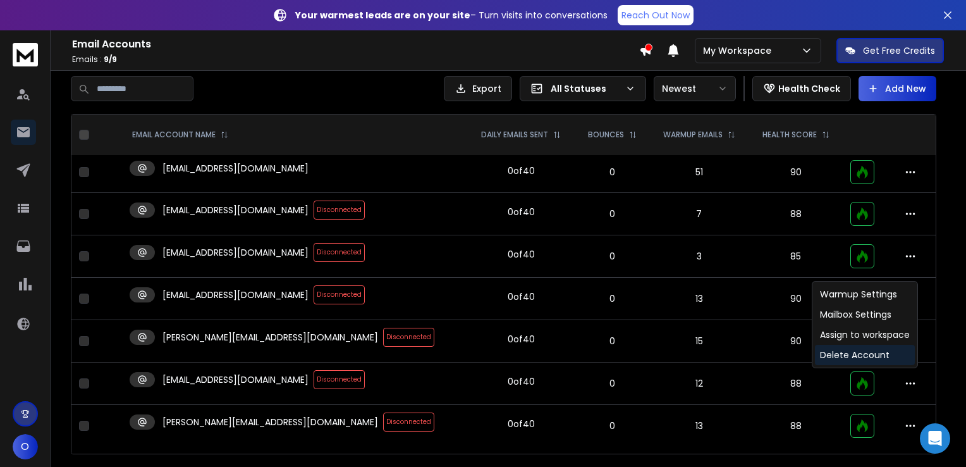
click at [873, 361] on div "Delete Account" at bounding box center [865, 355] width 100 height 20
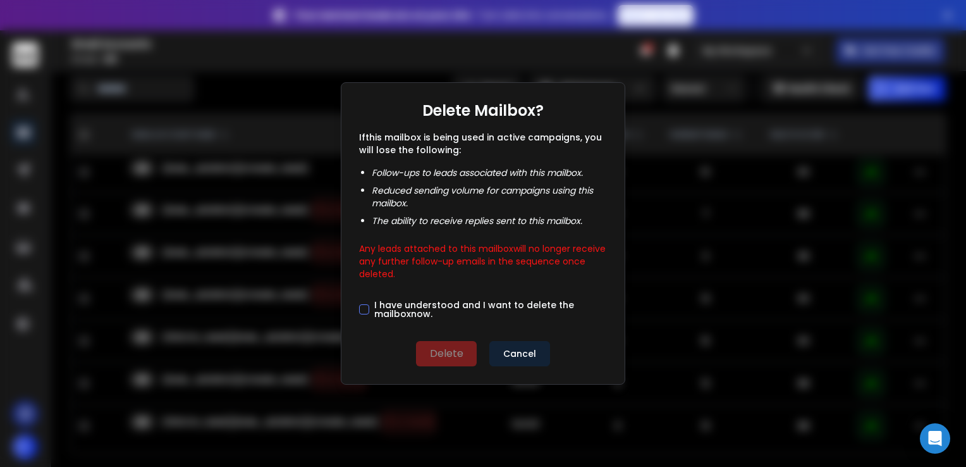
click at [369, 310] on div "I have understood and I want to delete the mailbox now." at bounding box center [483, 304] width 248 height 28
click at [359, 305] on button "I have understood and I want to delete the mailbox now." at bounding box center [364, 309] width 10 height 10
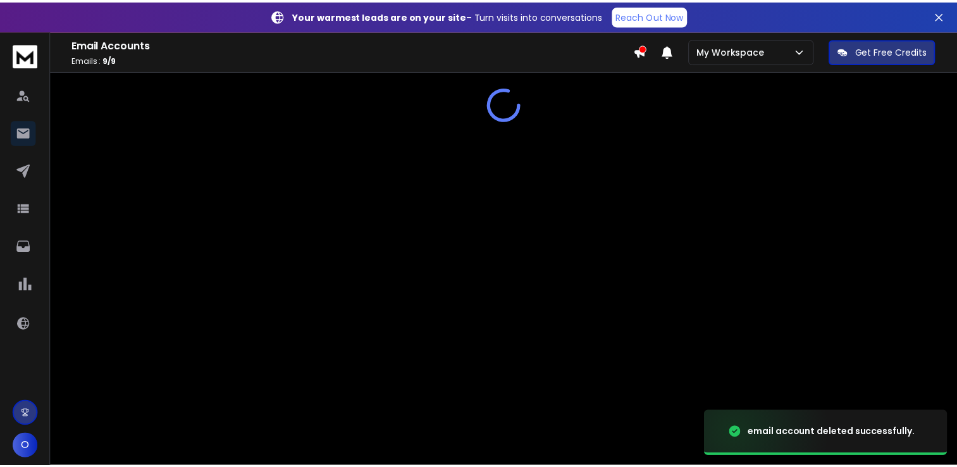
scroll to position [0, 0]
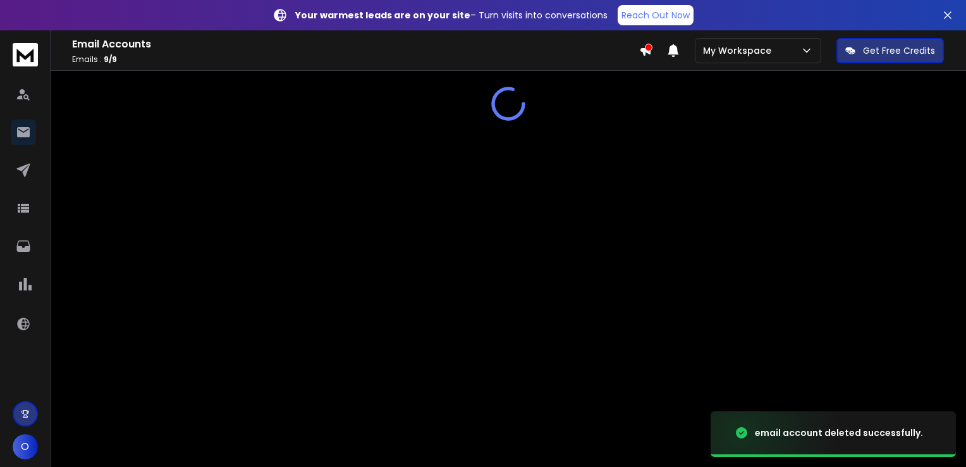
click at [440, 348] on div "Your warmest leads are on your site – Turn visits into conversations Reach Out …" at bounding box center [483, 233] width 966 height 467
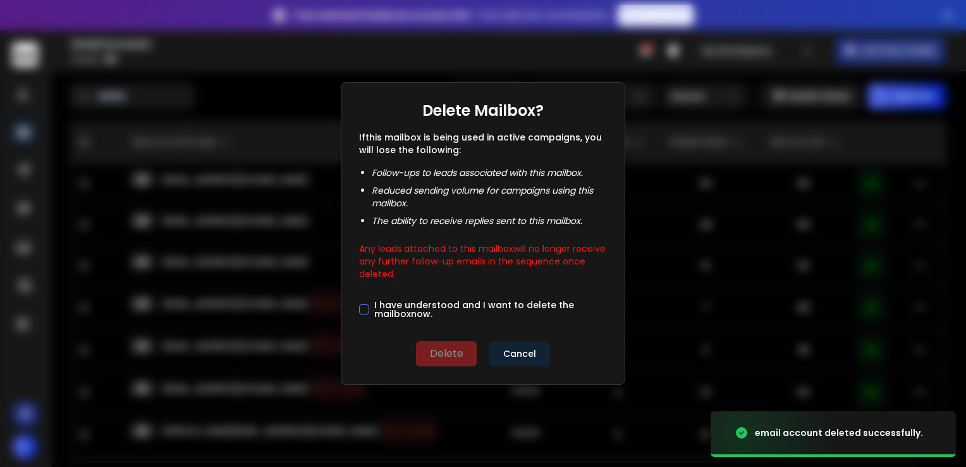
click at [360, 309] on button "I have understood and I want to delete the mailbox now." at bounding box center [364, 309] width 10 height 10
click at [444, 347] on button "Delete" at bounding box center [446, 353] width 61 height 25
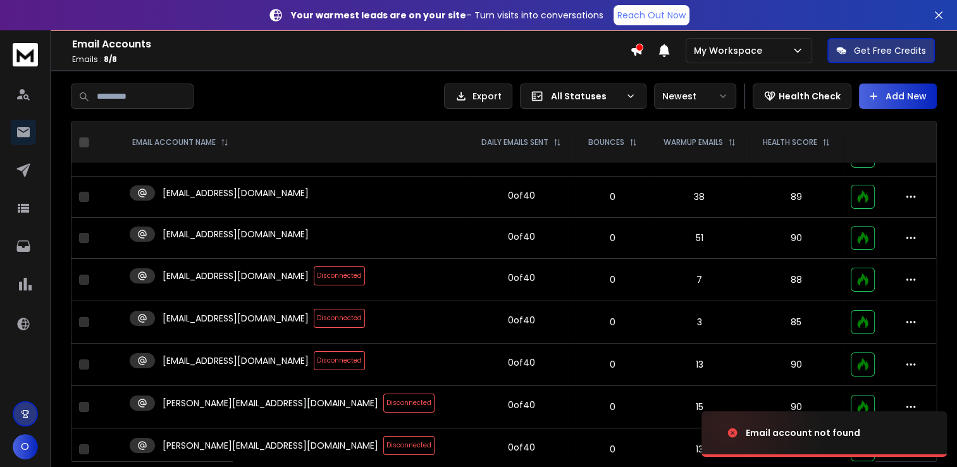
scroll to position [44, 0]
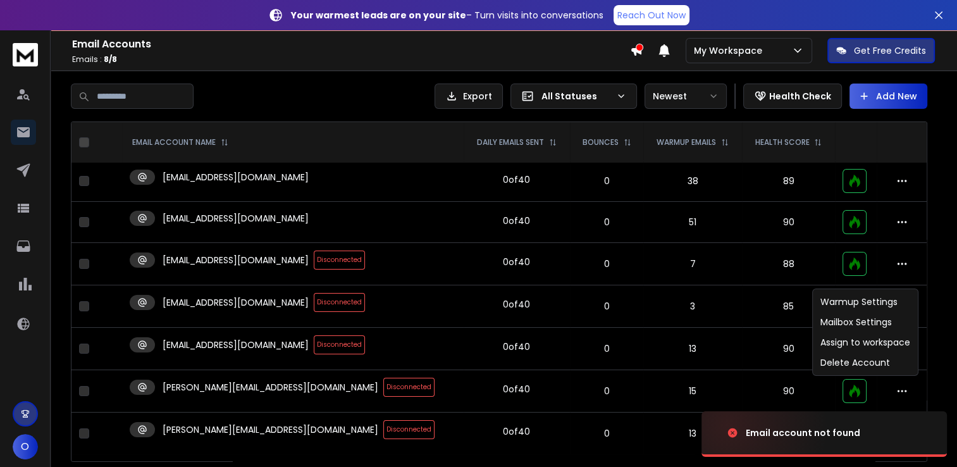
click at [897, 393] on icon at bounding box center [901, 390] width 11 height 11
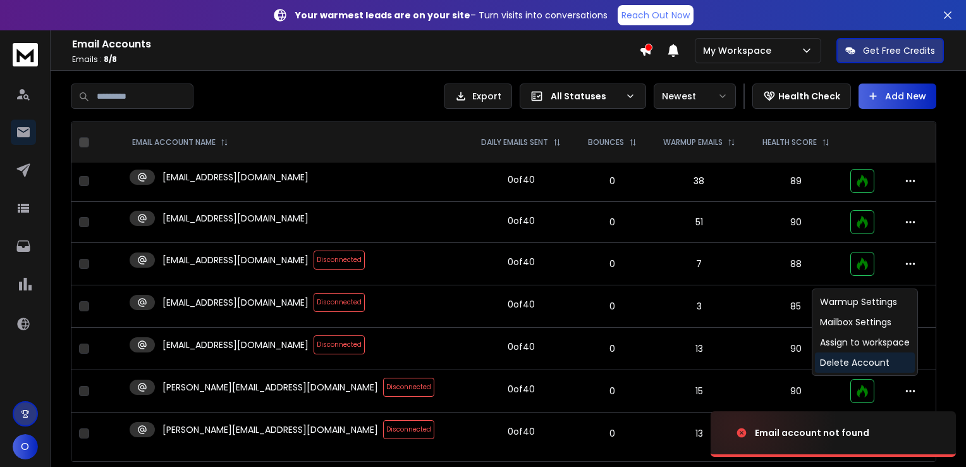
click at [852, 362] on div "Delete Account" at bounding box center [865, 362] width 100 height 20
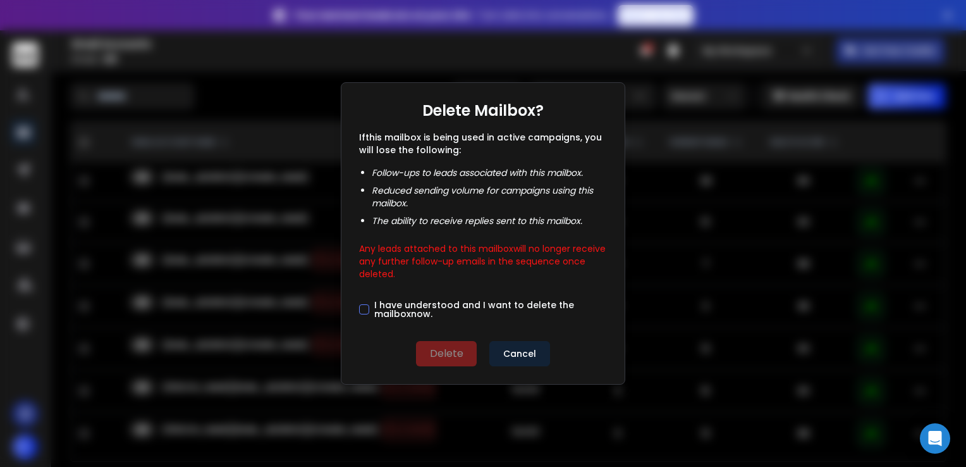
click at [368, 306] on button "I have understood and I want to delete the mailbox now." at bounding box center [364, 309] width 10 height 10
click at [447, 351] on button "Delete" at bounding box center [446, 353] width 61 height 25
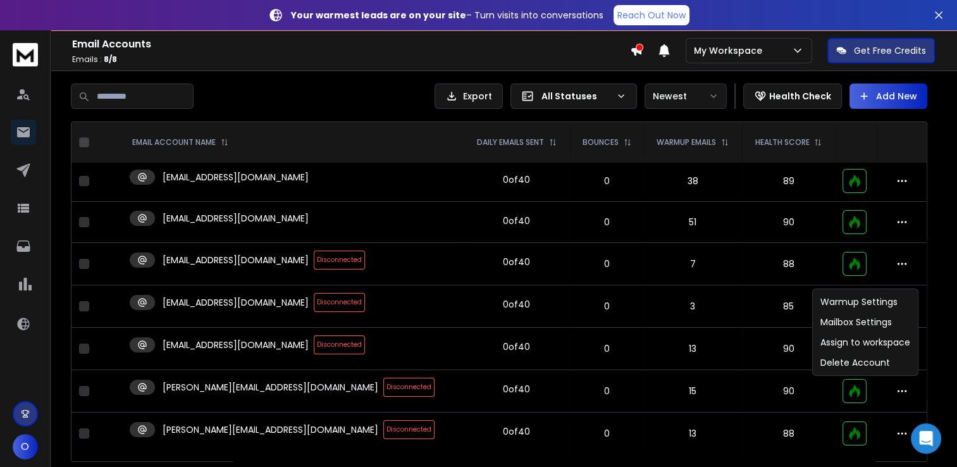
click at [901, 388] on icon at bounding box center [901, 390] width 11 height 11
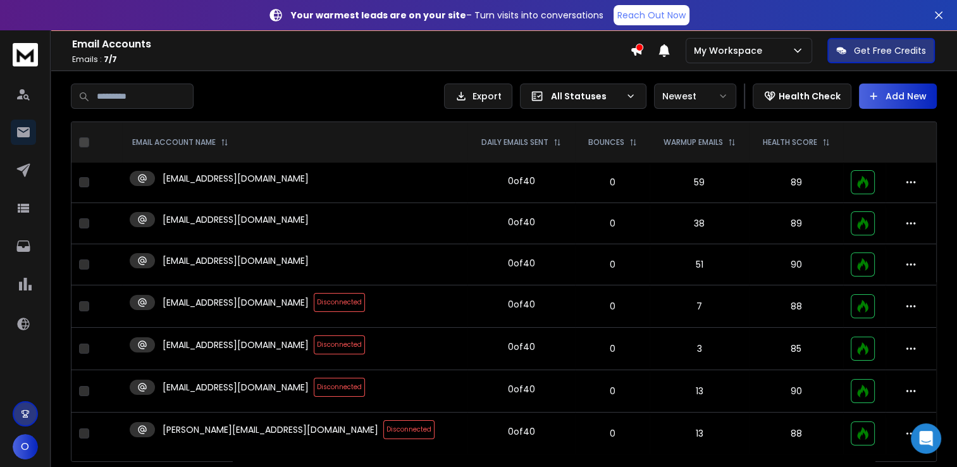
scroll to position [2, 0]
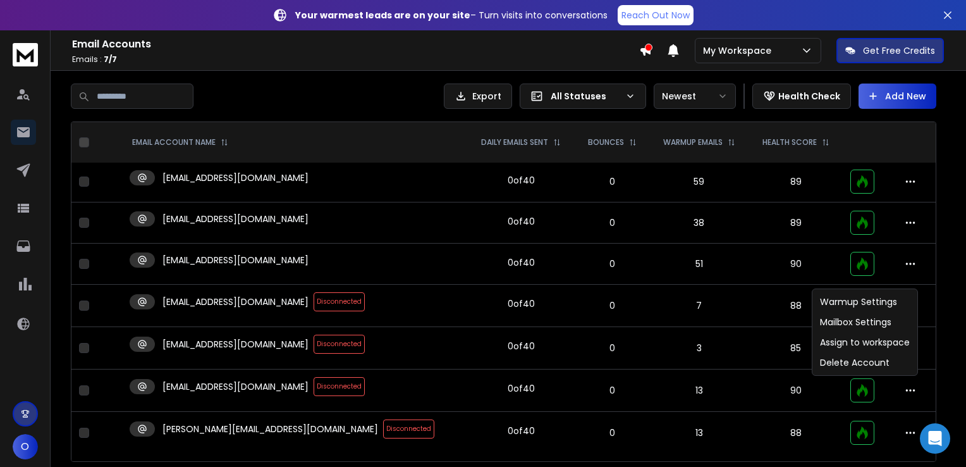
click at [905, 385] on icon at bounding box center [910, 390] width 11 height 11
click at [866, 362] on div "Delete Account" at bounding box center [865, 362] width 100 height 20
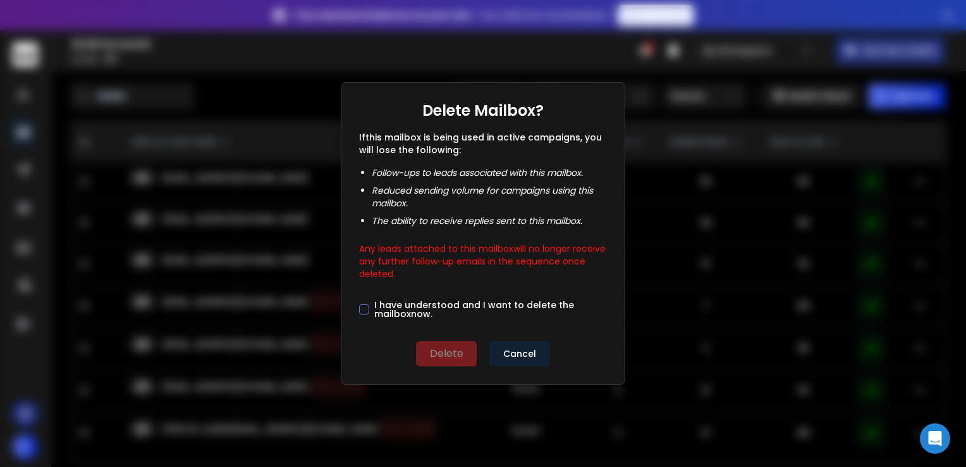
click at [409, 311] on label "I have understood and I want to delete the mailbox now." at bounding box center [490, 309] width 233 height 18
click at [369, 311] on button "I have understood and I want to delete the mailbox now." at bounding box center [364, 309] width 10 height 10
click at [435, 350] on button "Delete" at bounding box center [446, 353] width 61 height 25
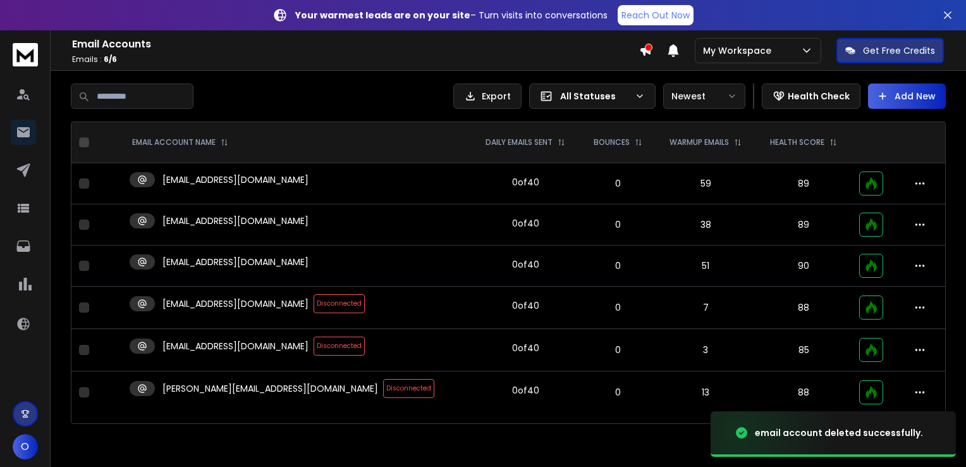
click at [926, 392] on button at bounding box center [920, 392] width 36 height 22
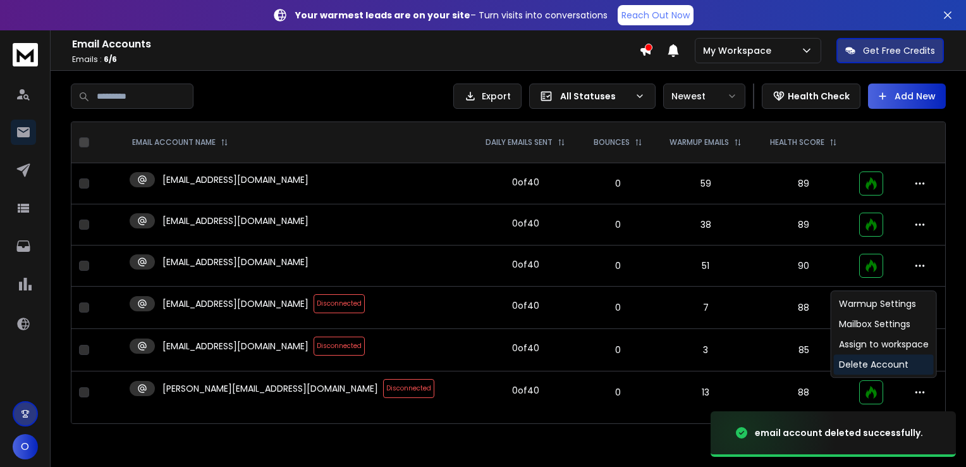
click at [882, 362] on div "Delete Account" at bounding box center [884, 364] width 100 height 20
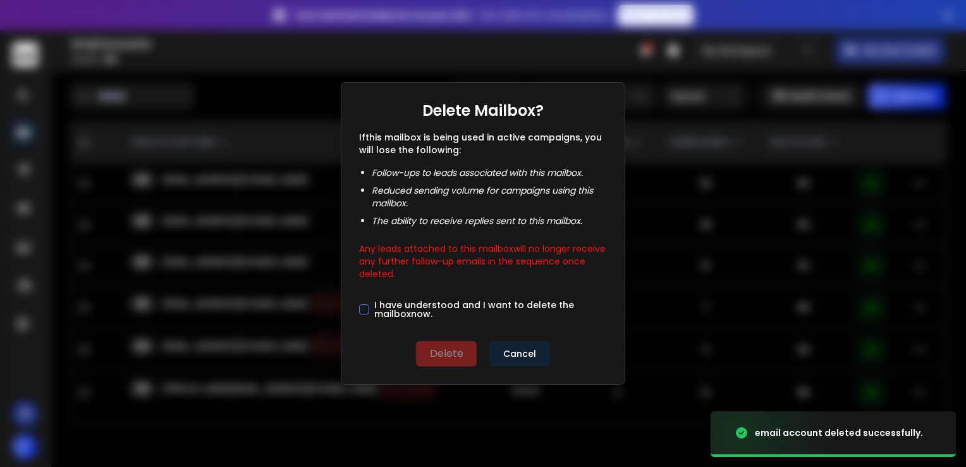
click at [379, 309] on label "I have understood and I want to delete the mailbox now." at bounding box center [490, 309] width 233 height 18
click at [369, 309] on button "I have understood and I want to delete the mailbox now." at bounding box center [364, 309] width 10 height 10
click at [433, 346] on button "Delete" at bounding box center [446, 353] width 61 height 25
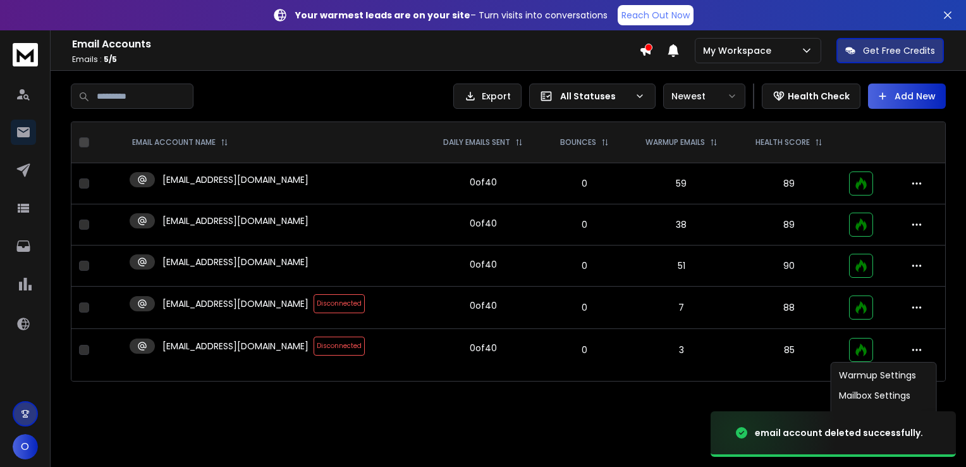
click at [922, 350] on button at bounding box center [917, 350] width 41 height 22
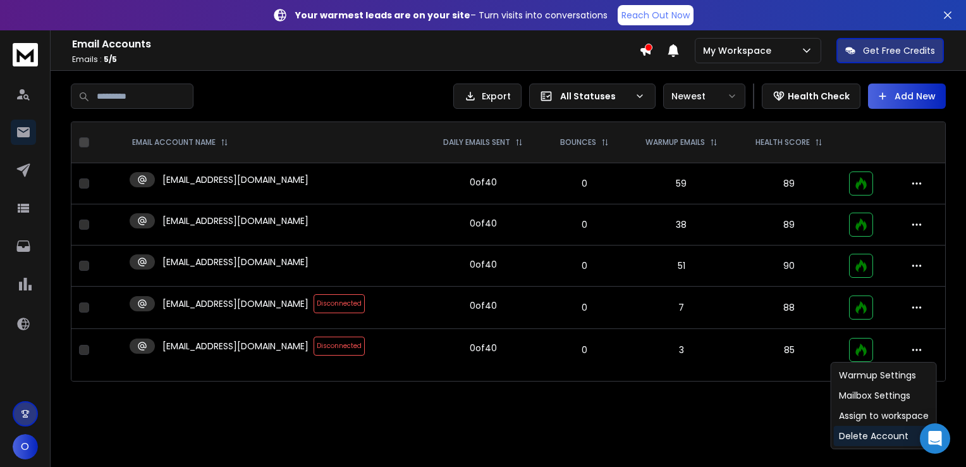
click at [868, 436] on div "Delete Account" at bounding box center [884, 436] width 100 height 20
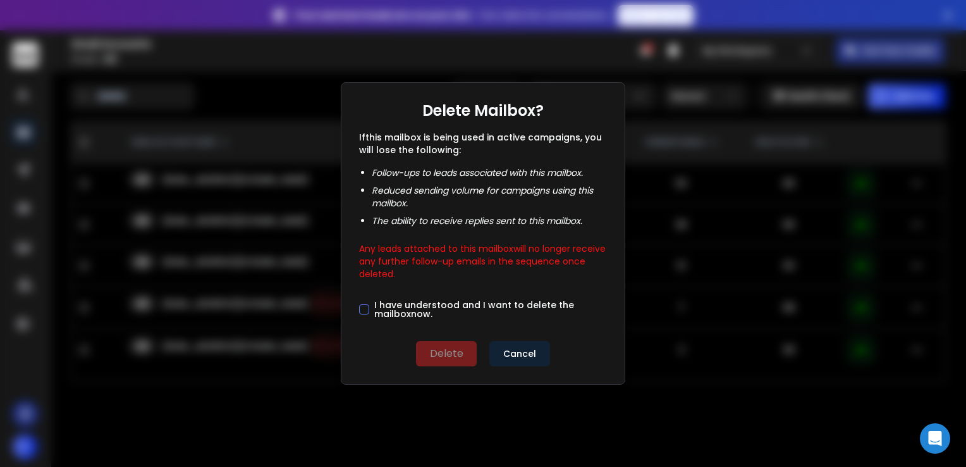
click at [392, 304] on label "I have understood and I want to delete the mailbox now." at bounding box center [490, 309] width 233 height 18
click at [369, 304] on button "I have understood and I want to delete the mailbox now." at bounding box center [364, 309] width 10 height 10
click at [443, 350] on button "Delete" at bounding box center [446, 353] width 61 height 25
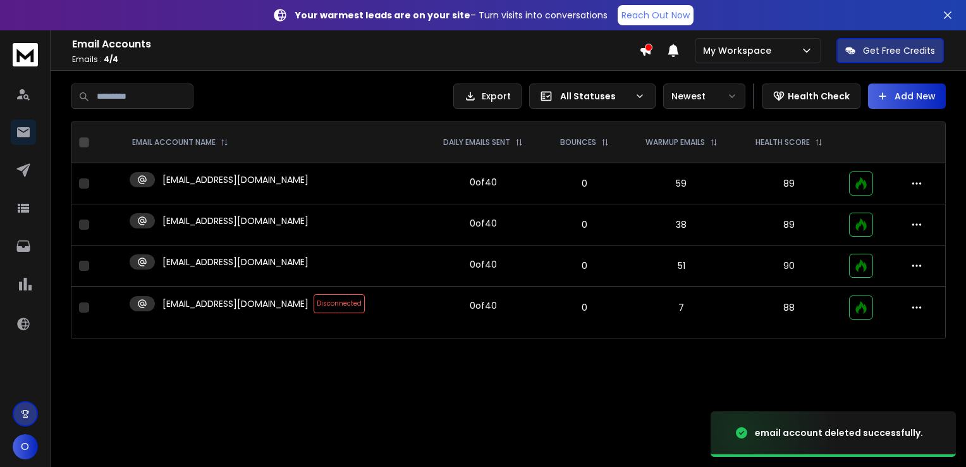
click at [916, 305] on icon at bounding box center [916, 307] width 11 height 11
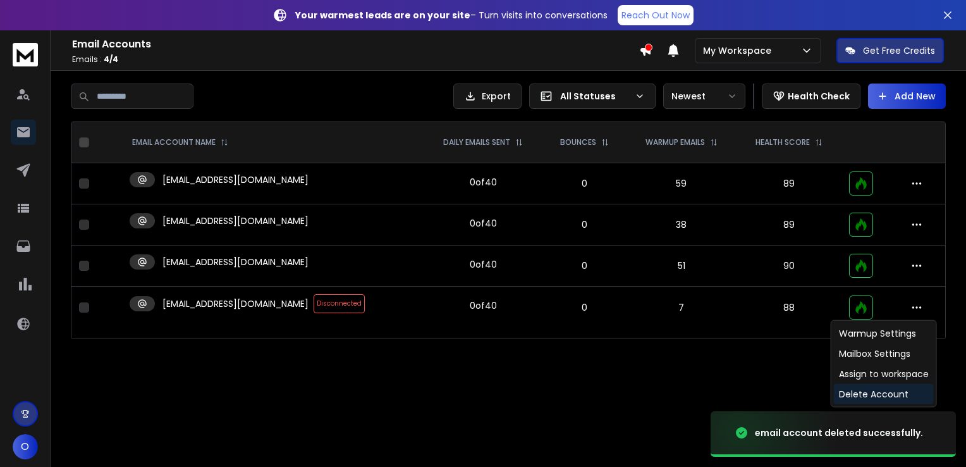
click at [867, 392] on div "Delete Account" at bounding box center [884, 394] width 100 height 20
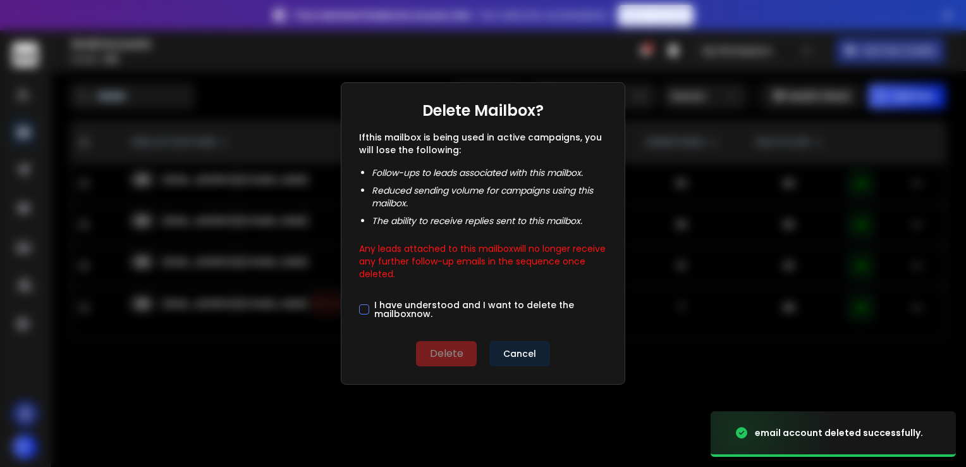
click at [397, 309] on label "I have understood and I want to delete the mailbox now." at bounding box center [490, 309] width 233 height 18
click at [369, 309] on button "I have understood and I want to delete the mailbox now." at bounding box center [364, 309] width 10 height 10
click at [443, 352] on button "Delete" at bounding box center [446, 353] width 61 height 25
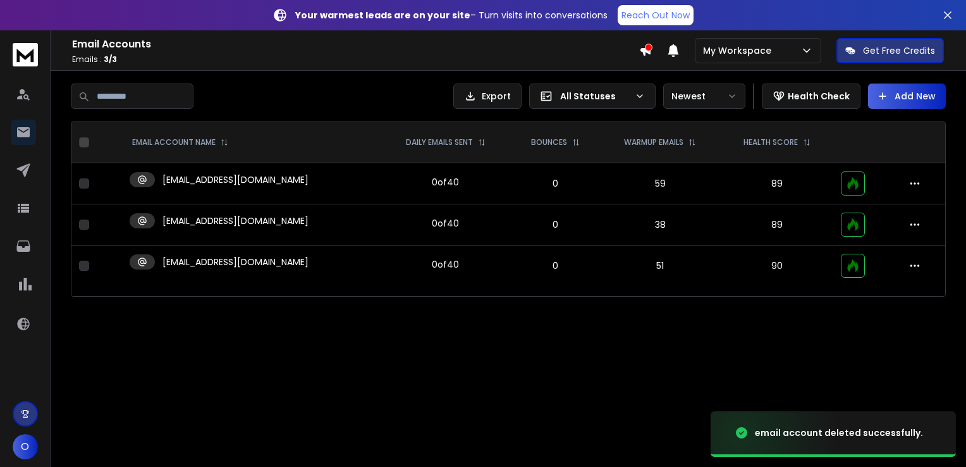
click at [922, 260] on button at bounding box center [915, 266] width 46 height 22
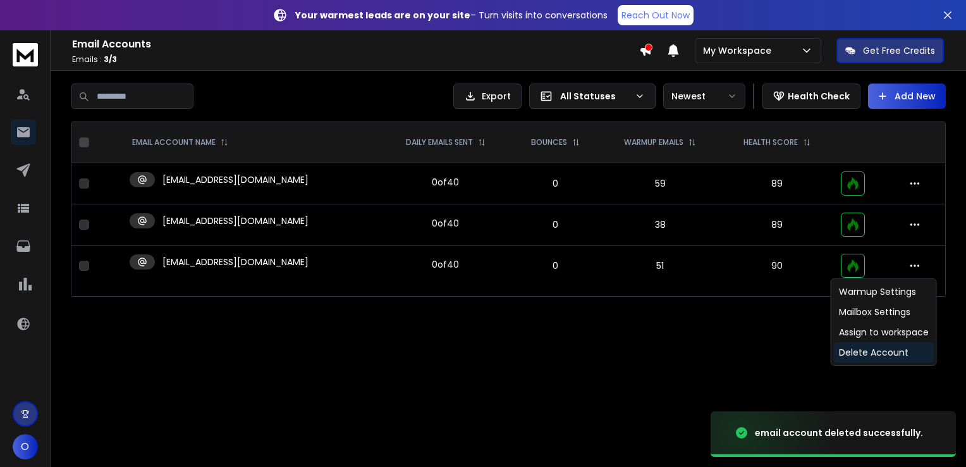
click at [883, 350] on div "Delete Account" at bounding box center [884, 352] width 100 height 20
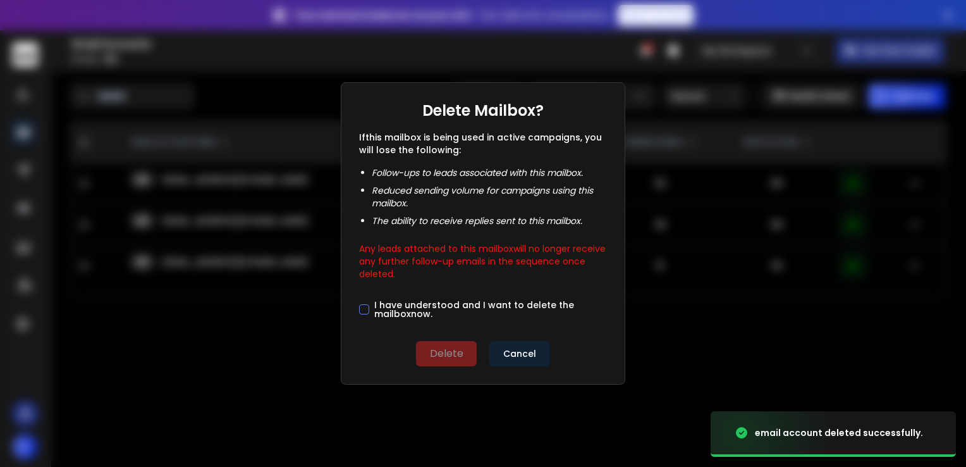
click at [417, 308] on label "I have understood and I want to delete the mailbox now." at bounding box center [490, 309] width 233 height 18
click at [369, 308] on button "I have understood and I want to delete the mailbox now." at bounding box center [364, 309] width 10 height 10
click at [447, 371] on div "Delete Mailbox? If this mailbox is being used in active campaigns, you will los…" at bounding box center [483, 233] width 285 height 302
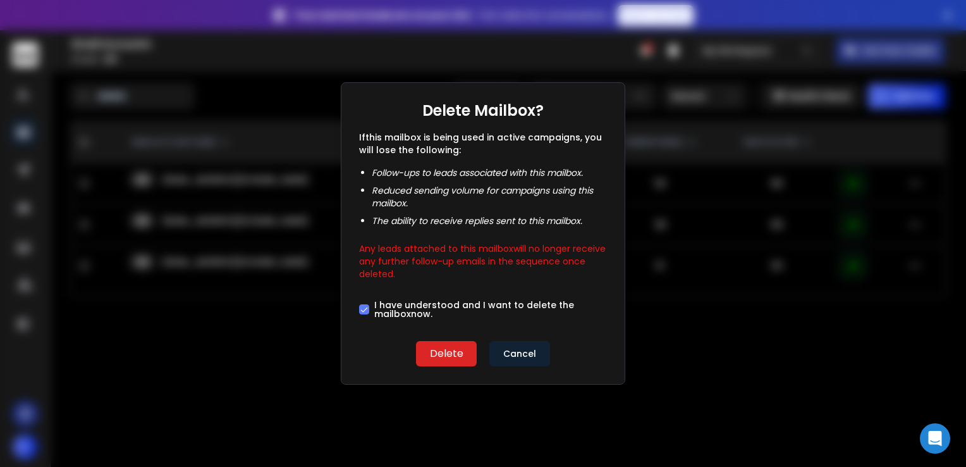
click at [445, 355] on button "Delete" at bounding box center [446, 353] width 61 height 25
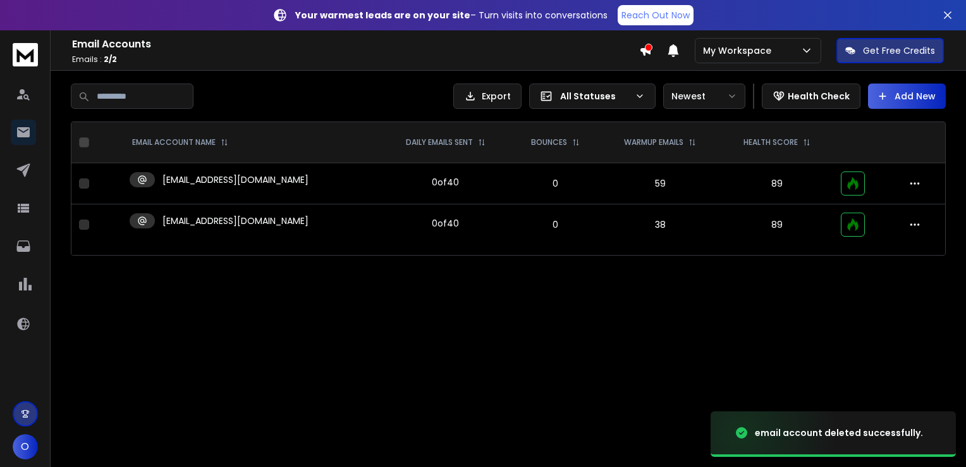
click at [916, 221] on icon at bounding box center [914, 224] width 11 height 11
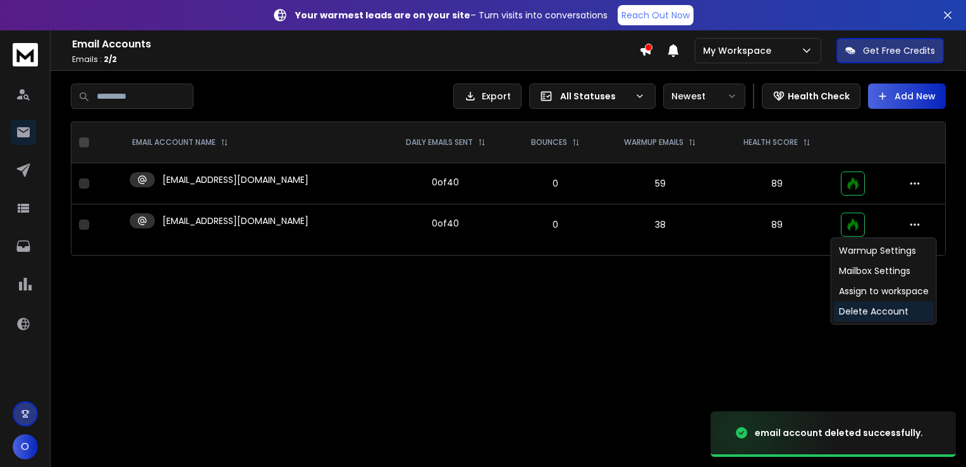
click at [870, 307] on div "Delete Account" at bounding box center [884, 311] width 100 height 20
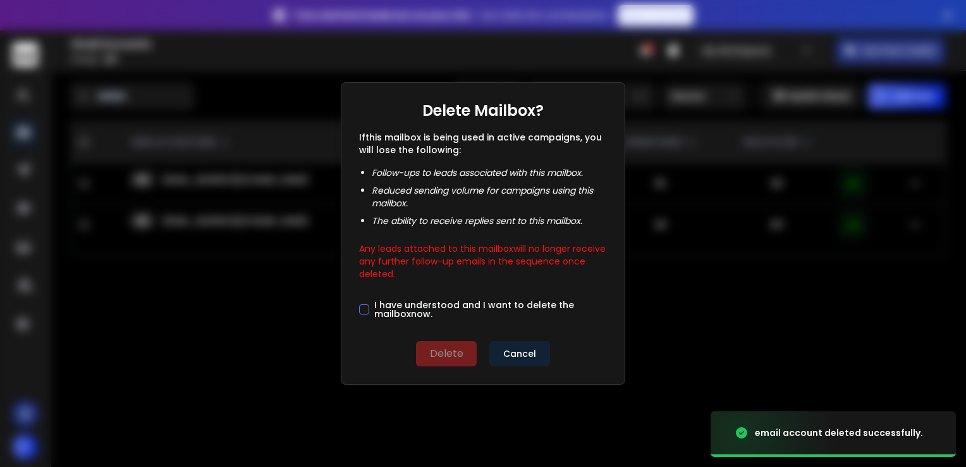
click at [464, 307] on label "I have understood and I want to delete the mailbox now." at bounding box center [490, 309] width 233 height 18
click at [369, 307] on button "I have understood and I want to delete the mailbox now." at bounding box center [364, 309] width 10 height 10
click at [457, 350] on button "Delete" at bounding box center [446, 353] width 61 height 25
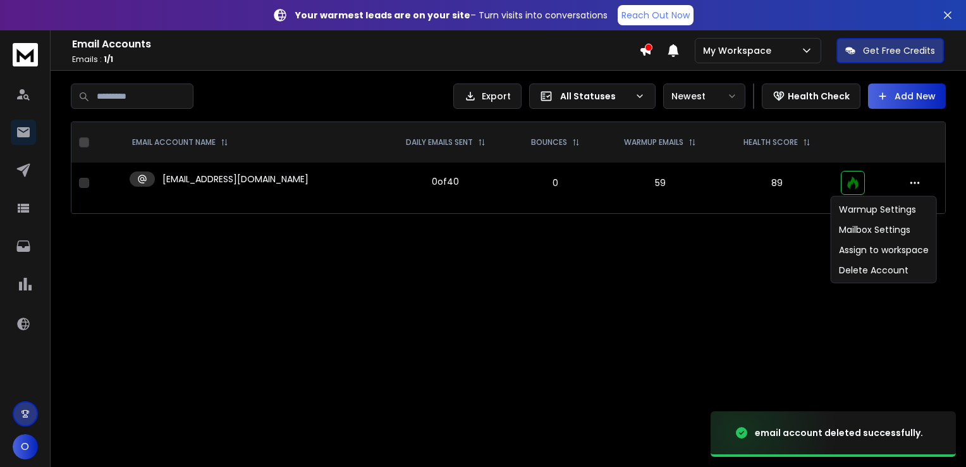
click at [913, 183] on icon at bounding box center [914, 182] width 11 height 11
click at [858, 270] on div "Delete Account" at bounding box center [884, 270] width 100 height 20
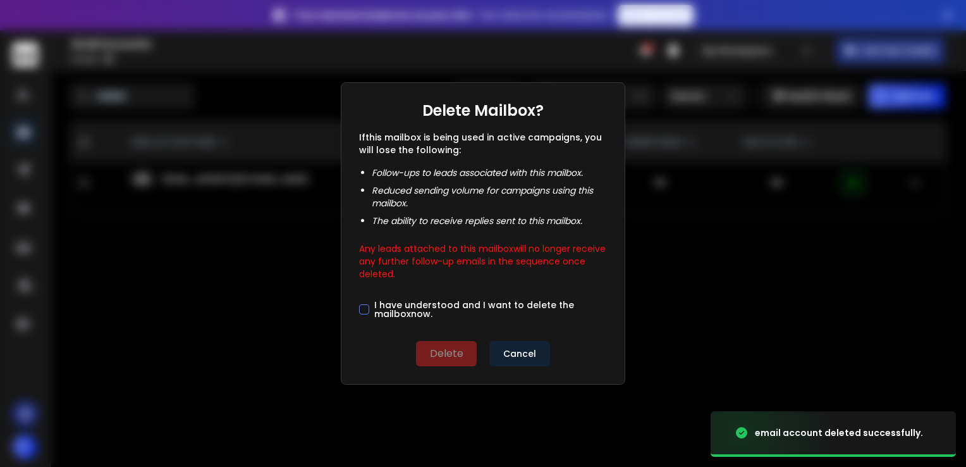
click at [365, 320] on div "Delete Mailbox? If this mailbox is being used in active campaigns, you will los…" at bounding box center [483, 234] width 248 height 266
click at [376, 310] on label "I have understood and I want to delete the mailbox now." at bounding box center [490, 309] width 233 height 18
click at [369, 310] on button "I have understood and I want to delete the mailbox now." at bounding box center [364, 309] width 10 height 10
click at [432, 360] on button "Delete" at bounding box center [446, 353] width 61 height 25
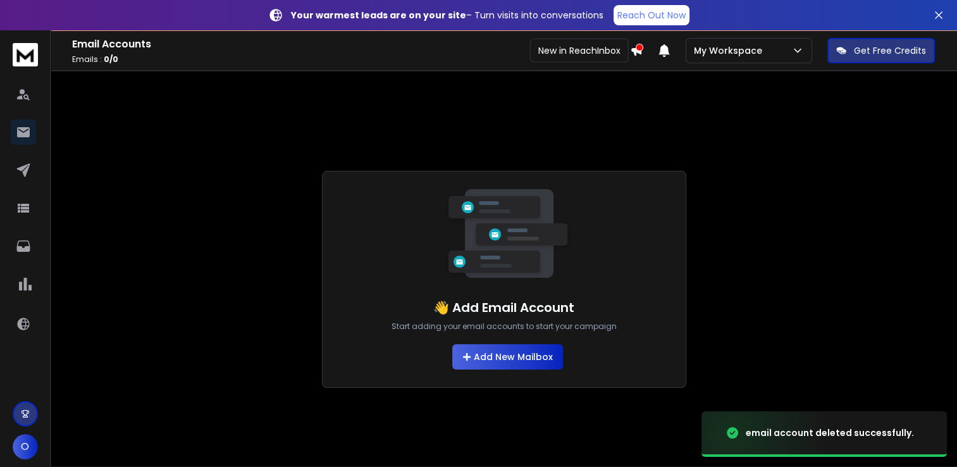
click at [638, 47] on div at bounding box center [640, 48] width 8 height 8
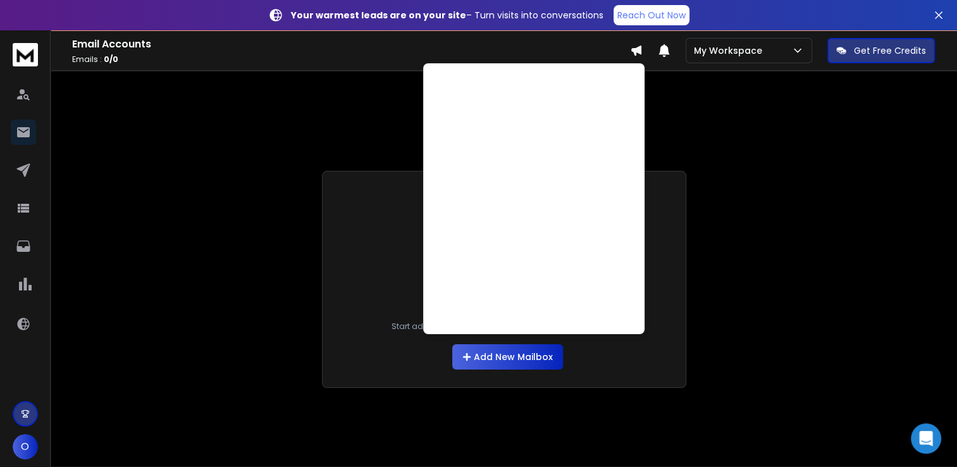
click at [219, 216] on div "👋 Add Email Account Start adding your email accounts to start your campaign Add…" at bounding box center [504, 279] width 866 height 217
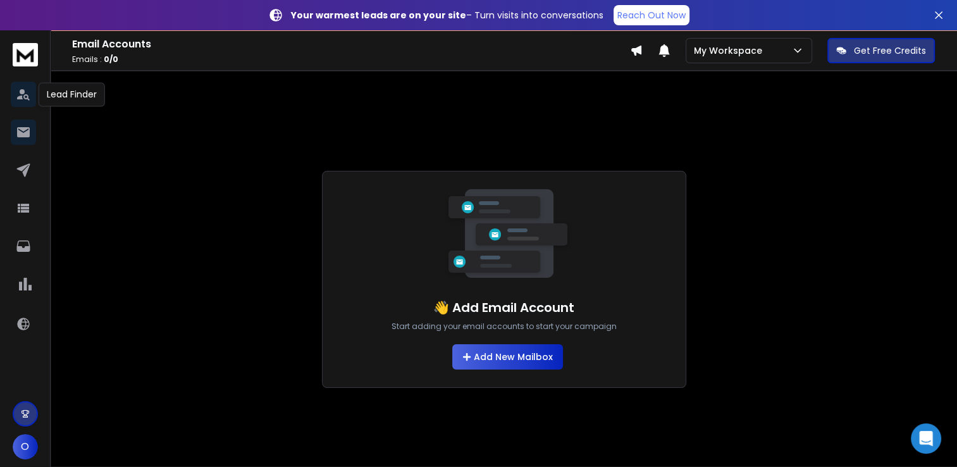
click at [15, 102] on link at bounding box center [23, 94] width 25 height 25
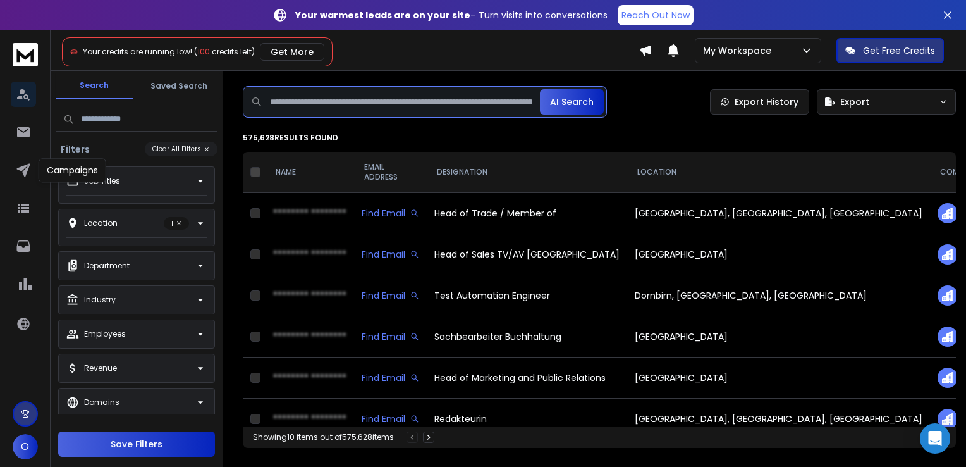
click at [18, 183] on div at bounding box center [25, 172] width 29 height 30
click at [25, 200] on icon at bounding box center [23, 207] width 15 height 15
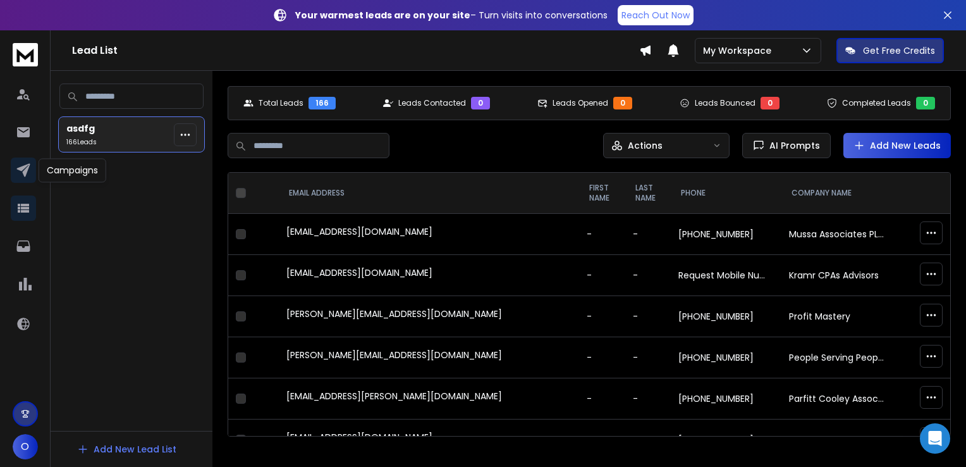
click at [21, 173] on icon at bounding box center [23, 170] width 15 height 15
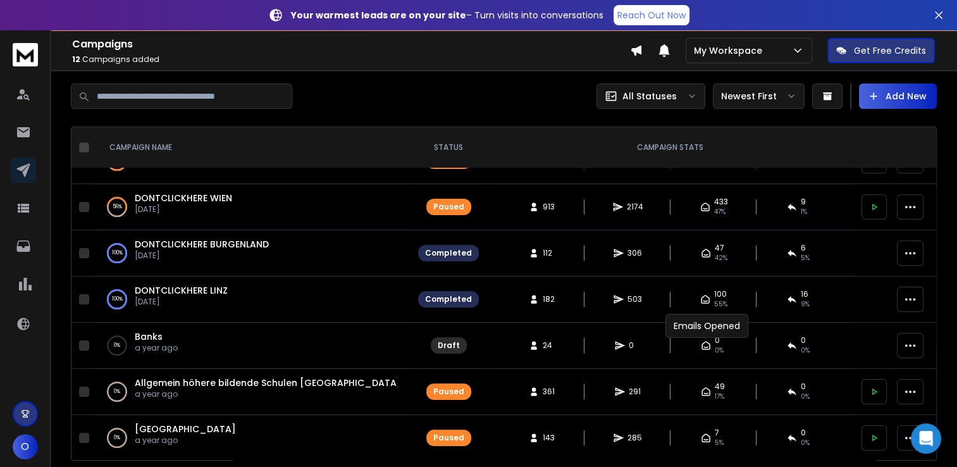
scroll to position [269, 0]
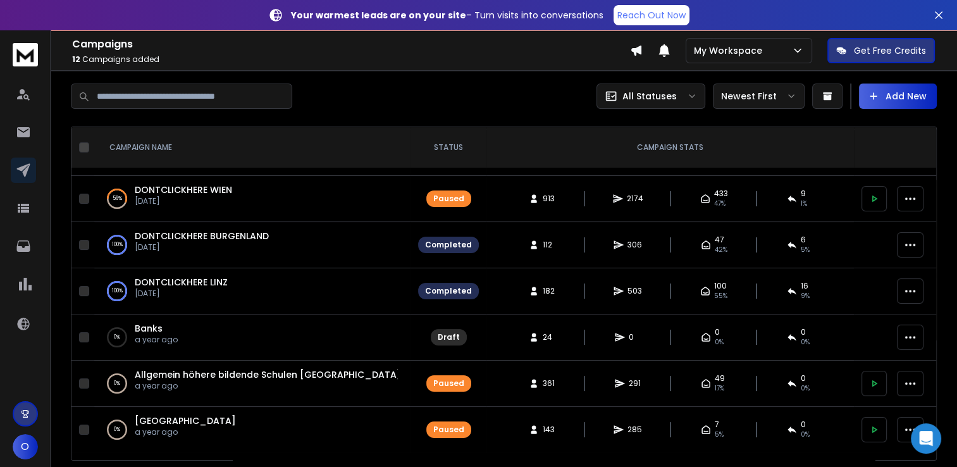
click at [242, 378] on span "Allgemein höhere bildende Schulen [GEOGRAPHIC_DATA]" at bounding box center [268, 374] width 266 height 13
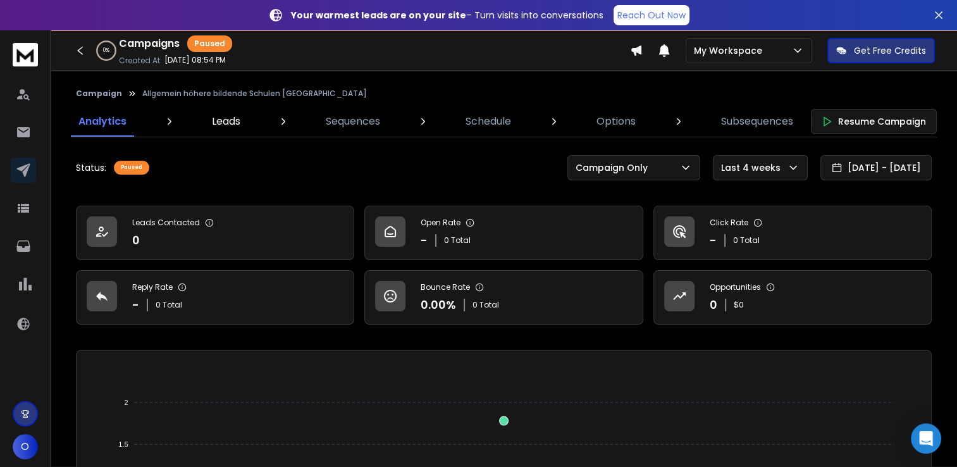
click at [215, 126] on p "Leads" at bounding box center [226, 121] width 28 height 15
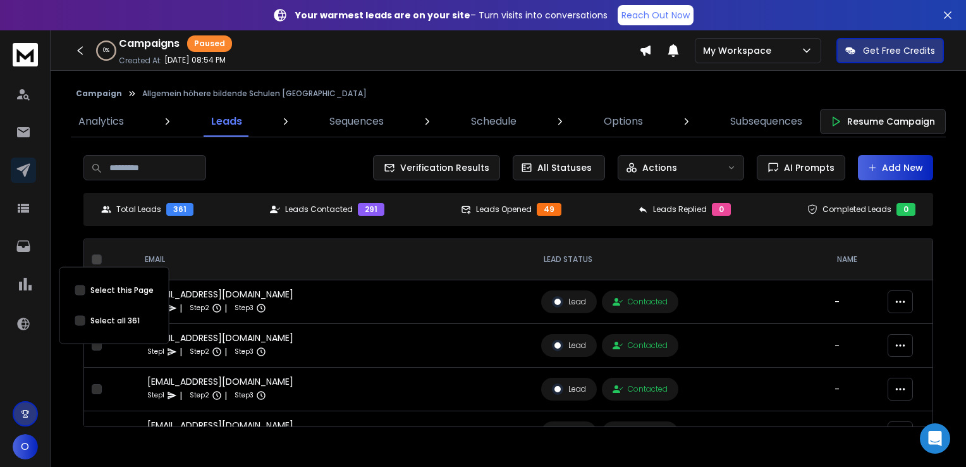
click at [83, 330] on div "Select all 361" at bounding box center [114, 320] width 78 height 25
click at [80, 324] on button "Select this Page" at bounding box center [80, 321] width 10 height 10
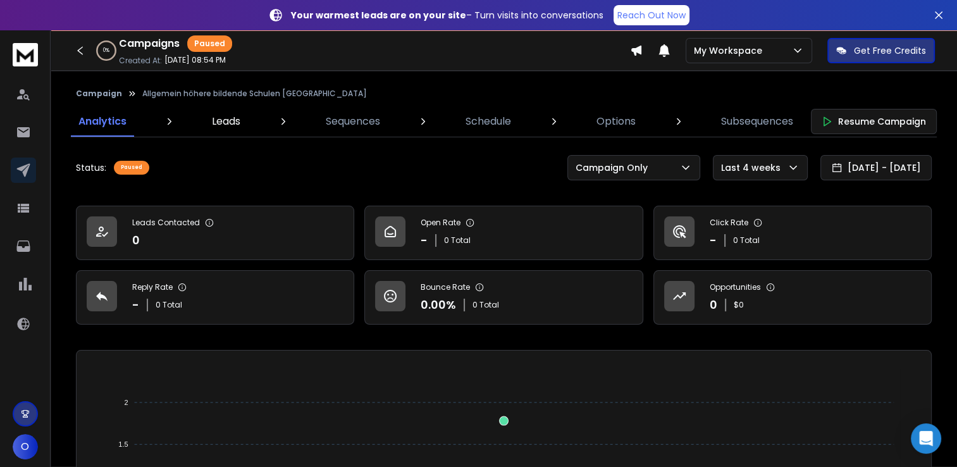
click at [237, 117] on p "Leads" at bounding box center [226, 121] width 28 height 15
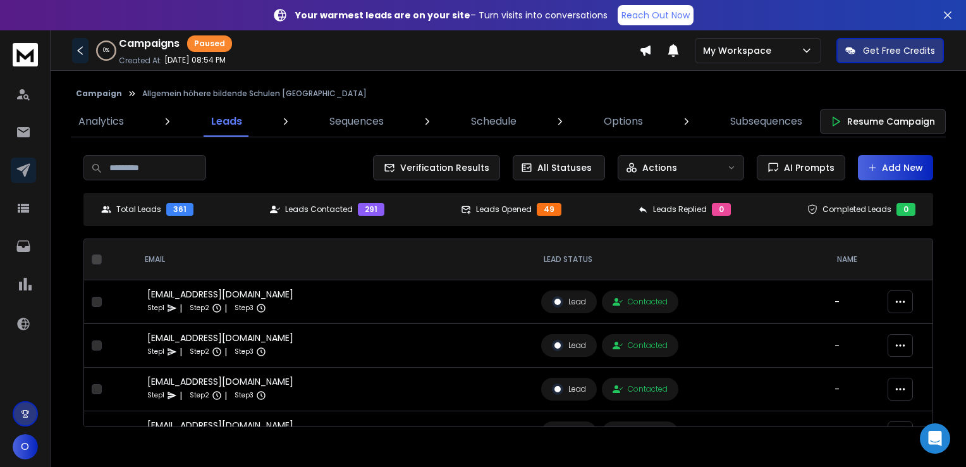
click at [79, 46] on icon at bounding box center [80, 50] width 11 height 11
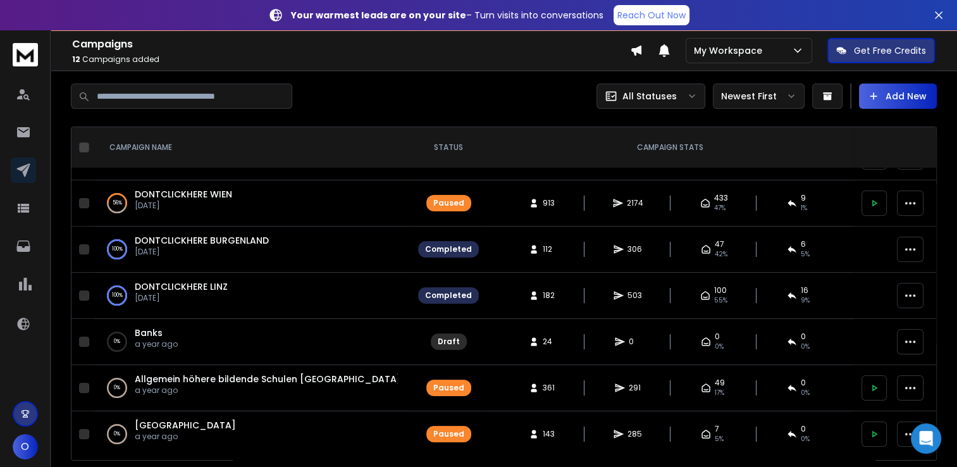
scroll to position [269, 0]
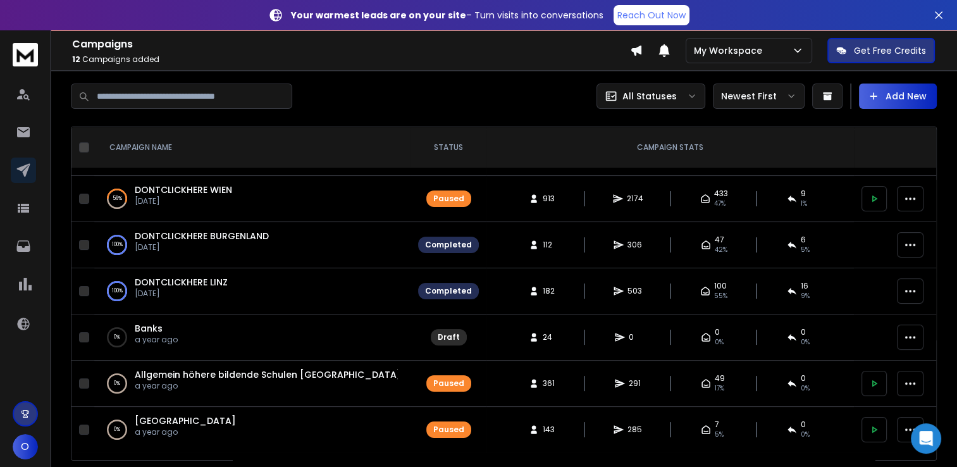
click at [911, 287] on button "button" at bounding box center [910, 290] width 27 height 25
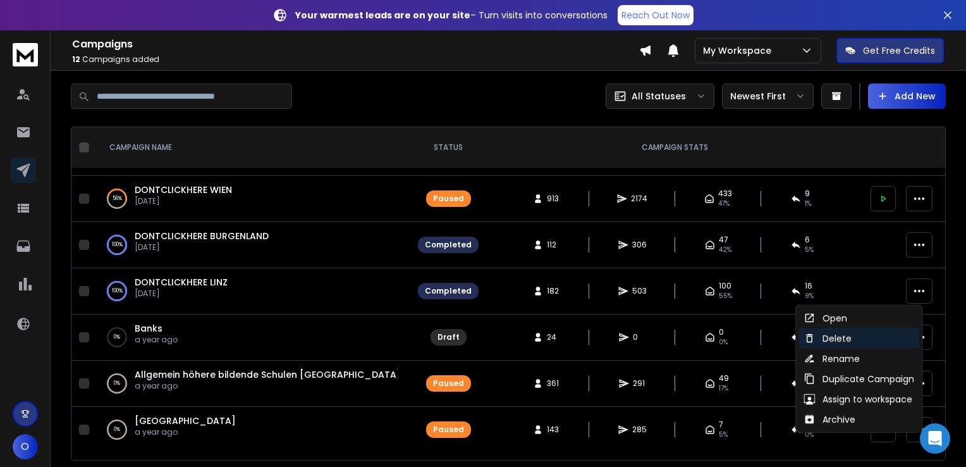
click at [828, 334] on div "Delete" at bounding box center [828, 338] width 48 height 13
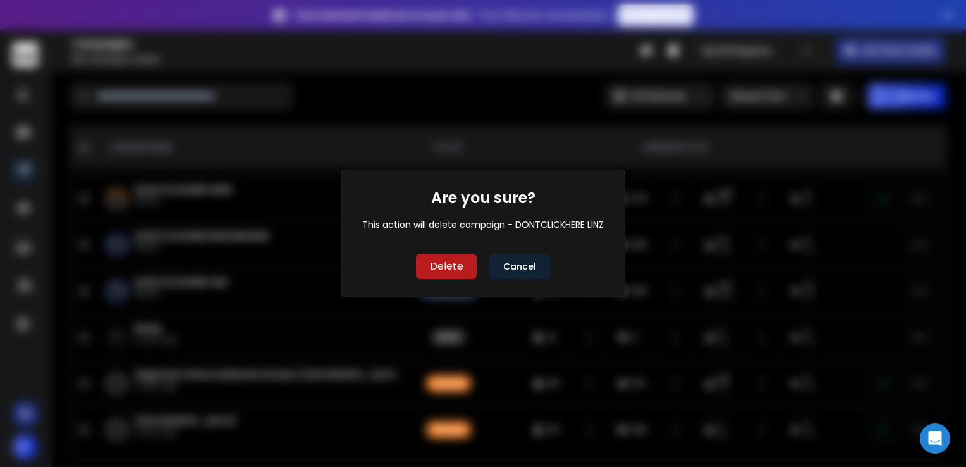
click at [425, 267] on button "Delete" at bounding box center [446, 266] width 61 height 25
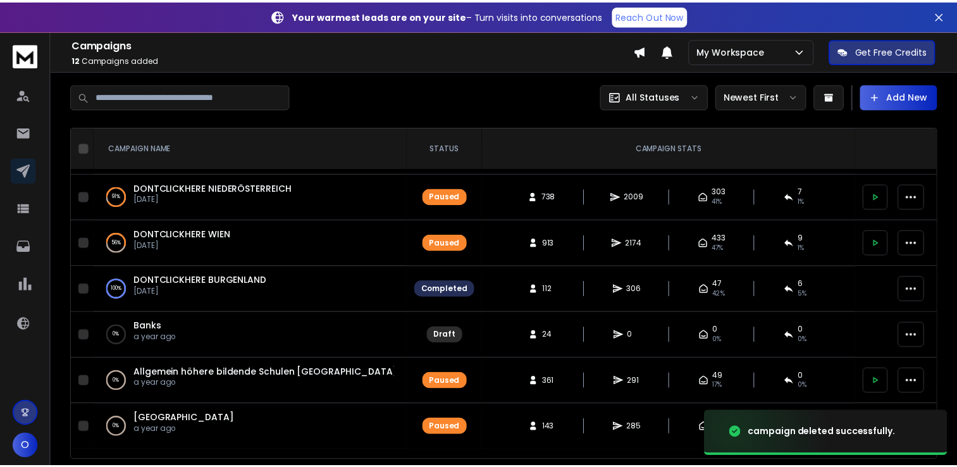
scroll to position [223, 0]
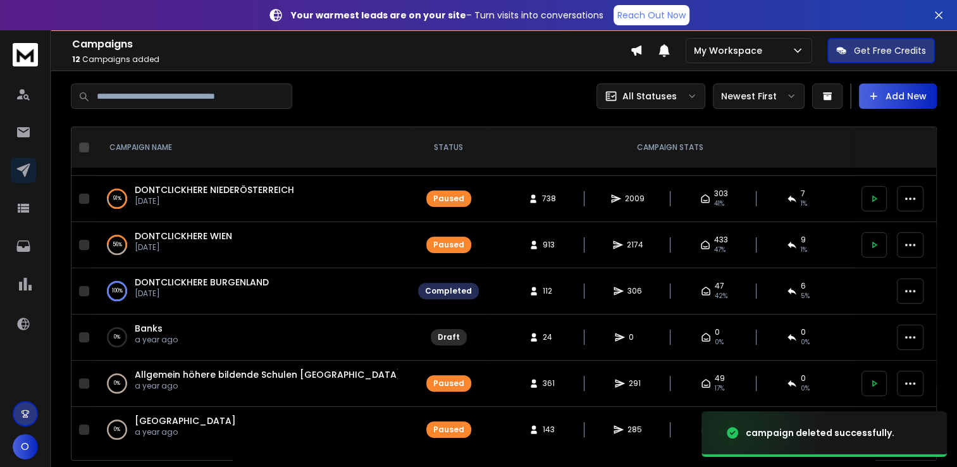
click at [904, 285] on icon "button" at bounding box center [910, 291] width 13 height 13
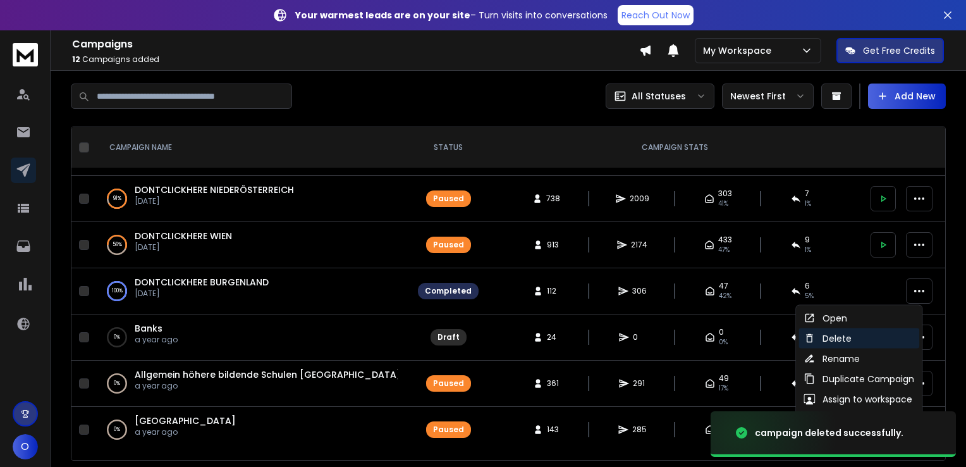
click at [839, 337] on div "Delete" at bounding box center [828, 338] width 48 height 13
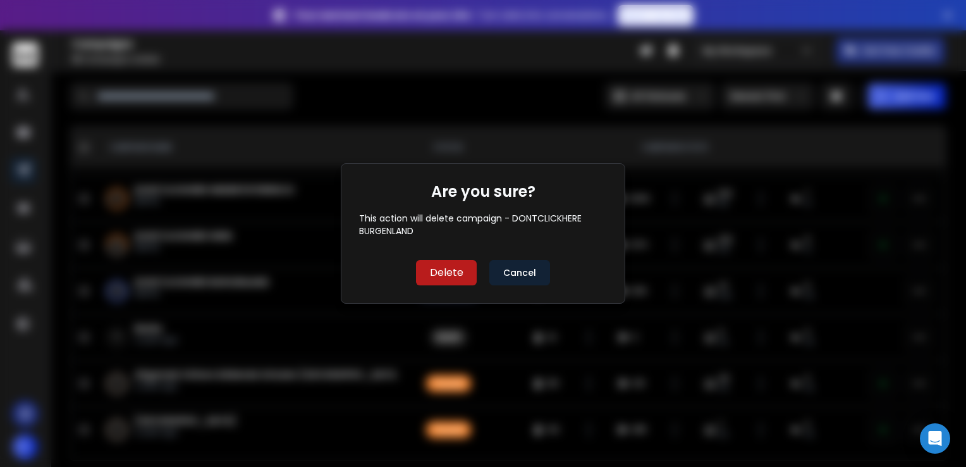
click at [447, 280] on button "Delete" at bounding box center [446, 272] width 61 height 25
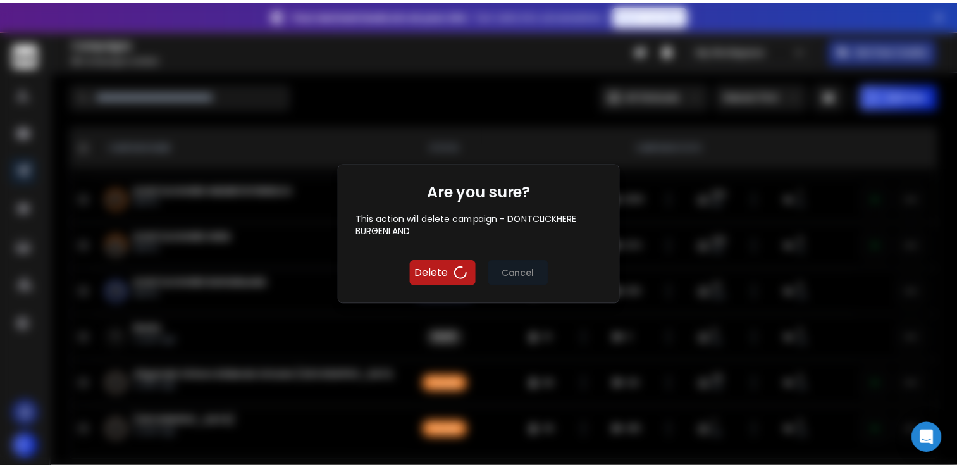
scroll to position [177, 0]
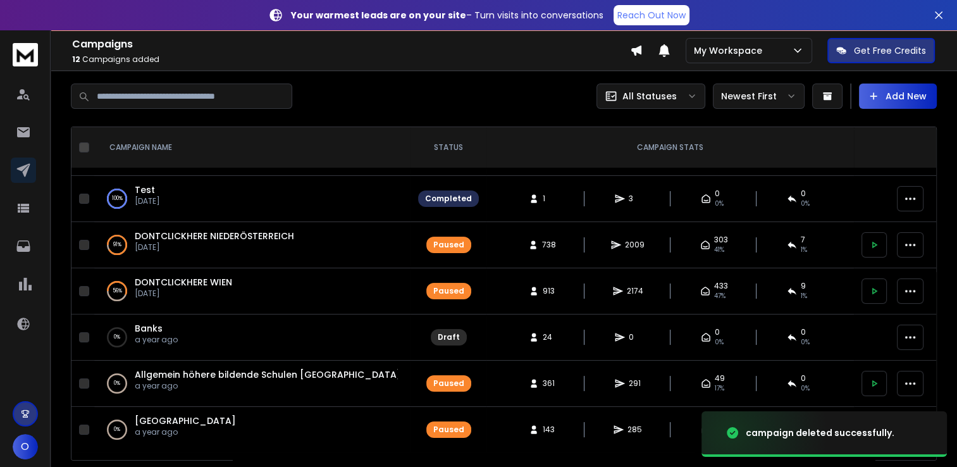
click at [909, 336] on button "button" at bounding box center [910, 336] width 27 height 25
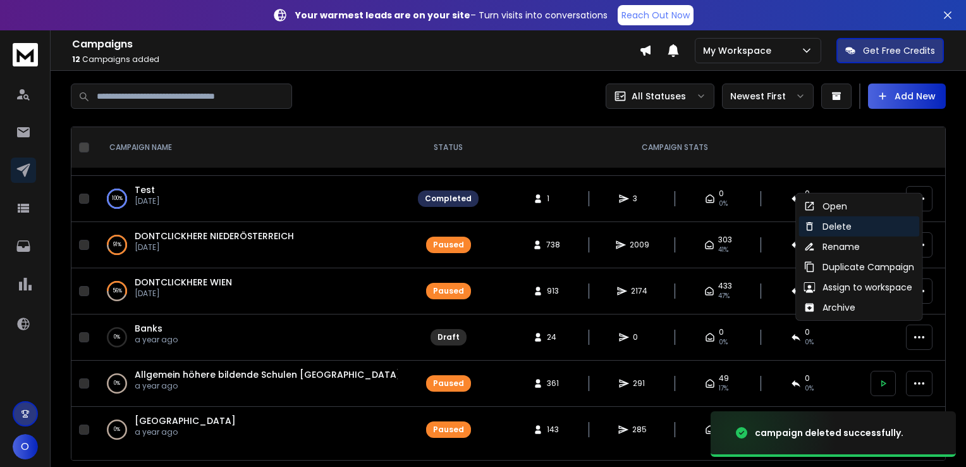
click at [837, 227] on div "Delete" at bounding box center [828, 226] width 48 height 13
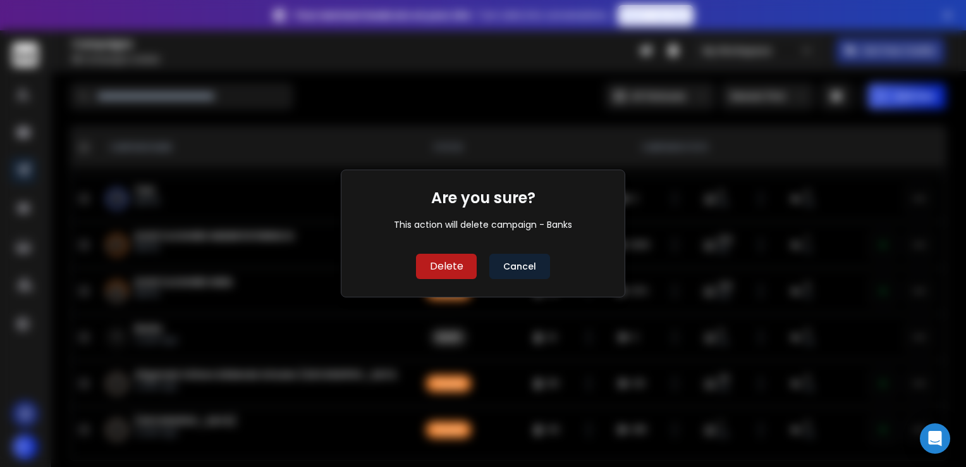
click at [431, 271] on button "Delete" at bounding box center [446, 266] width 61 height 25
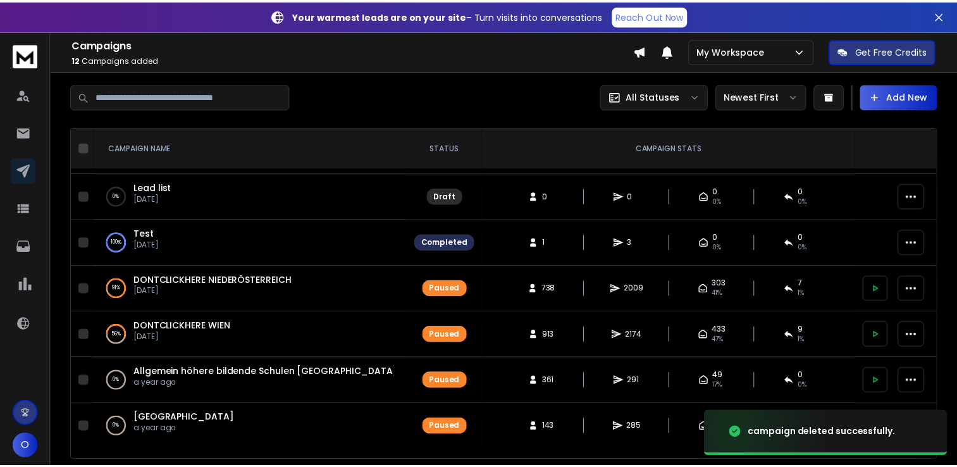
scroll to position [132, 0]
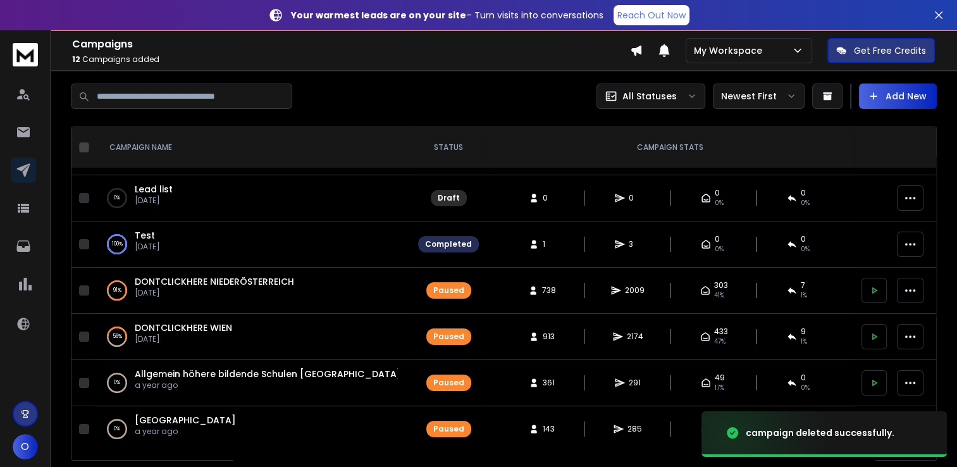
click at [905, 289] on icon "button" at bounding box center [910, 290] width 10 height 3
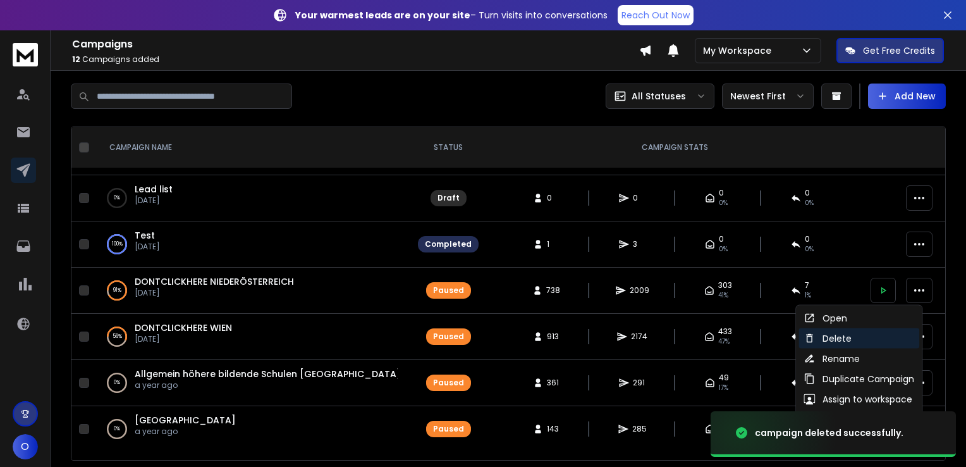
click at [838, 340] on div "Delete" at bounding box center [828, 338] width 48 height 13
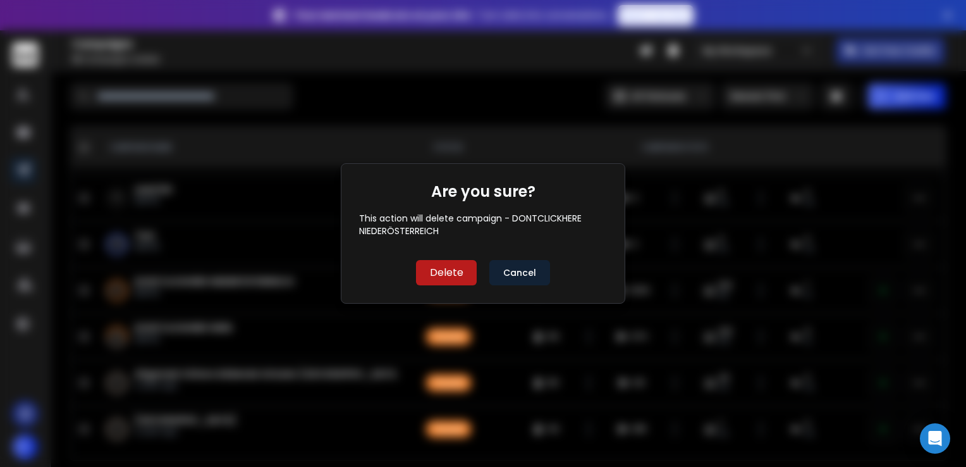
click at [457, 274] on button "Delete" at bounding box center [446, 272] width 61 height 25
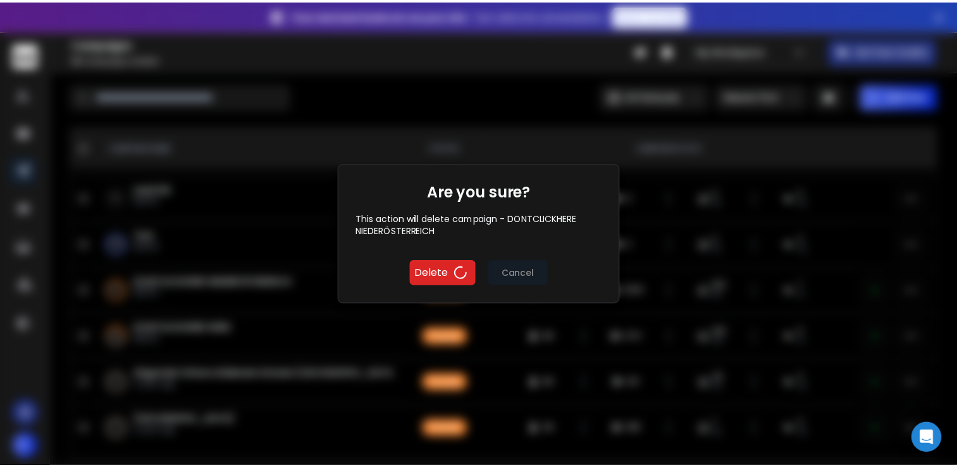
scroll to position [85, 0]
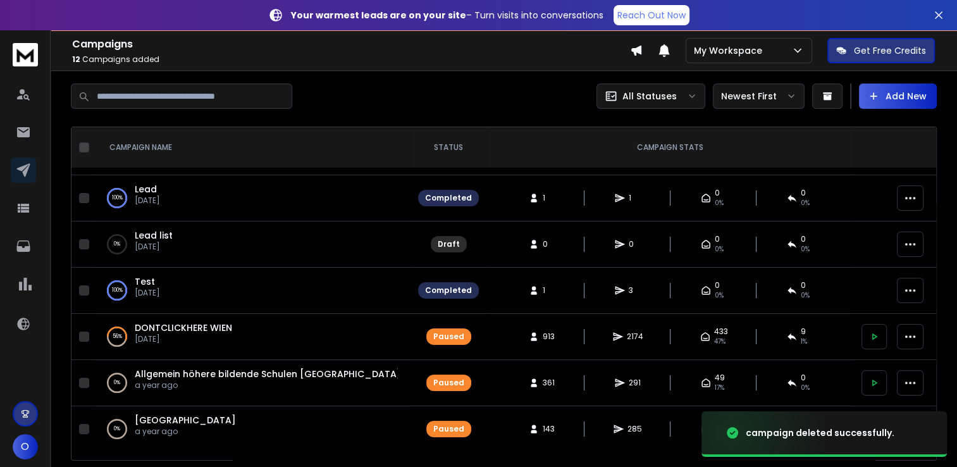
click at [905, 290] on icon "button" at bounding box center [910, 290] width 10 height 3
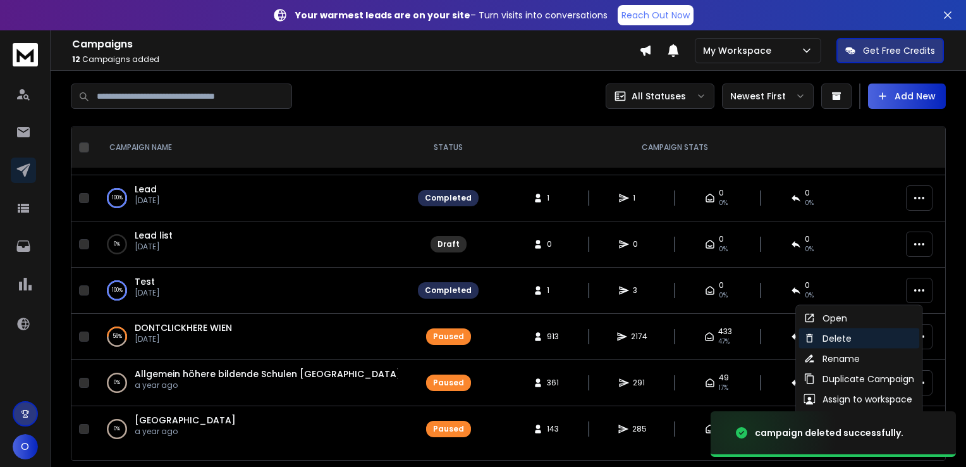
click at [835, 335] on div "Delete" at bounding box center [828, 338] width 48 height 13
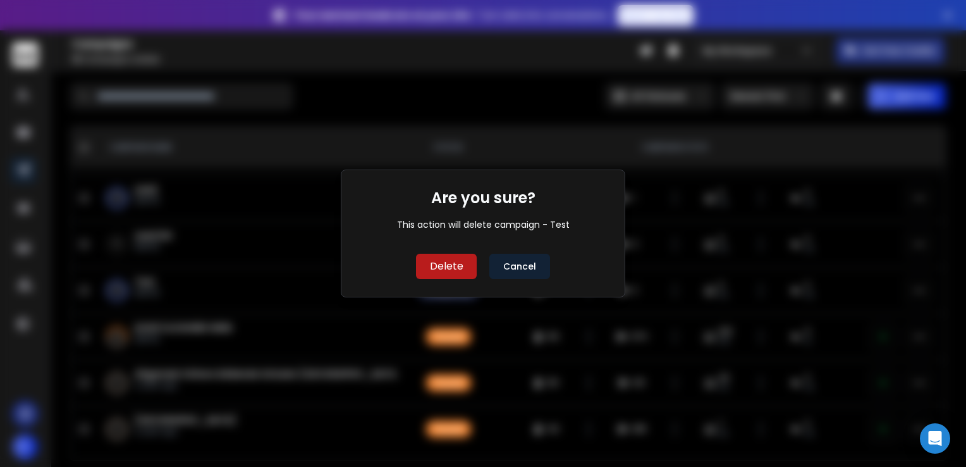
click at [444, 259] on button "Delete" at bounding box center [446, 266] width 61 height 25
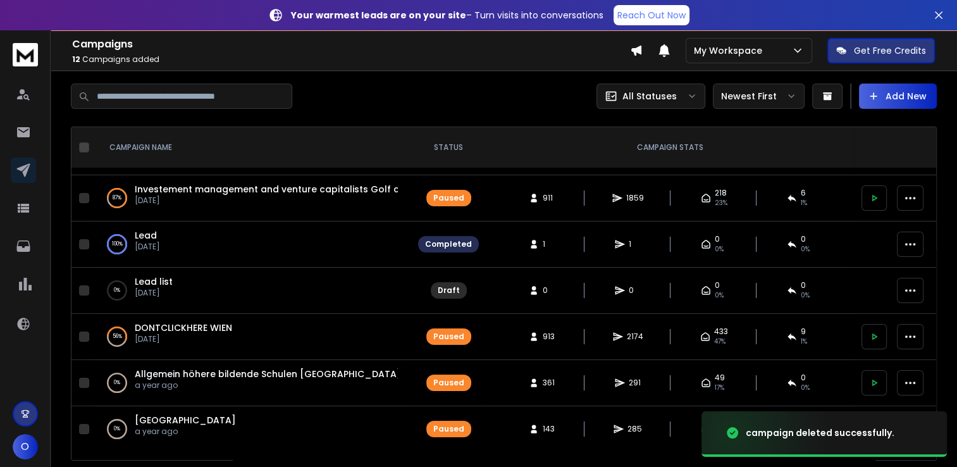
click at [904, 293] on icon "button" at bounding box center [910, 290] width 13 height 13
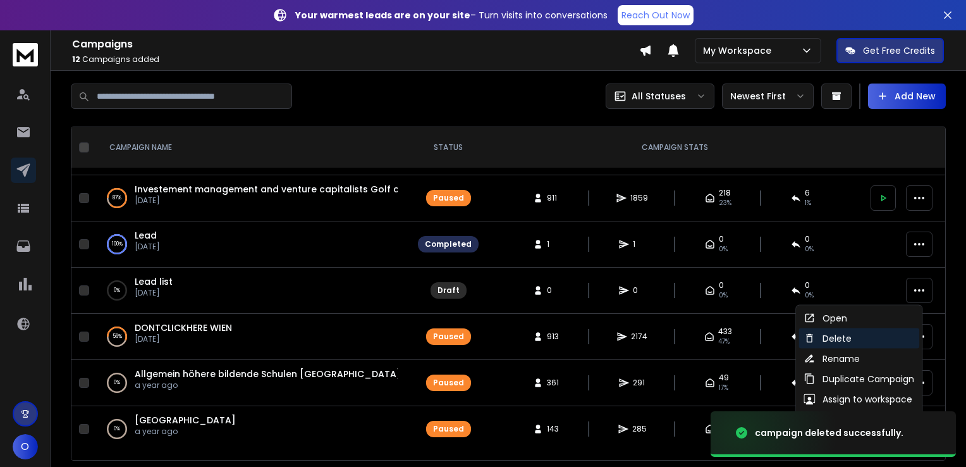
click at [847, 345] on div "Delete" at bounding box center [859, 338] width 121 height 20
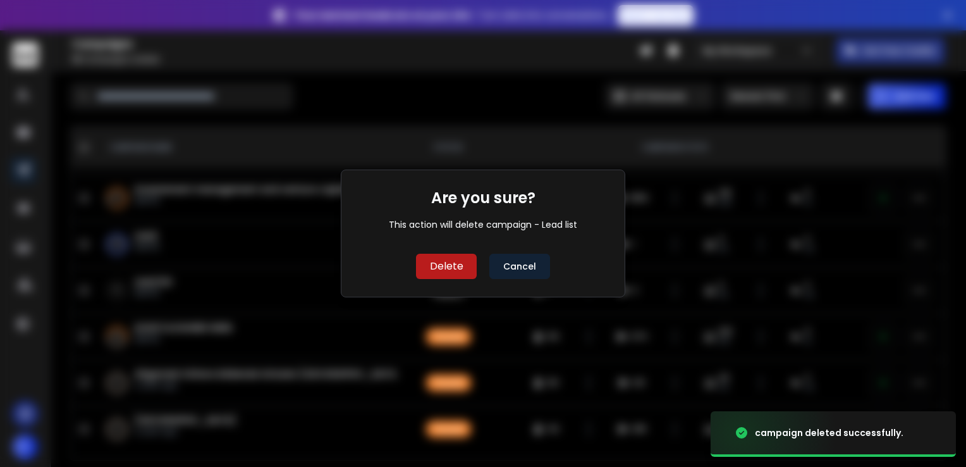
click at [452, 268] on button "Delete" at bounding box center [446, 266] width 61 height 25
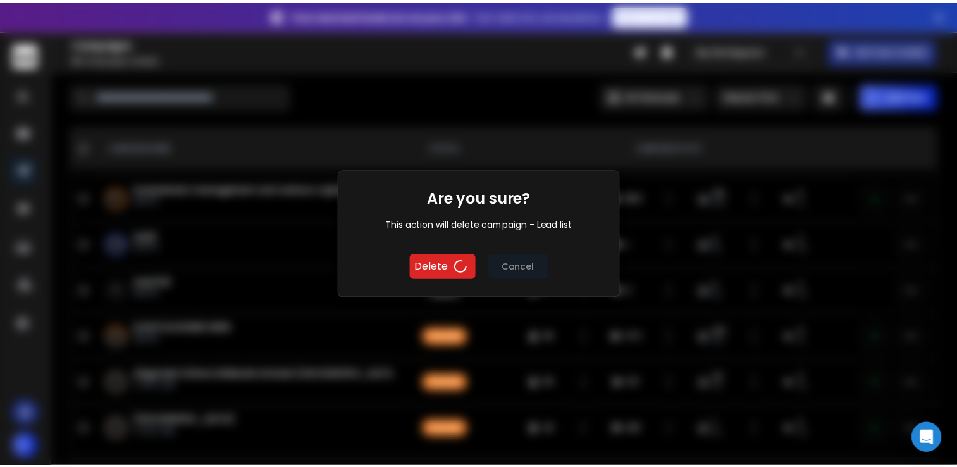
scroll to position [0, 0]
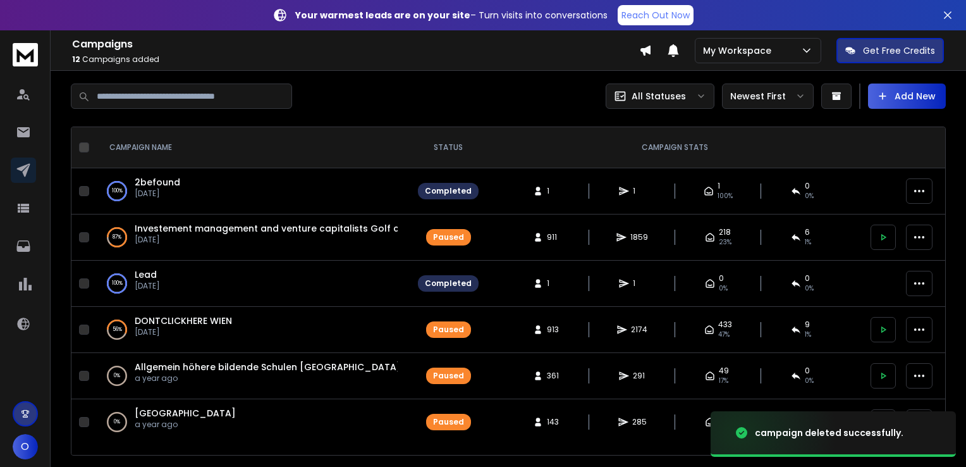
click at [922, 291] on button "button" at bounding box center [919, 283] width 27 height 25
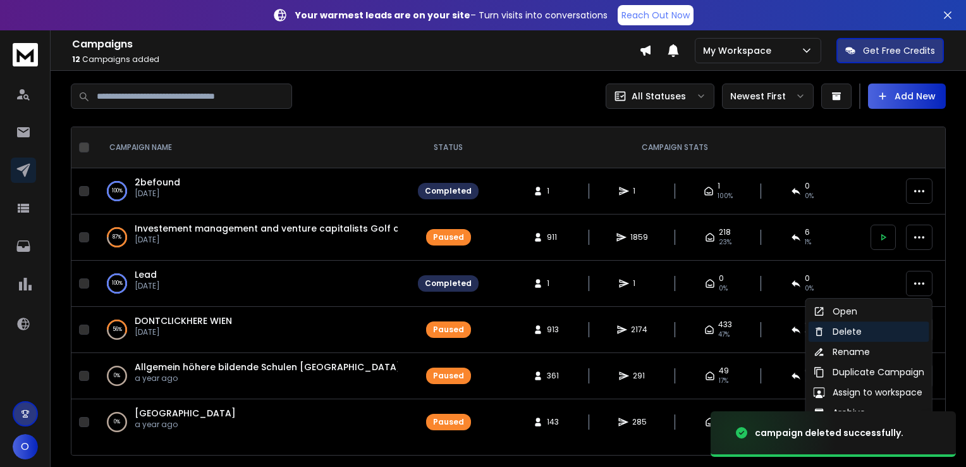
click at [832, 333] on div "Delete" at bounding box center [838, 331] width 48 height 13
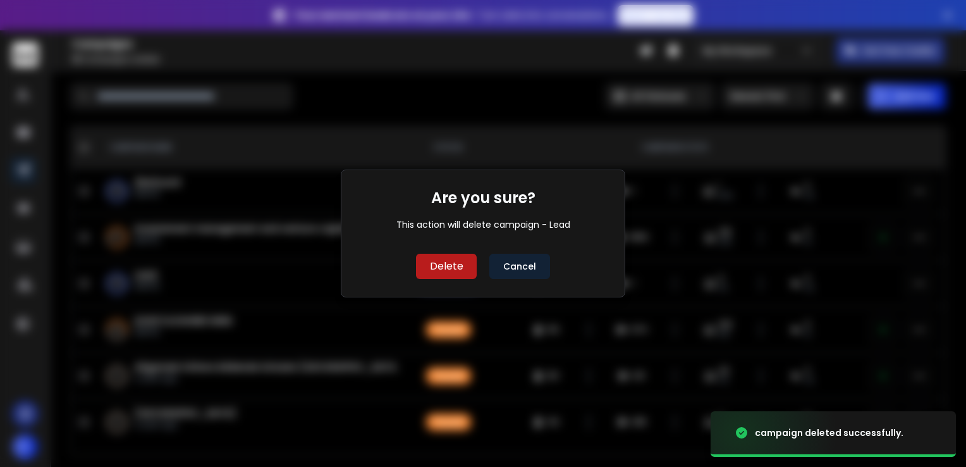
click at [437, 268] on button "Delete" at bounding box center [446, 266] width 61 height 25
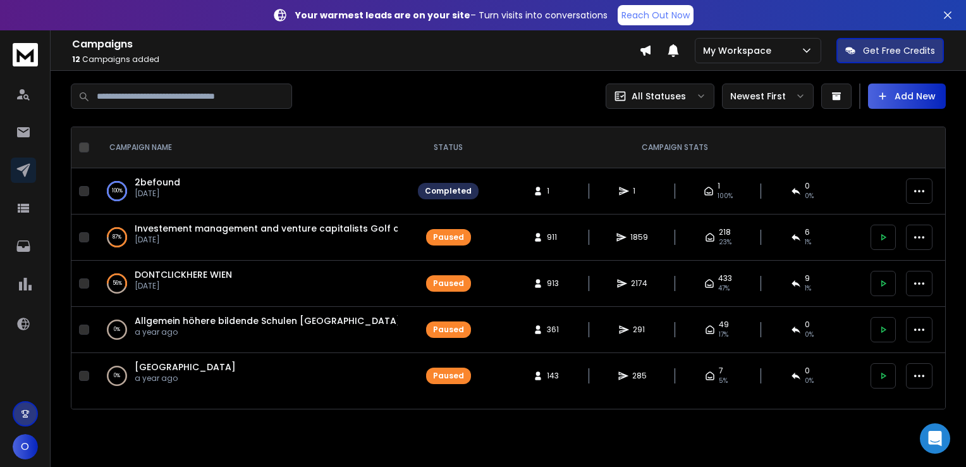
click at [539, 243] on div "911 1859 218 23 % 6 1 %" at bounding box center [675, 237] width 316 height 20
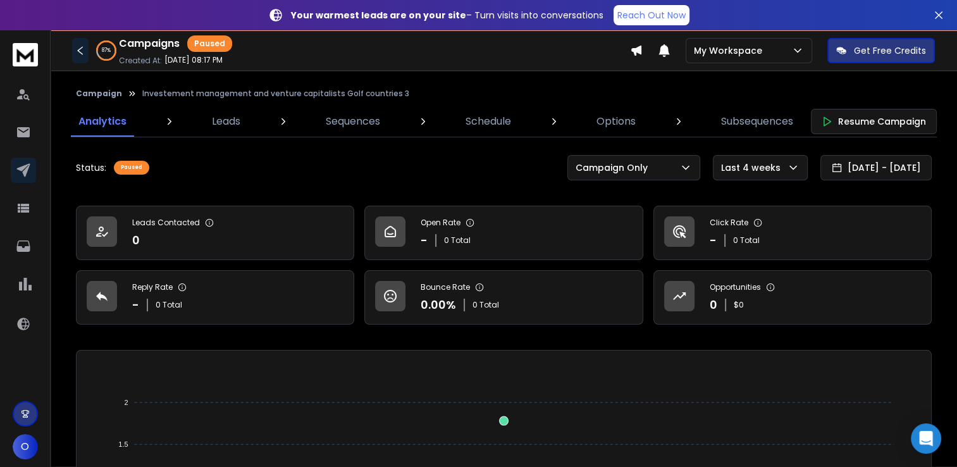
click at [84, 56] on icon at bounding box center [80, 50] width 11 height 11
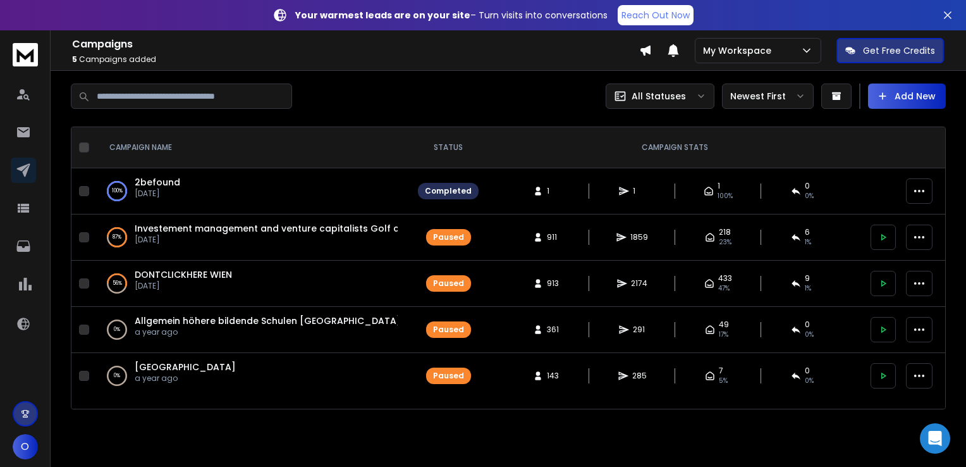
click at [930, 231] on button "button" at bounding box center [919, 237] width 27 height 25
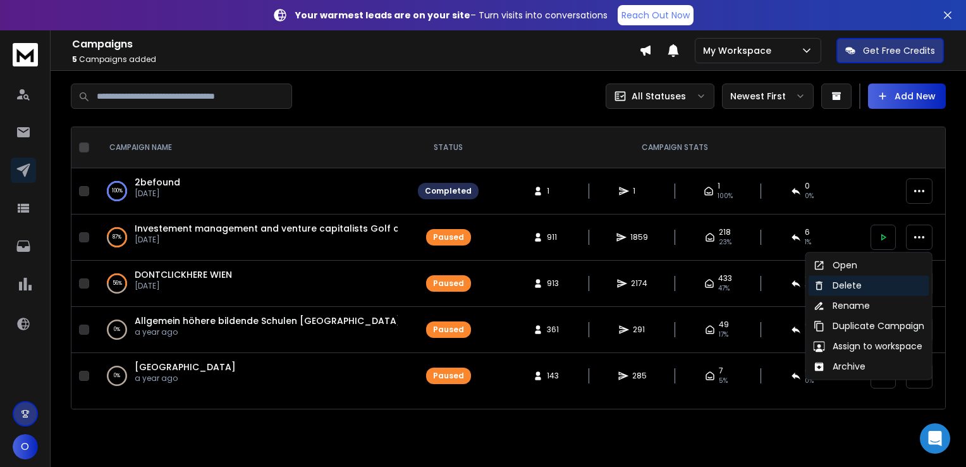
click at [845, 276] on div "Delete" at bounding box center [869, 285] width 121 height 20
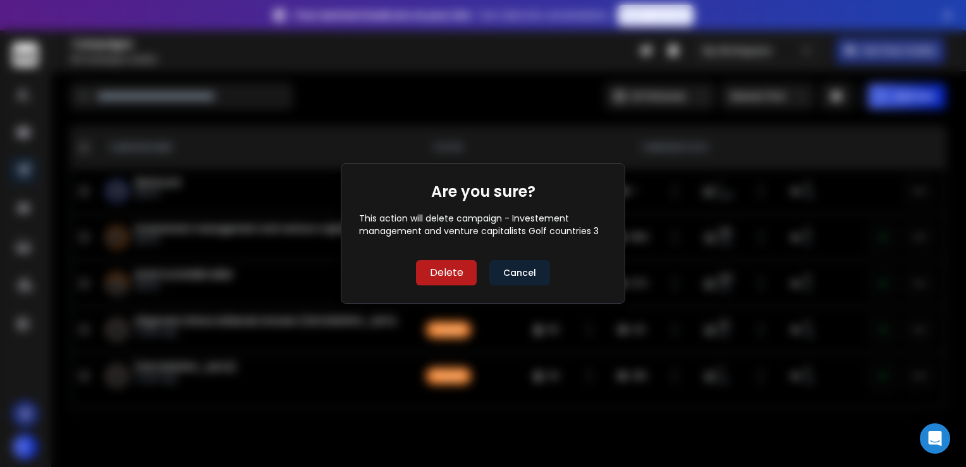
click at [432, 285] on button "Delete" at bounding box center [446, 272] width 61 height 25
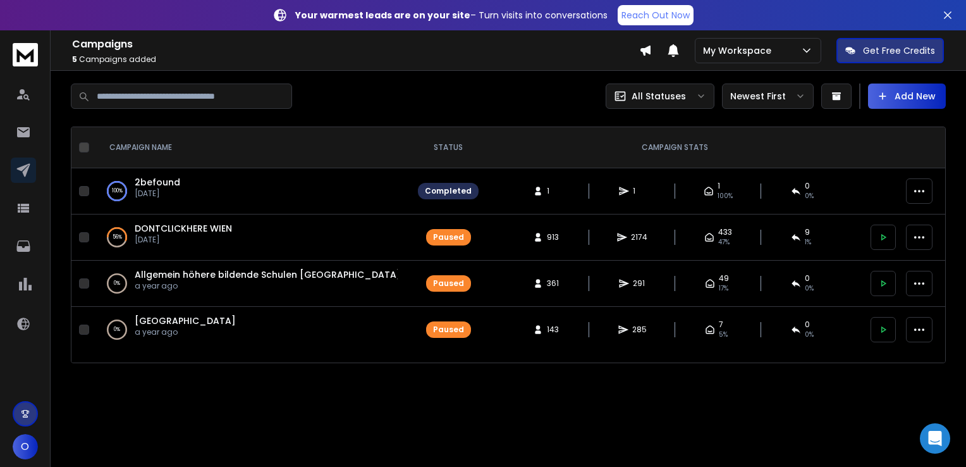
click at [925, 180] on button "button" at bounding box center [919, 190] width 27 height 25
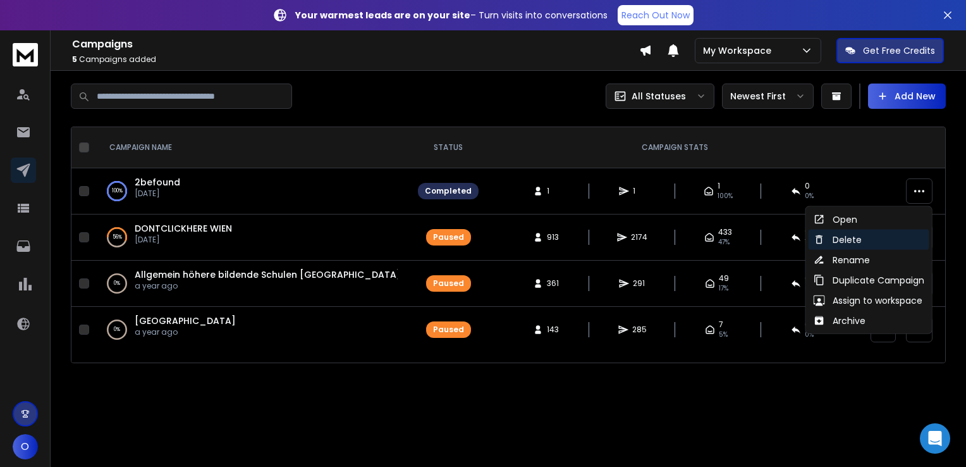
click at [858, 244] on div "Delete" at bounding box center [838, 239] width 48 height 13
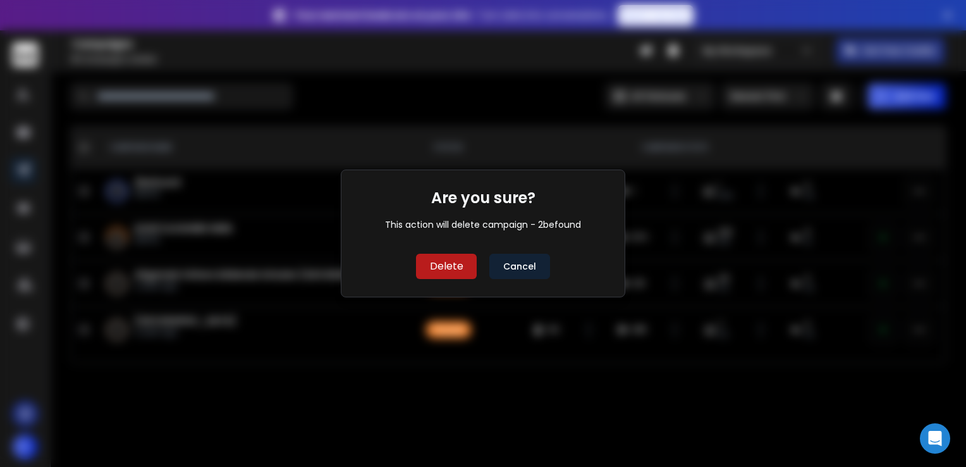
click at [451, 262] on button "Delete" at bounding box center [446, 266] width 61 height 25
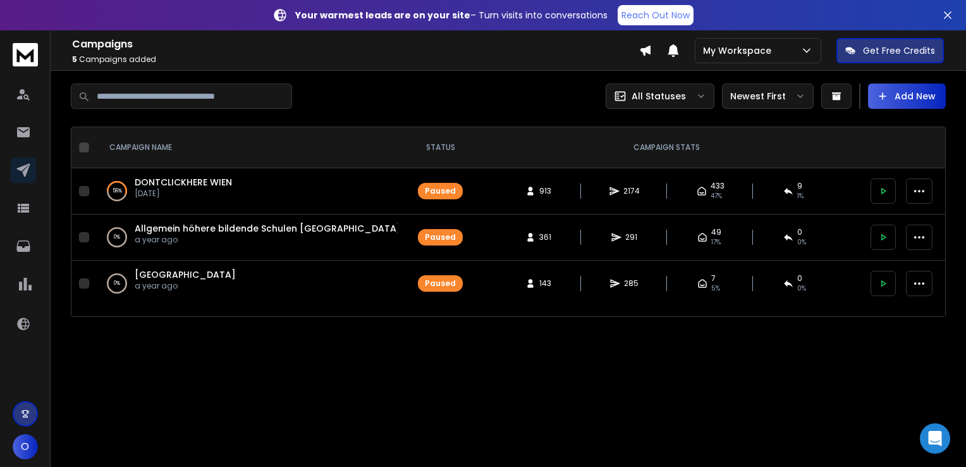
click at [917, 200] on button "button" at bounding box center [919, 190] width 27 height 25
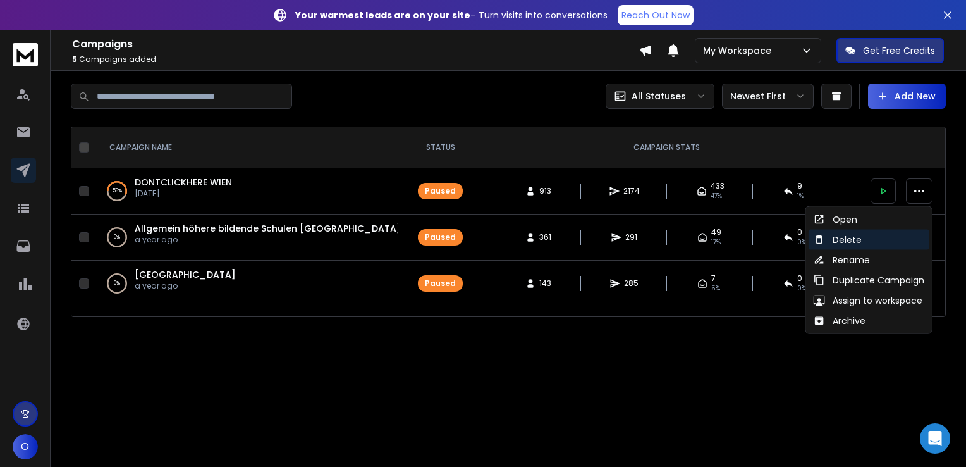
click at [845, 242] on div "Delete" at bounding box center [838, 239] width 48 height 13
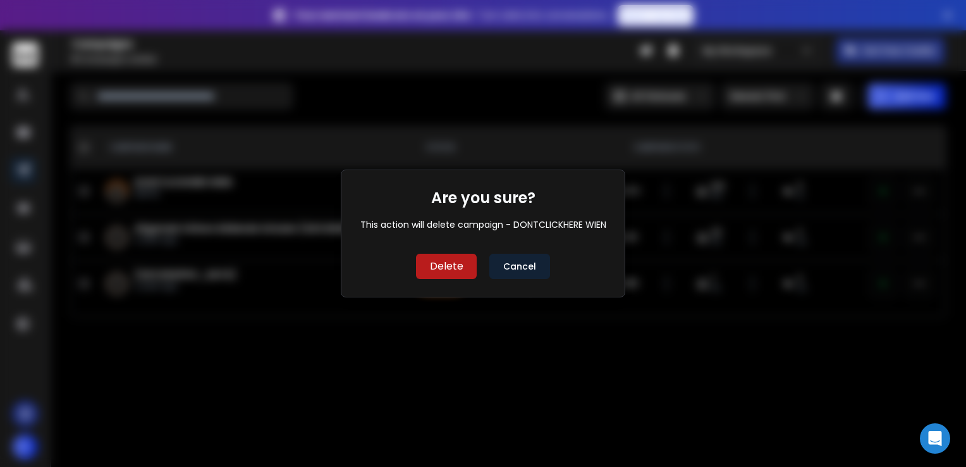
click at [419, 264] on button "Delete" at bounding box center [446, 266] width 61 height 25
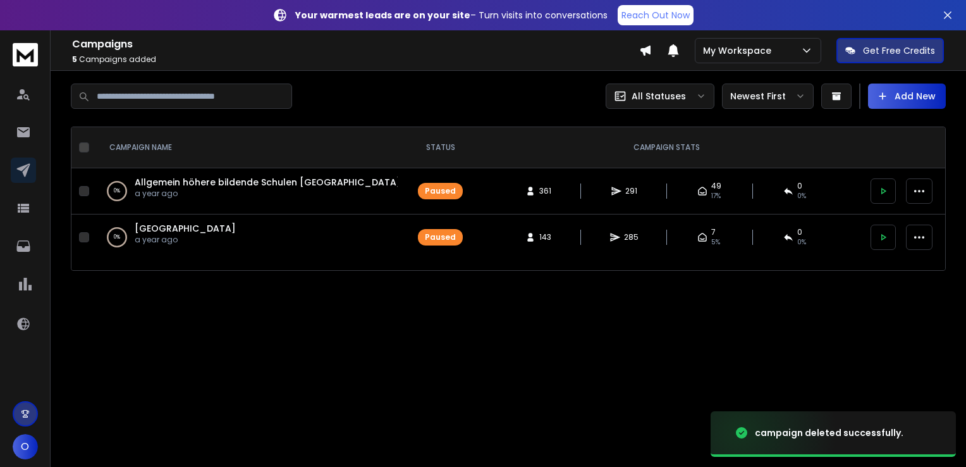
click at [918, 188] on icon "button" at bounding box center [919, 191] width 13 height 13
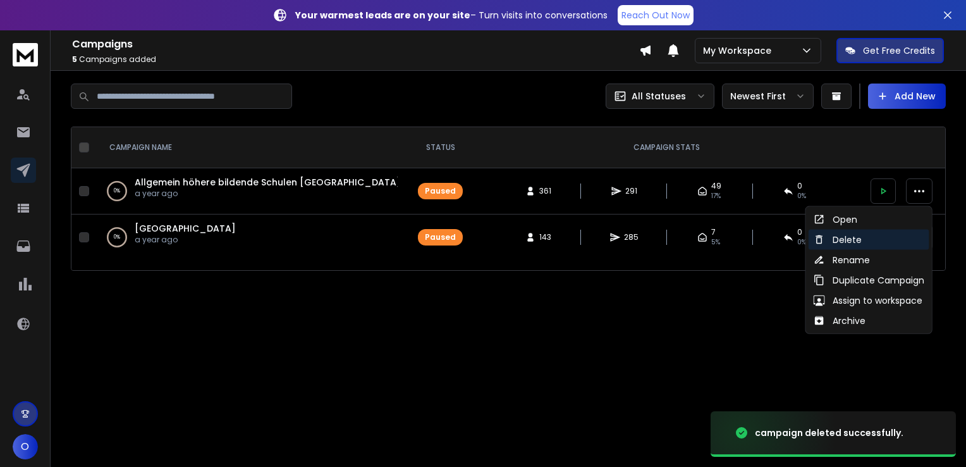
click at [847, 233] on div "Delete" at bounding box center [838, 239] width 48 height 13
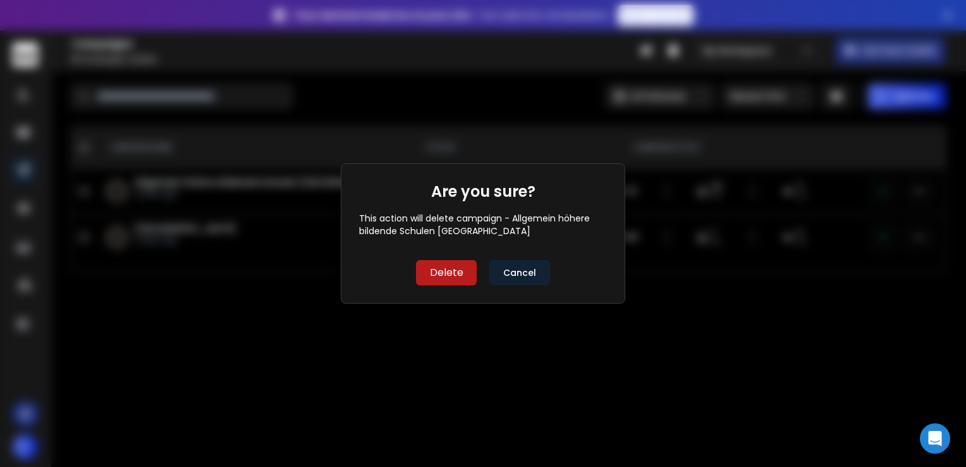
click at [471, 280] on button "Delete" at bounding box center [446, 272] width 61 height 25
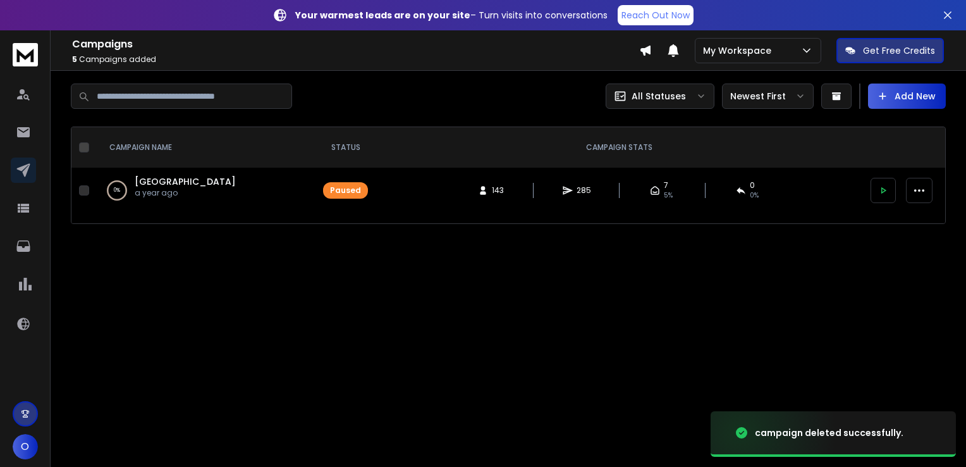
click at [927, 195] on button "button" at bounding box center [919, 190] width 27 height 25
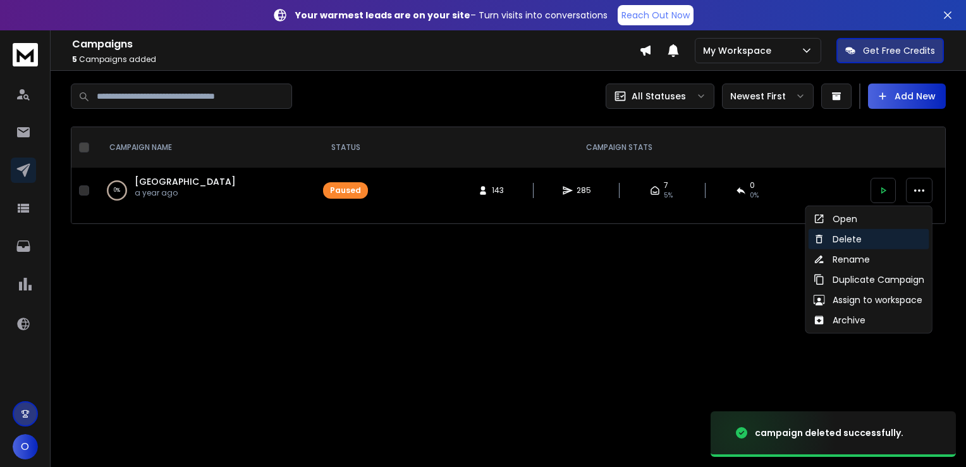
click at [839, 238] on div "Delete" at bounding box center [838, 239] width 48 height 13
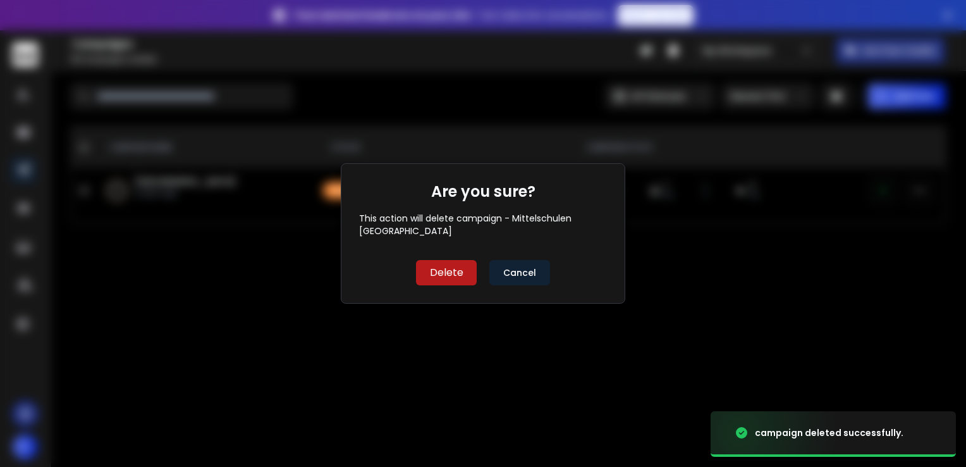
click at [428, 264] on button "Delete" at bounding box center [446, 272] width 61 height 25
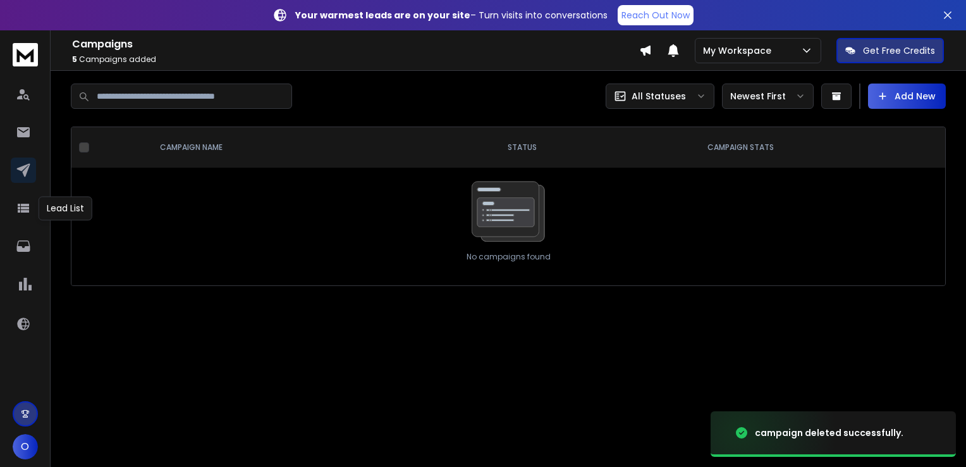
click at [8, 217] on div "O" at bounding box center [25, 250] width 51 height 441
click at [21, 210] on icon at bounding box center [23, 208] width 11 height 9
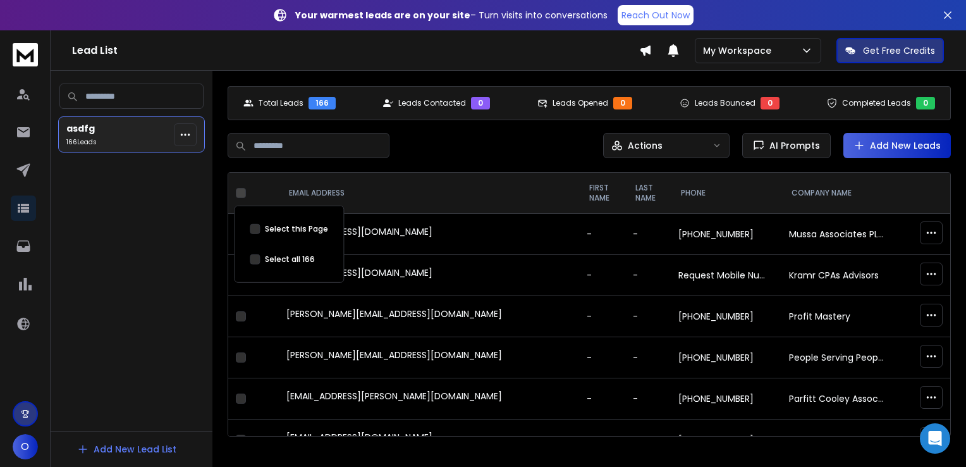
click at [240, 197] on button "Select this Page" at bounding box center [241, 193] width 10 height 10
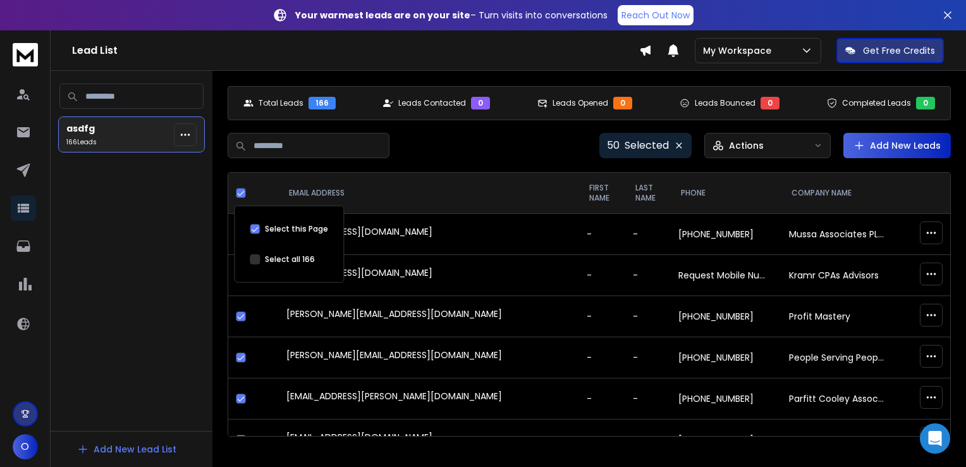
click at [254, 257] on button "Select this Page" at bounding box center [255, 259] width 10 height 10
click at [926, 233] on icon "button" at bounding box center [931, 232] width 11 height 11
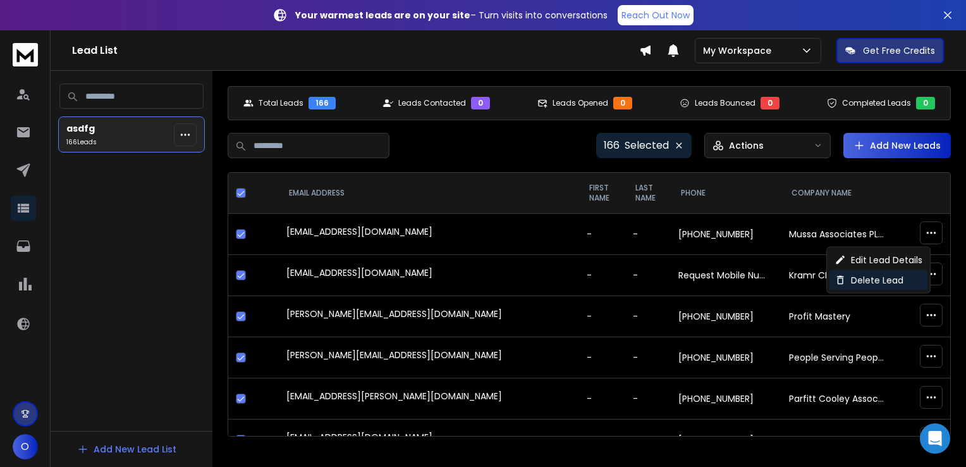
click at [870, 278] on p "Delete Lead" at bounding box center [877, 280] width 52 height 13
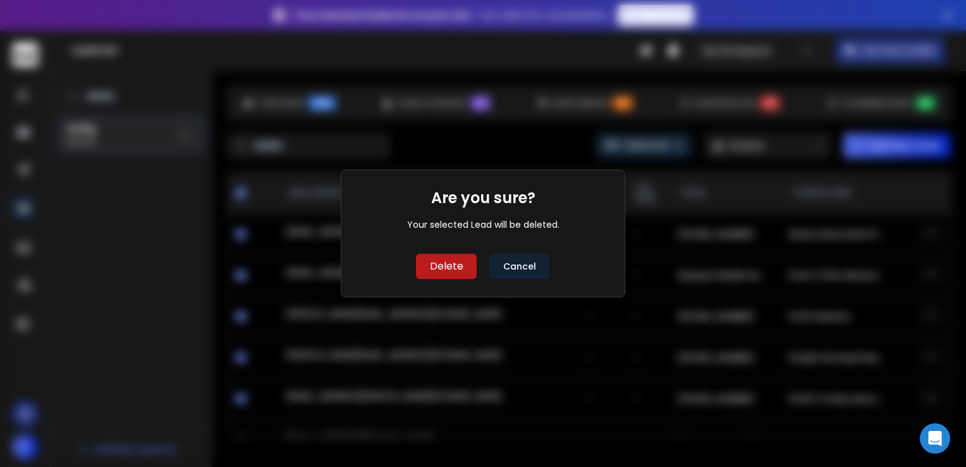
click at [460, 264] on button "Delete" at bounding box center [446, 266] width 61 height 25
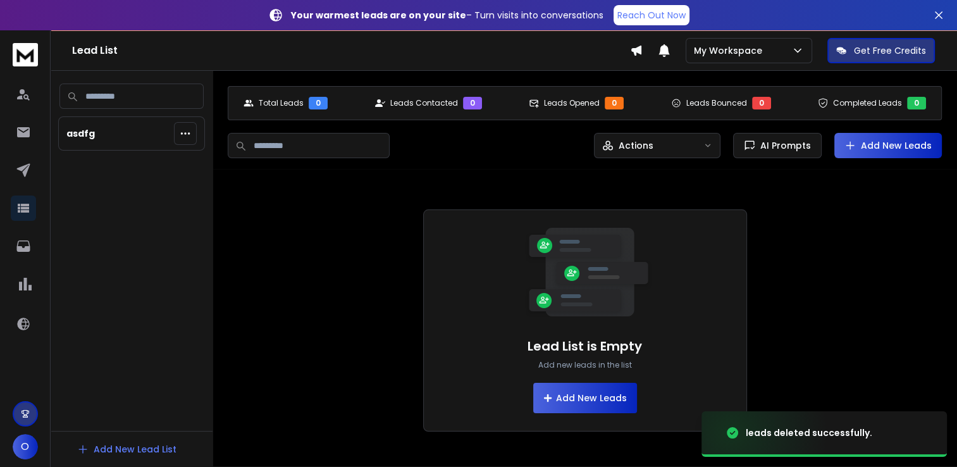
click at [188, 138] on icon "button" at bounding box center [185, 133] width 11 height 11
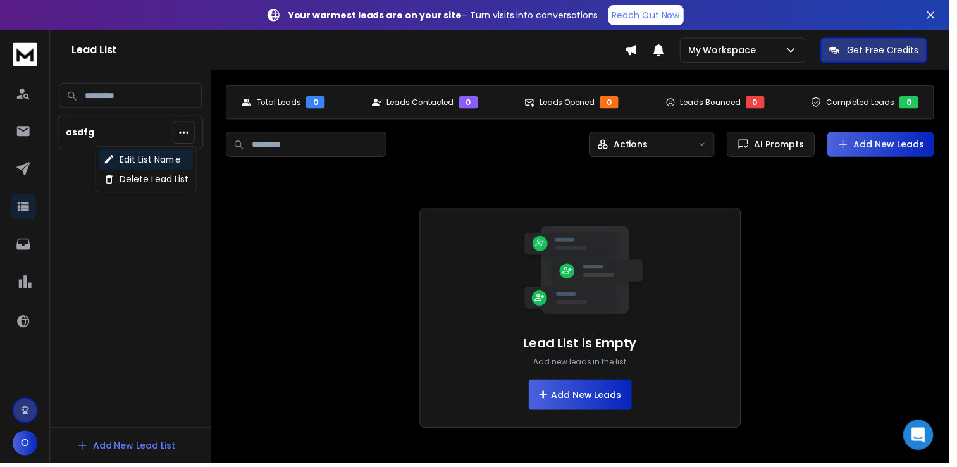
click at [116, 128] on div "asdfg" at bounding box center [131, 133] width 147 height 34
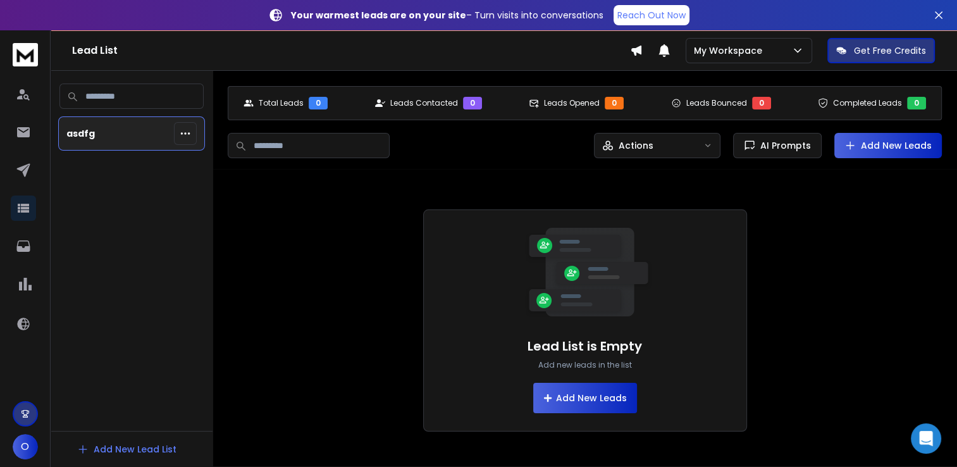
click at [187, 134] on icon "button" at bounding box center [185, 133] width 11 height 11
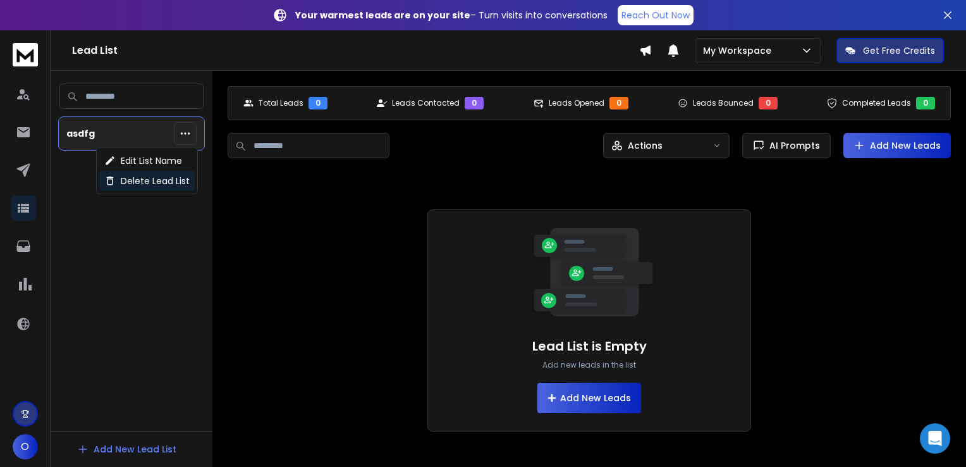
click at [161, 178] on p "Delete Lead List" at bounding box center [155, 181] width 69 height 13
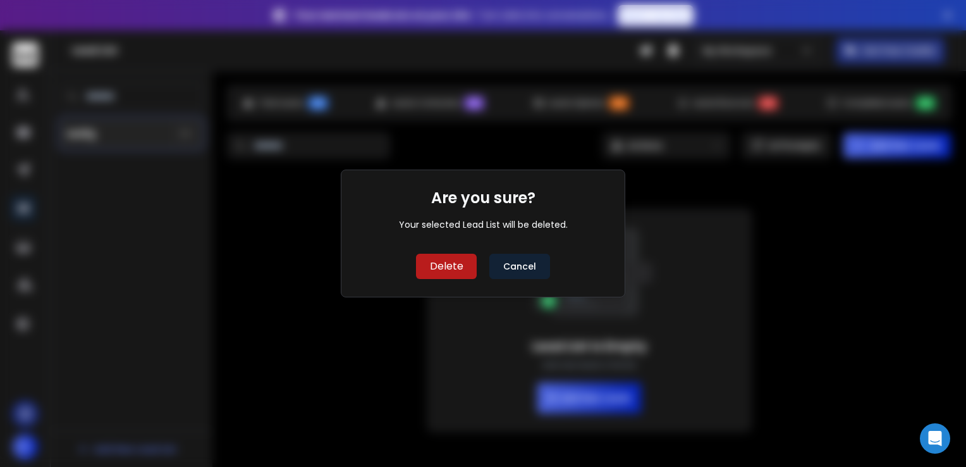
click at [421, 262] on button "Delete" at bounding box center [446, 266] width 61 height 25
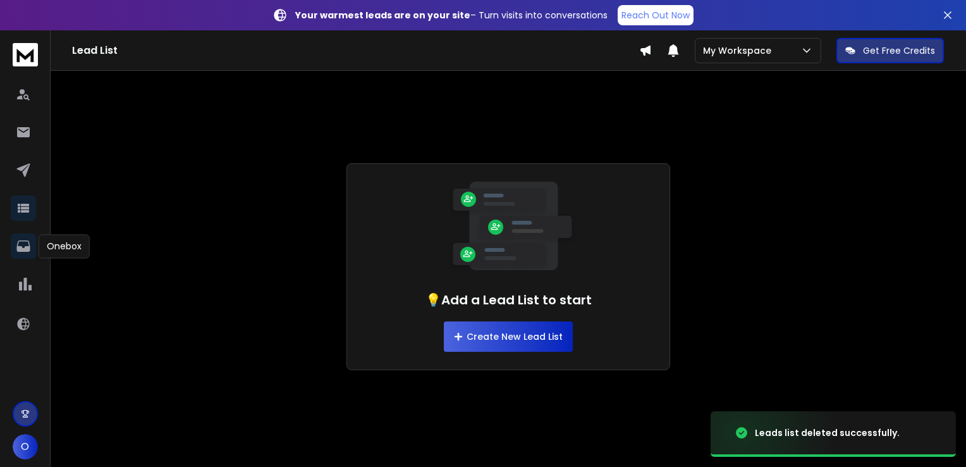
click at [23, 249] on icon at bounding box center [22, 245] width 13 height 11
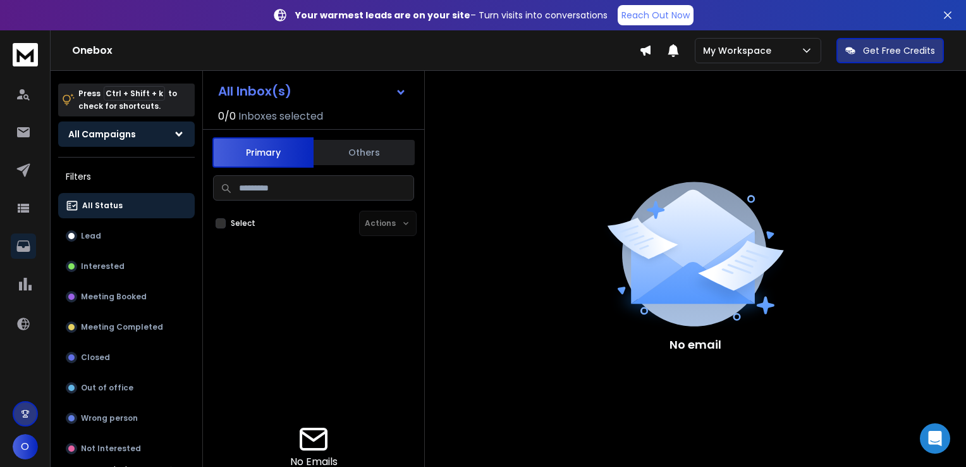
click at [176, 129] on icon at bounding box center [178, 133] width 11 height 11
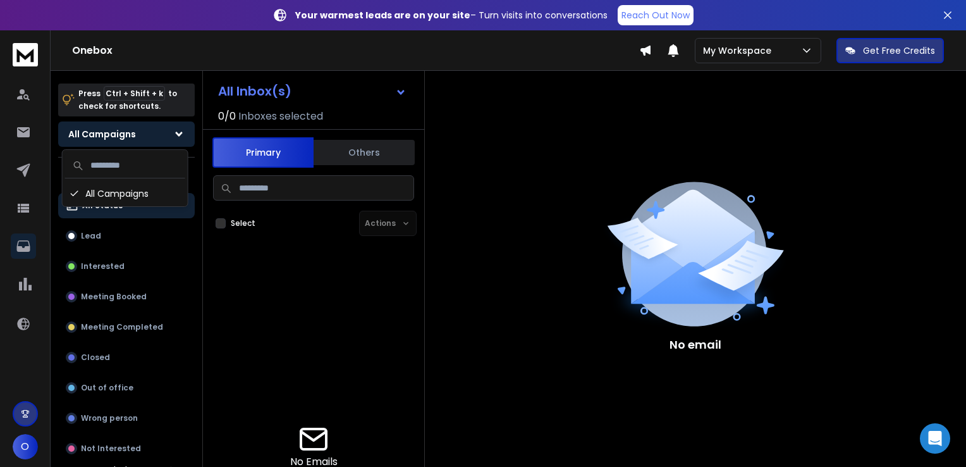
click at [175, 129] on icon at bounding box center [178, 133] width 11 height 11
click at [24, 292] on icon at bounding box center [25, 283] width 19 height 19
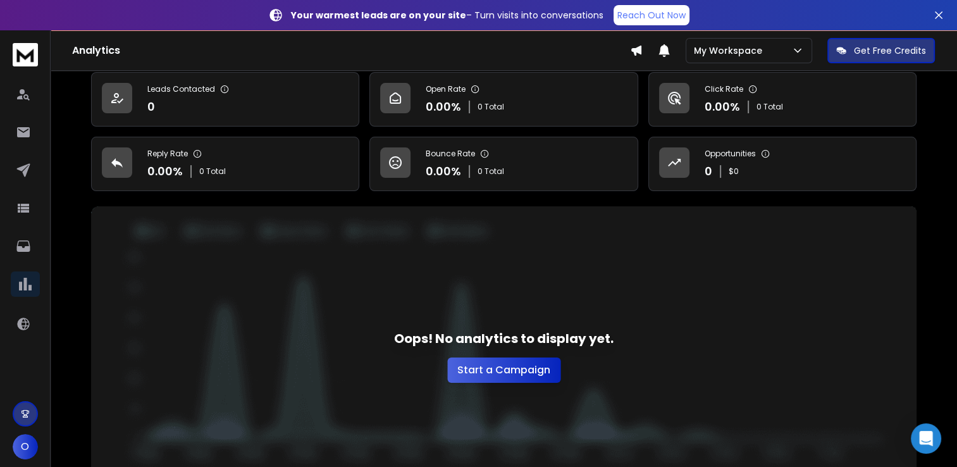
scroll to position [111, 0]
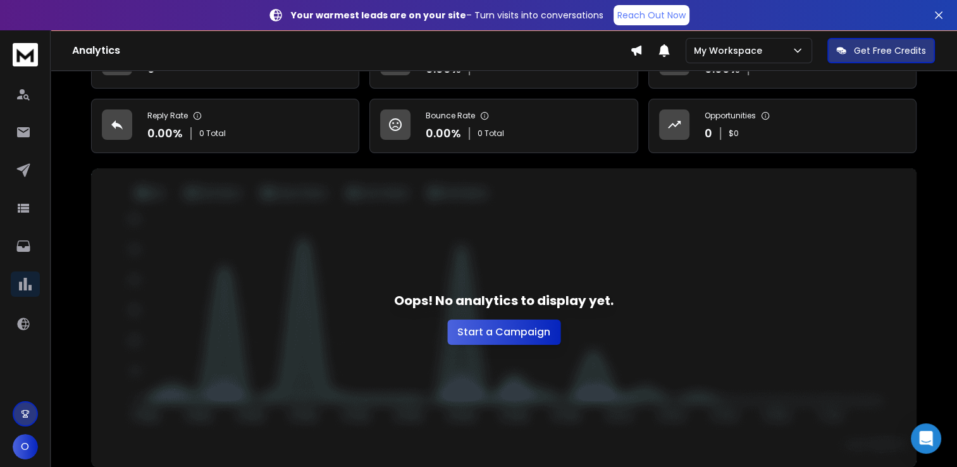
click at [488, 335] on button "Start a Campaign" at bounding box center [503, 331] width 113 height 25
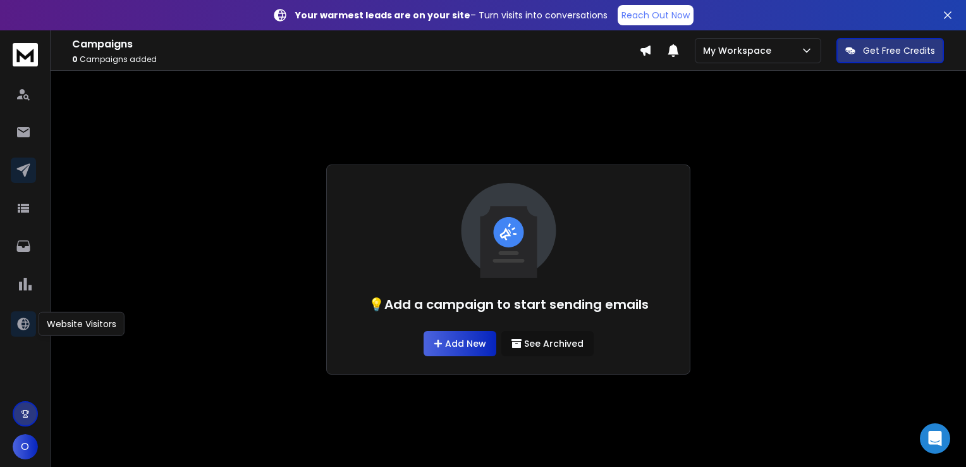
click at [13, 323] on link at bounding box center [23, 323] width 25 height 25
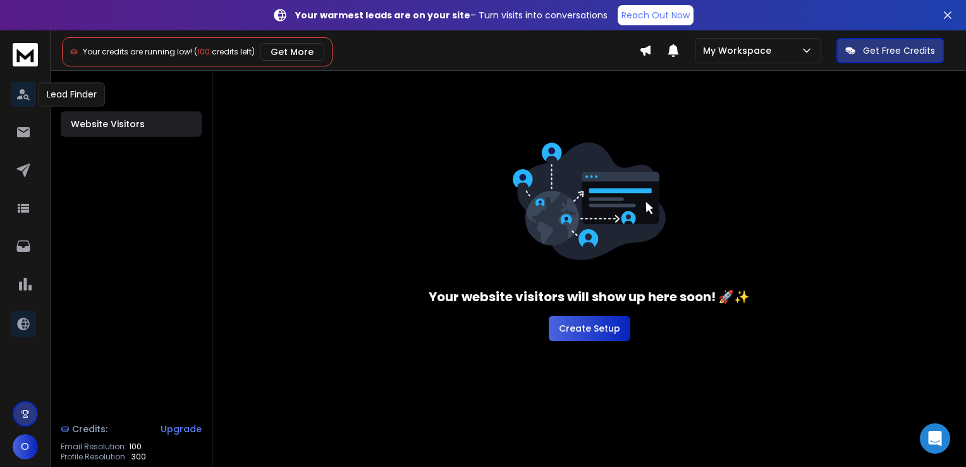
click at [16, 101] on icon at bounding box center [23, 94] width 15 height 15
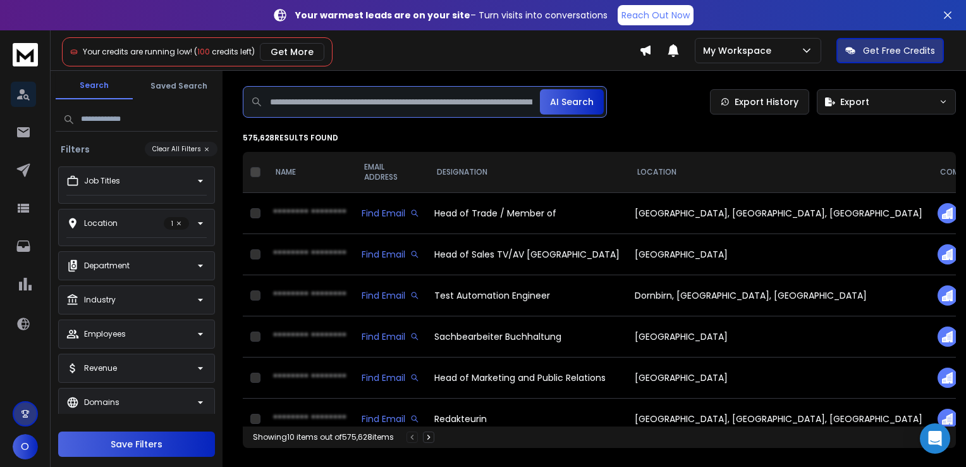
click at [864, 115] on div "AI Search Export History Export" at bounding box center [599, 102] width 713 height 32
click at [866, 112] on button "Export" at bounding box center [886, 101] width 139 height 25
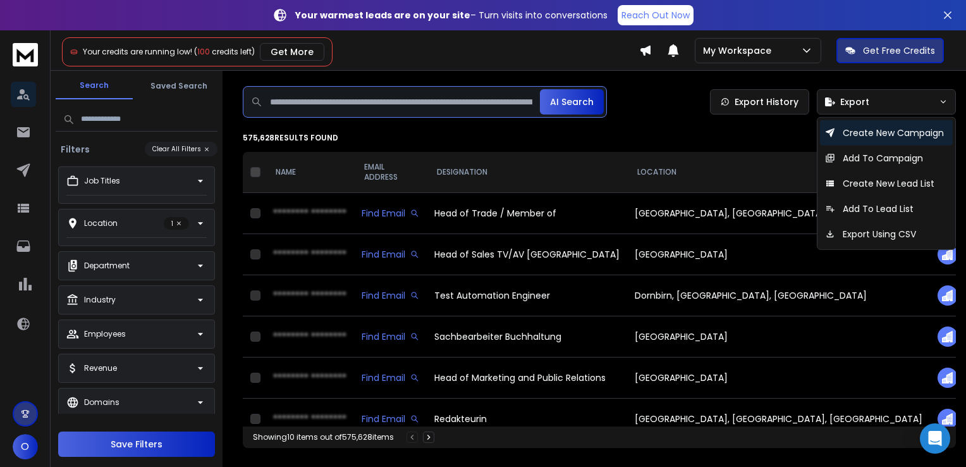
click at [700, 121] on div "AI Search Export History Export 575,628 results found NAME EMAIL ADDRESS DESIGN…" at bounding box center [599, 293] width 713 height 415
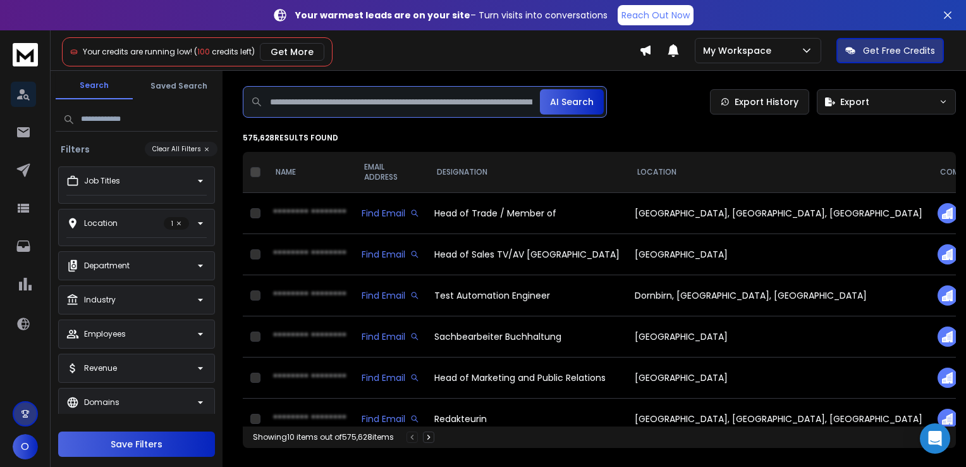
click at [165, 224] on p "1" at bounding box center [176, 223] width 25 height 13
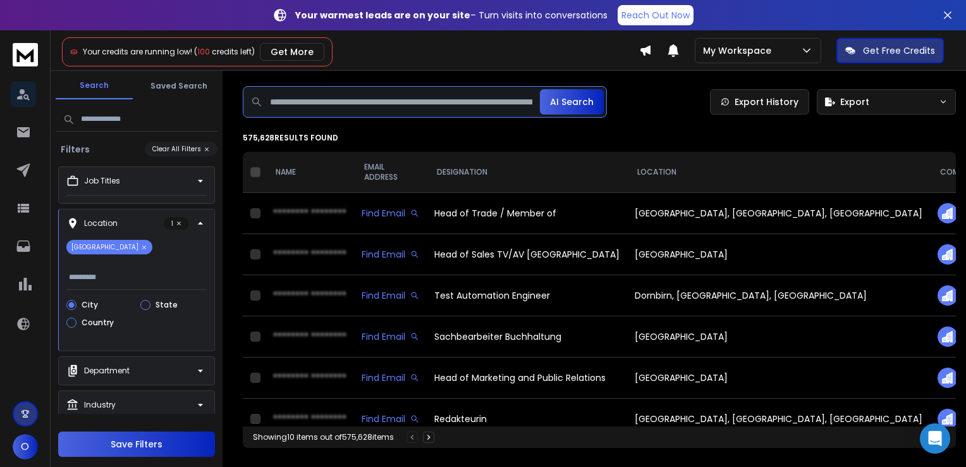
click at [141, 247] on icon at bounding box center [144, 247] width 6 height 6
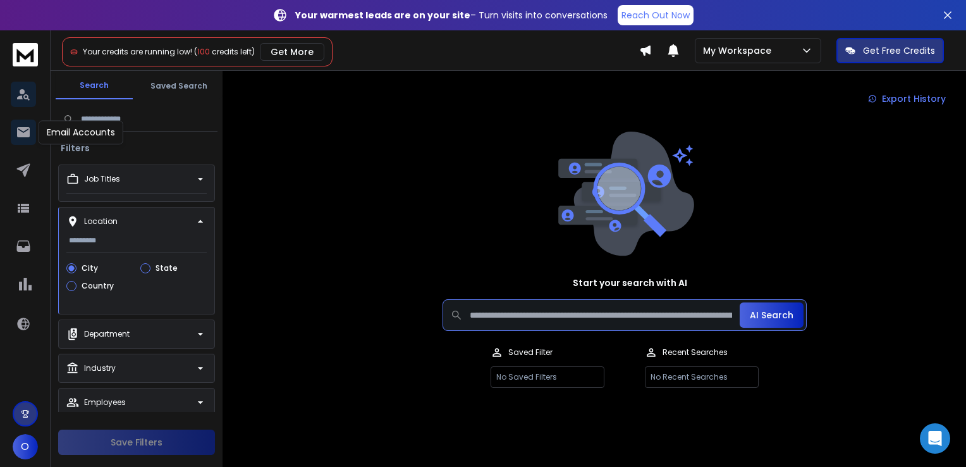
click at [20, 123] on link at bounding box center [23, 132] width 25 height 25
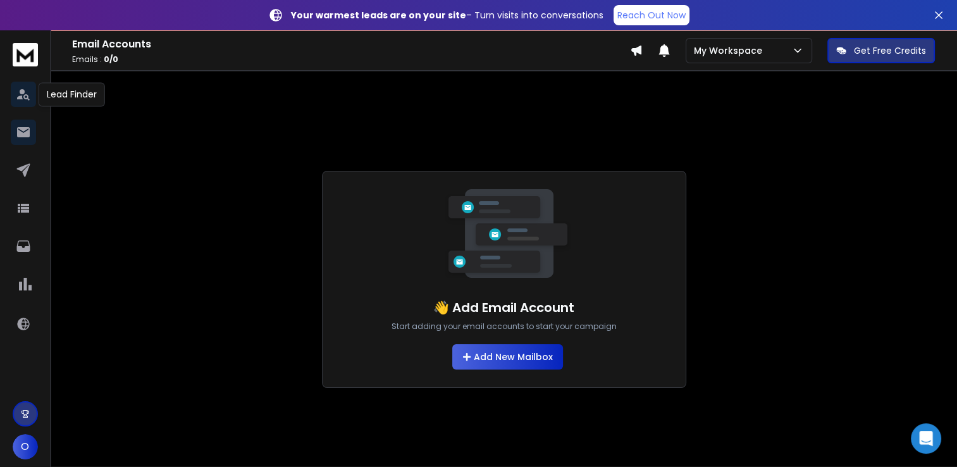
click at [25, 89] on icon at bounding box center [23, 94] width 15 height 15
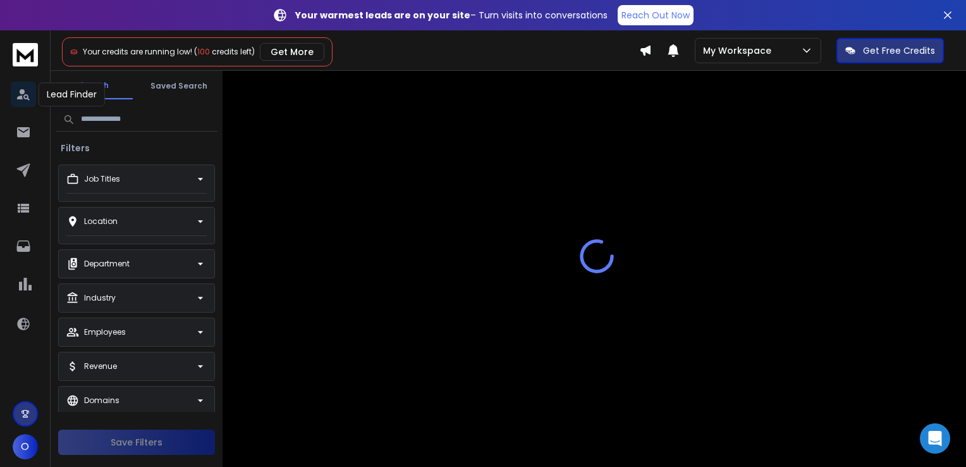
click at [24, 35] on div "O" at bounding box center [25, 250] width 51 height 441
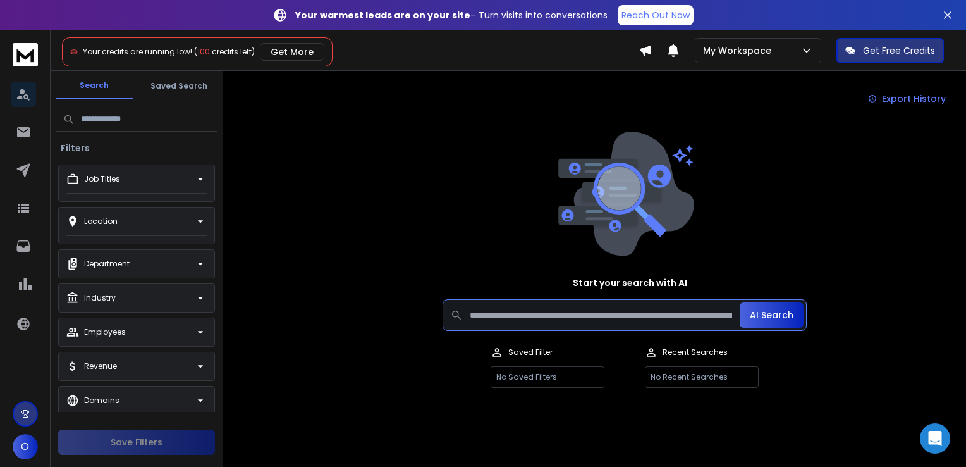
click at [22, 47] on img at bounding box center [25, 54] width 25 height 23
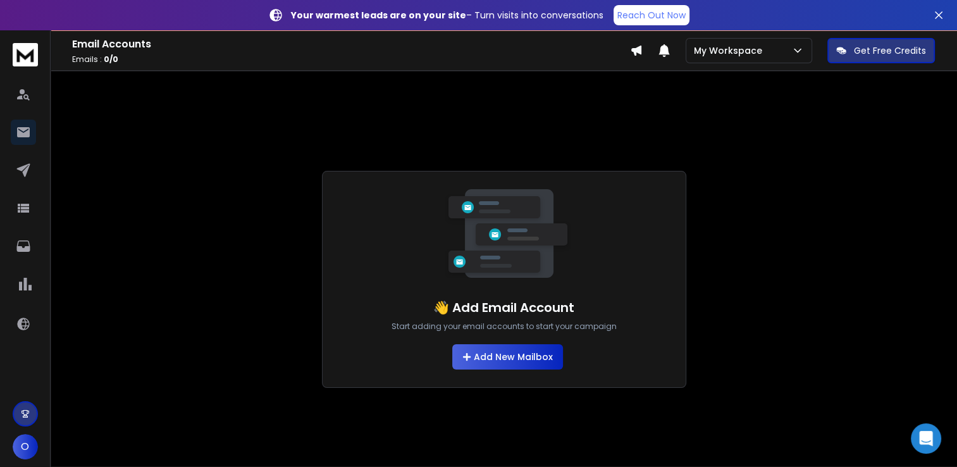
scroll to position [20, 0]
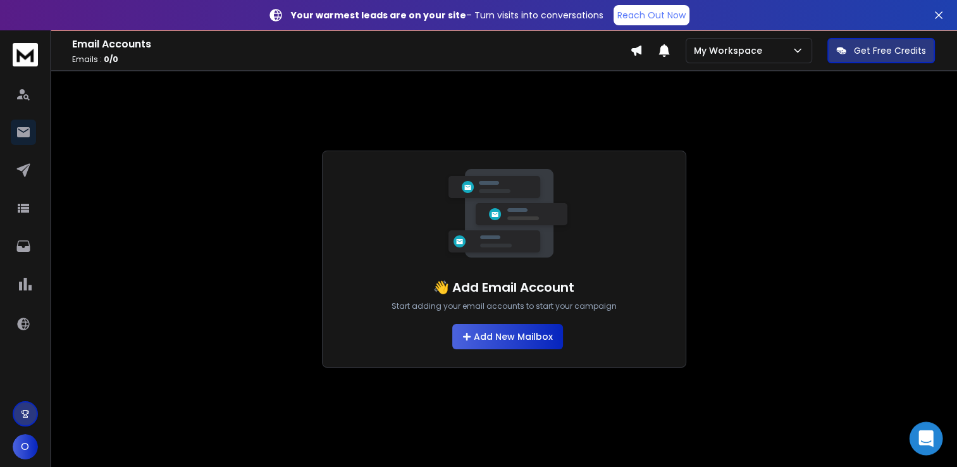
click at [922, 450] on div "Open Intercom Messenger" at bounding box center [926, 439] width 34 height 34
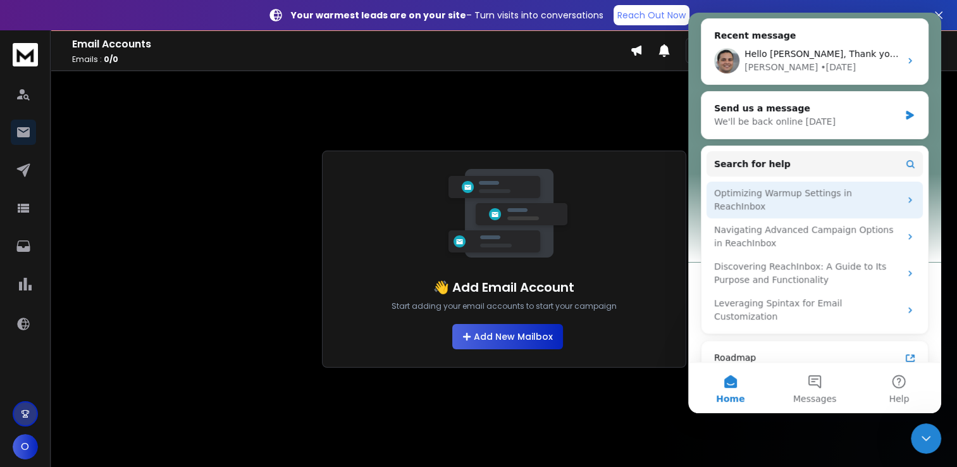
scroll to position [180, 0]
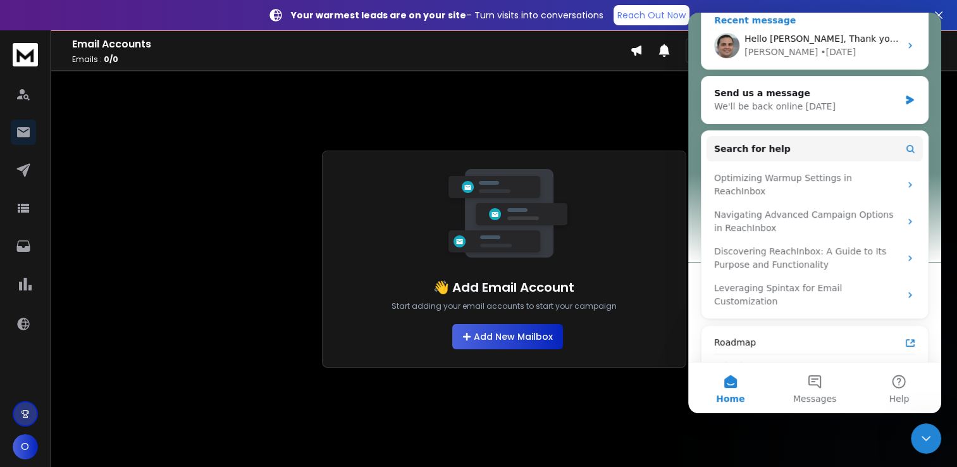
click at [820, 47] on div "• [DATE]" at bounding box center [837, 52] width 35 height 13
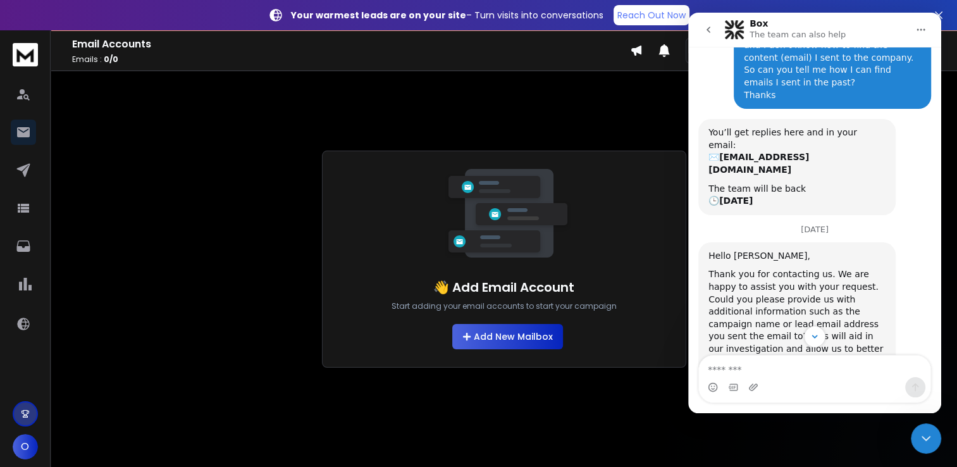
scroll to position [0, 0]
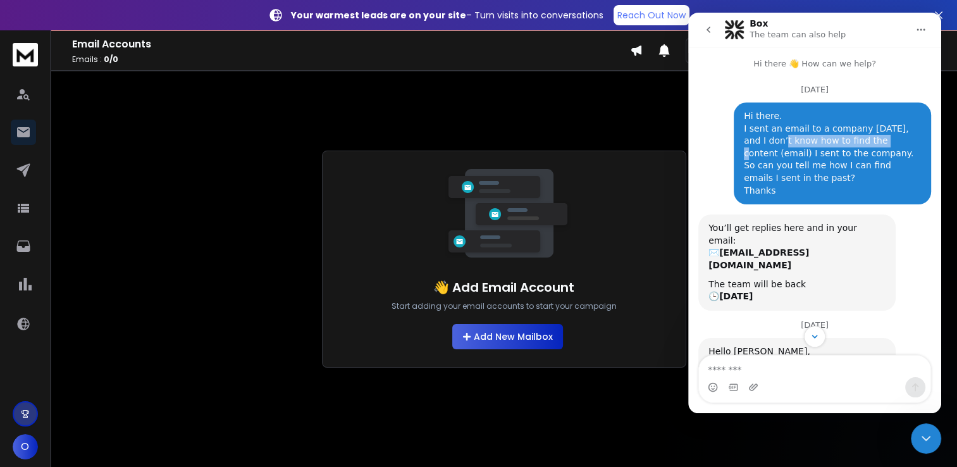
drag, startPoint x: 937, startPoint y: 142, endPoint x: 846, endPoint y: 138, distance: 91.2
click at [846, 138] on div "Hi there. I sent an email to a company [DATE], and I don’t know how to find the…" at bounding box center [832, 153] width 177 height 87
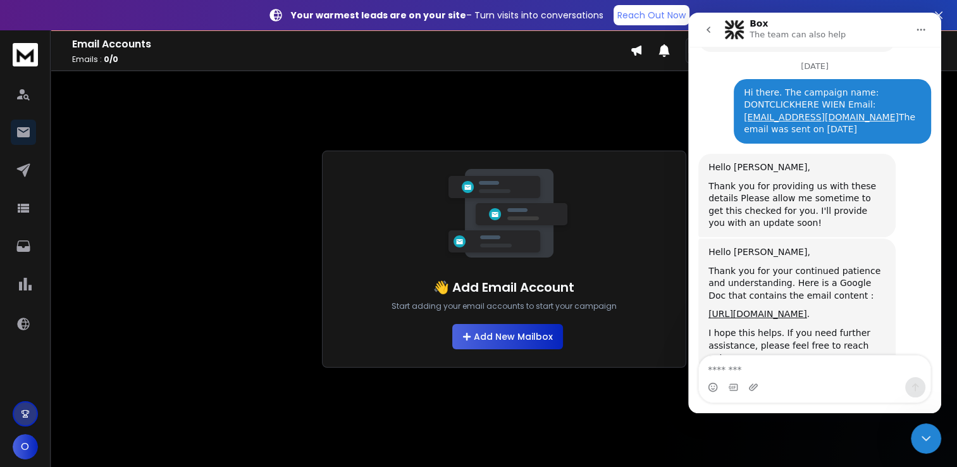
scroll to position [436, 0]
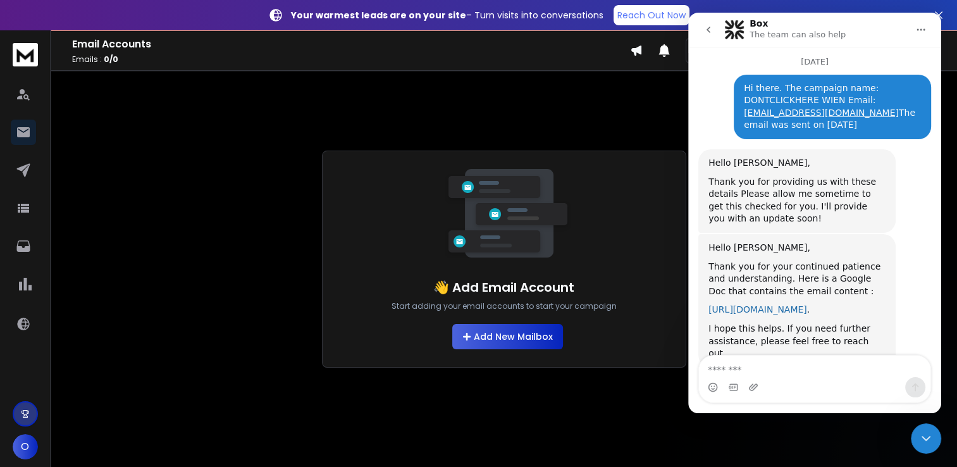
click at [769, 304] on link "[URL][DOMAIN_NAME]" at bounding box center [757, 309] width 99 height 10
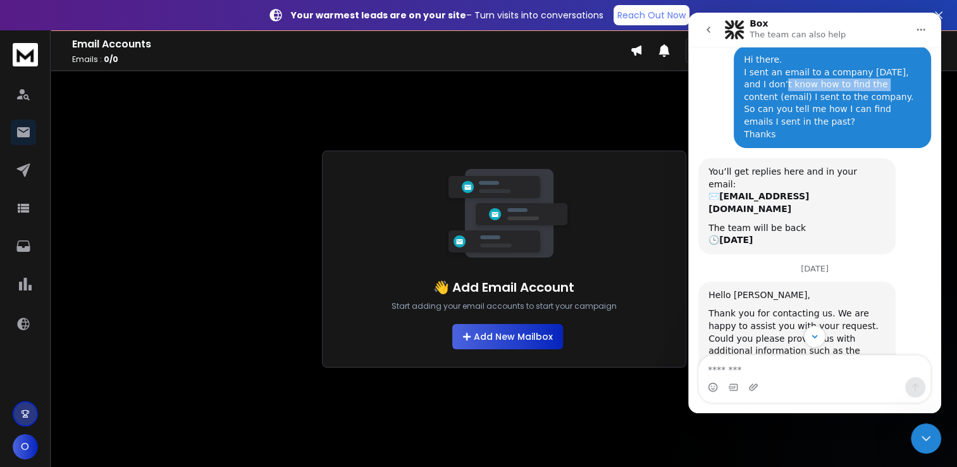
scroll to position [0, 0]
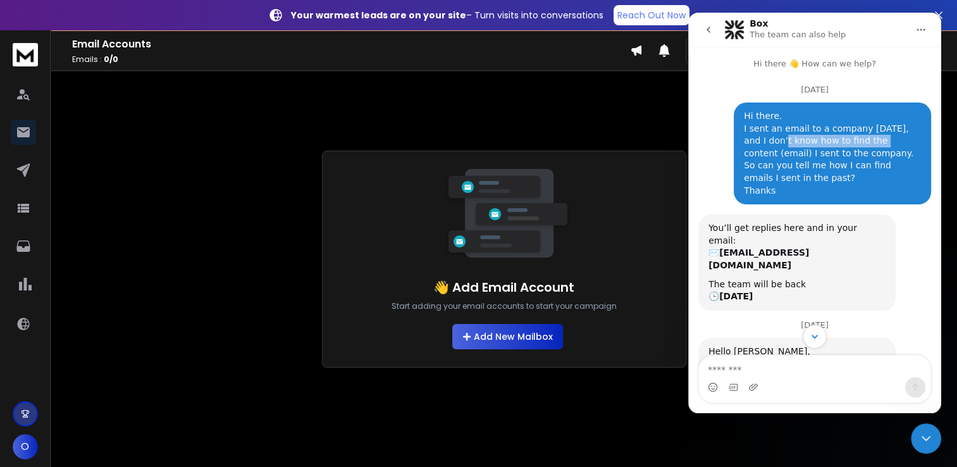
click at [815, 333] on icon "Scroll to bottom" at bounding box center [814, 336] width 11 height 11
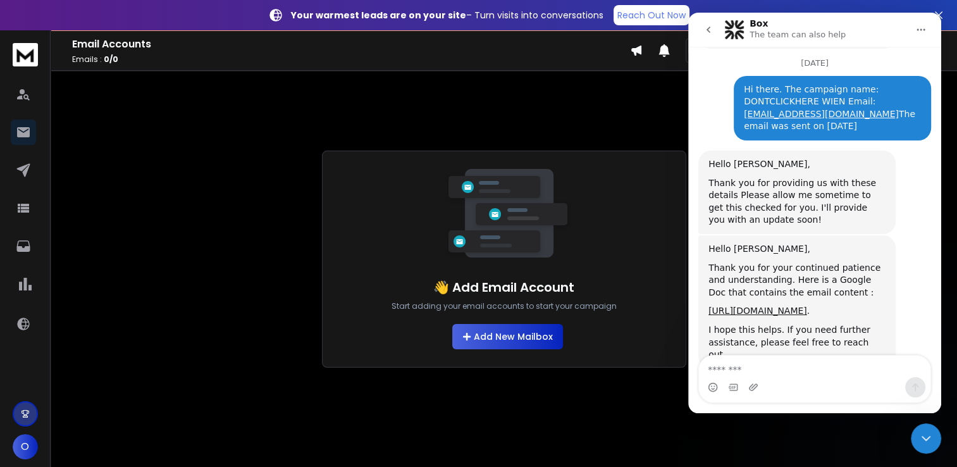
scroll to position [436, 0]
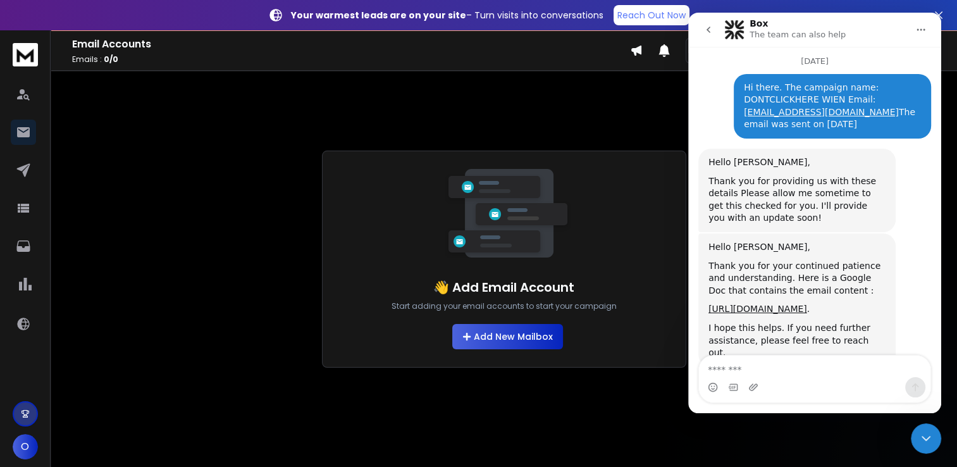
click at [709, 32] on icon "go back" at bounding box center [708, 30] width 4 height 6
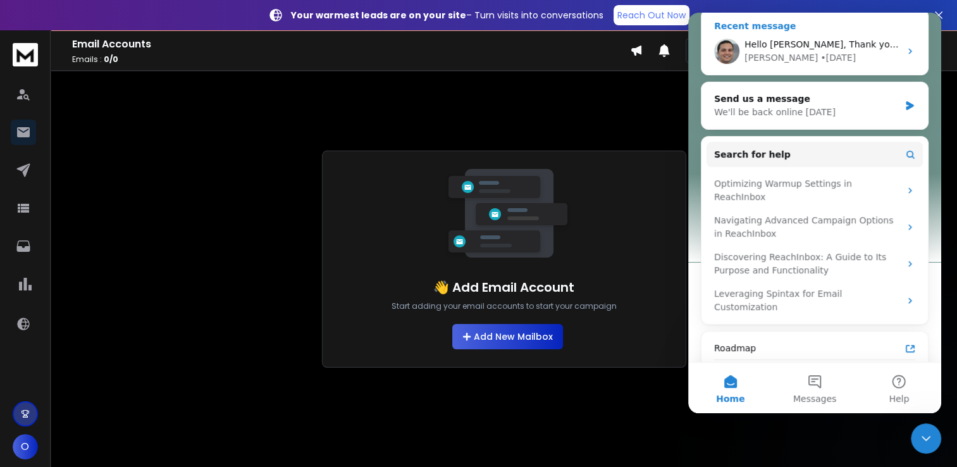
scroll to position [180, 0]
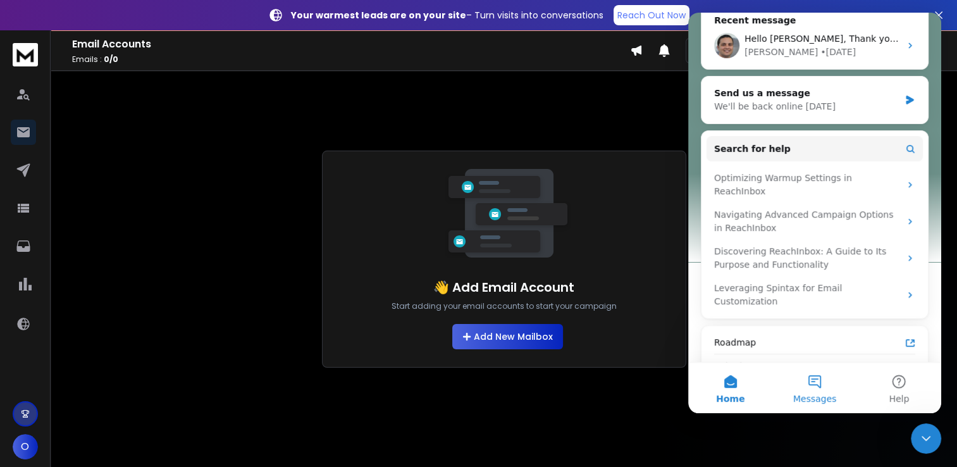
click at [841, 397] on button "Messages" at bounding box center [814, 387] width 84 height 51
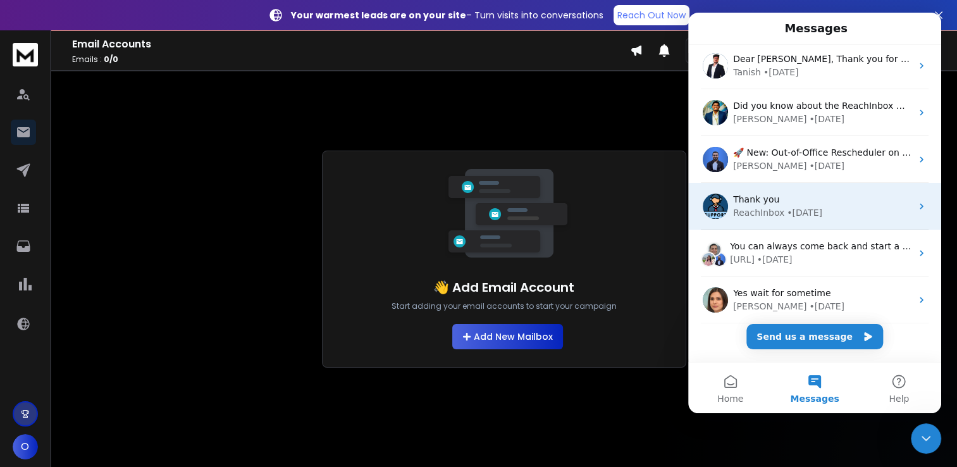
scroll to position [200, 0]
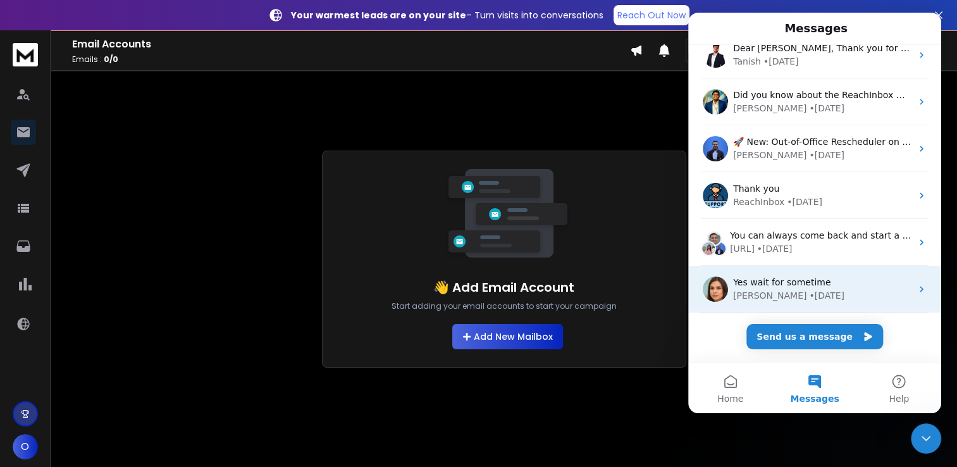
click at [825, 290] on div "[PERSON_NAME] • [DATE]" at bounding box center [822, 295] width 178 height 13
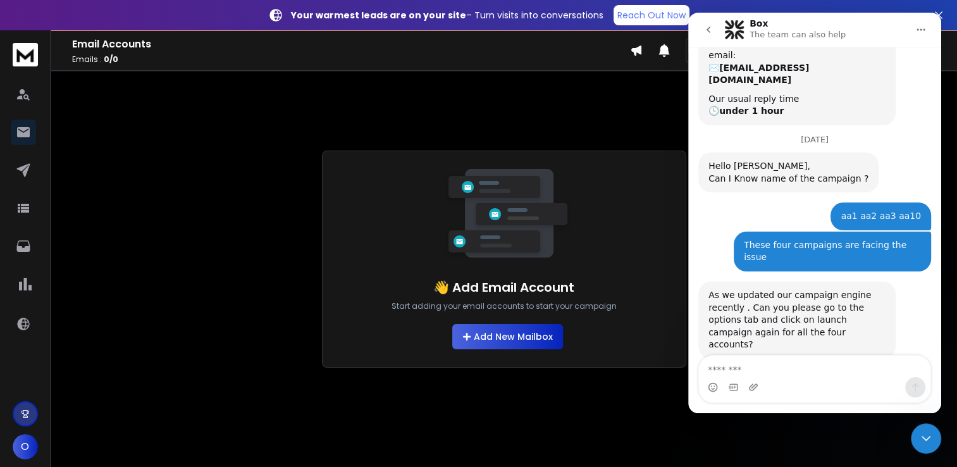
scroll to position [202, 0]
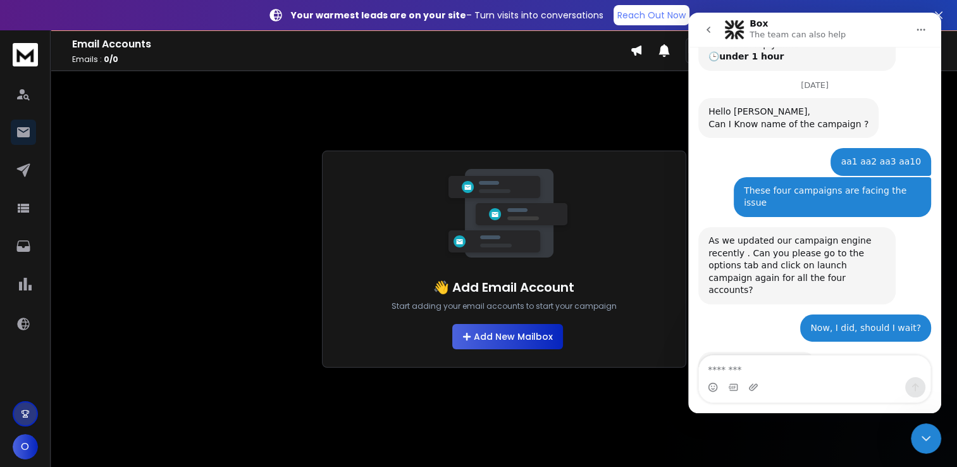
click at [712, 27] on icon "go back" at bounding box center [708, 30] width 10 height 10
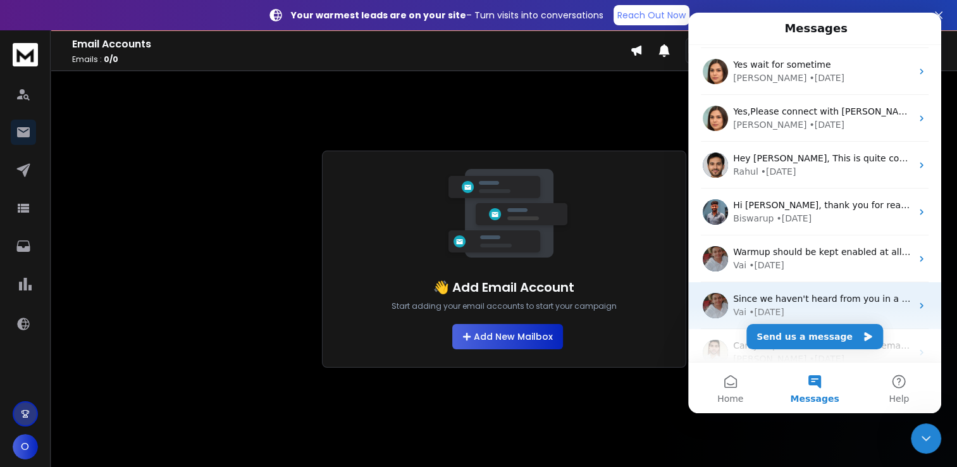
scroll to position [481, 0]
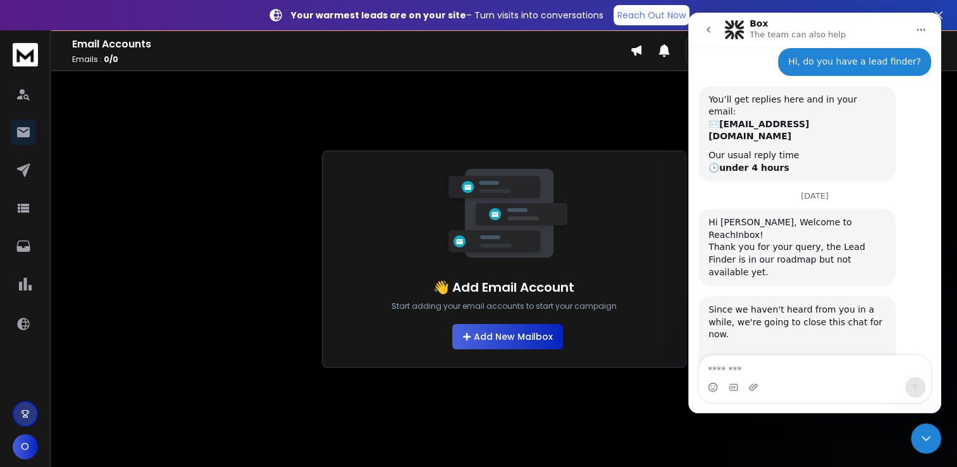
scroll to position [61, 0]
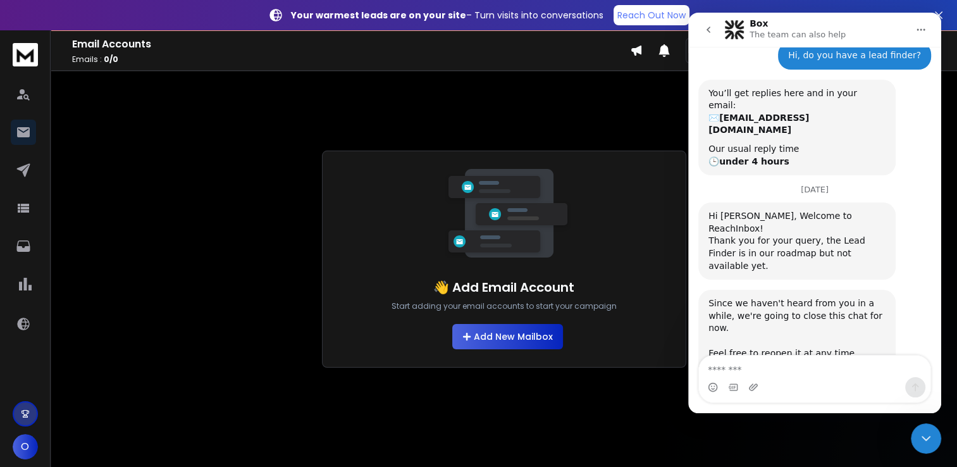
click at [717, 27] on button "go back" at bounding box center [708, 30] width 24 height 24
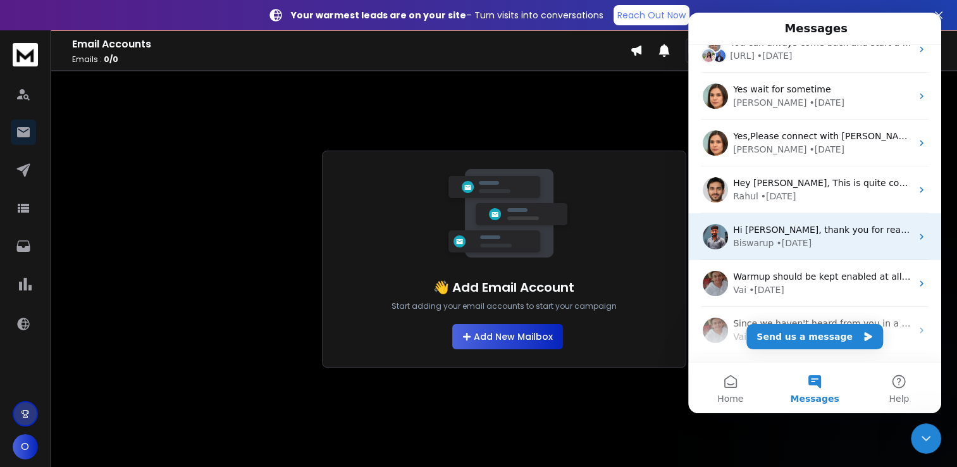
scroll to position [481, 0]
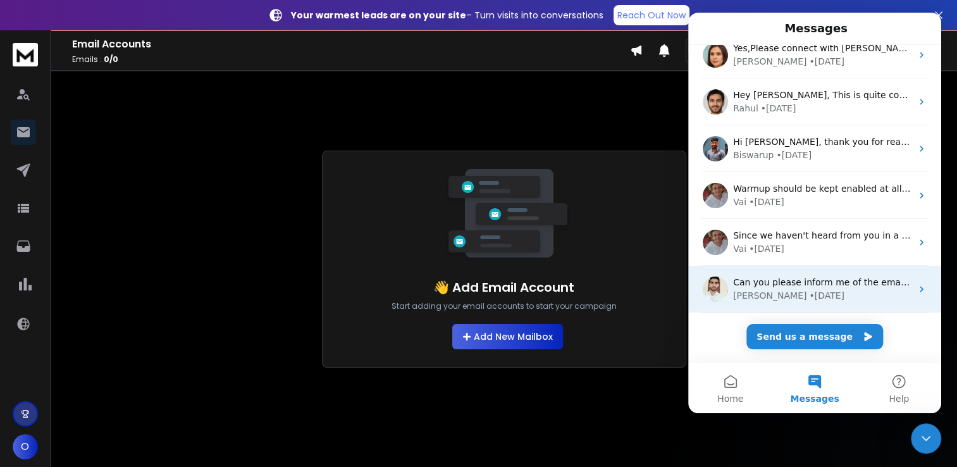
click at [863, 290] on div "[PERSON_NAME] • [DATE]" at bounding box center [822, 295] width 178 height 13
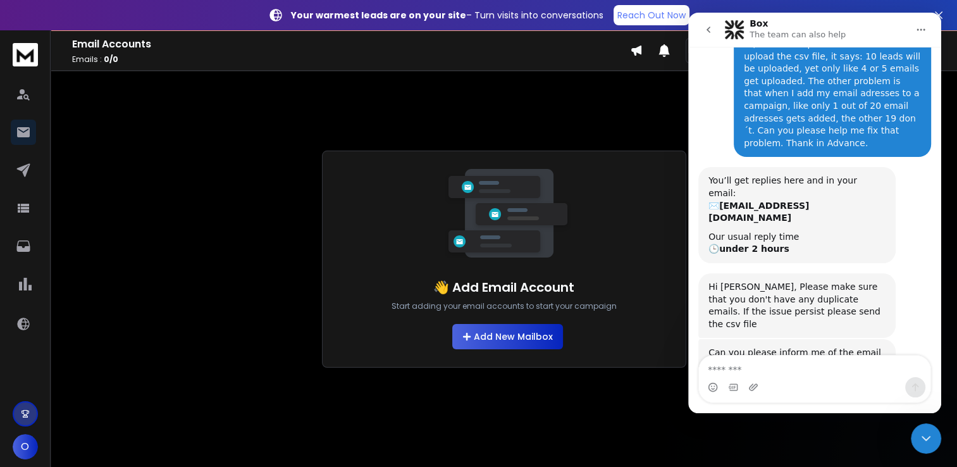
scroll to position [0, 0]
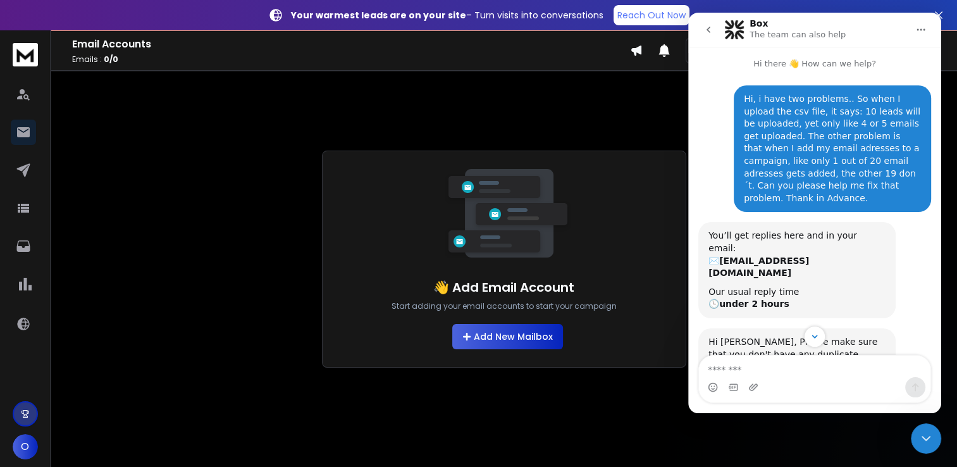
click at [709, 30] on icon "go back" at bounding box center [708, 30] width 10 height 10
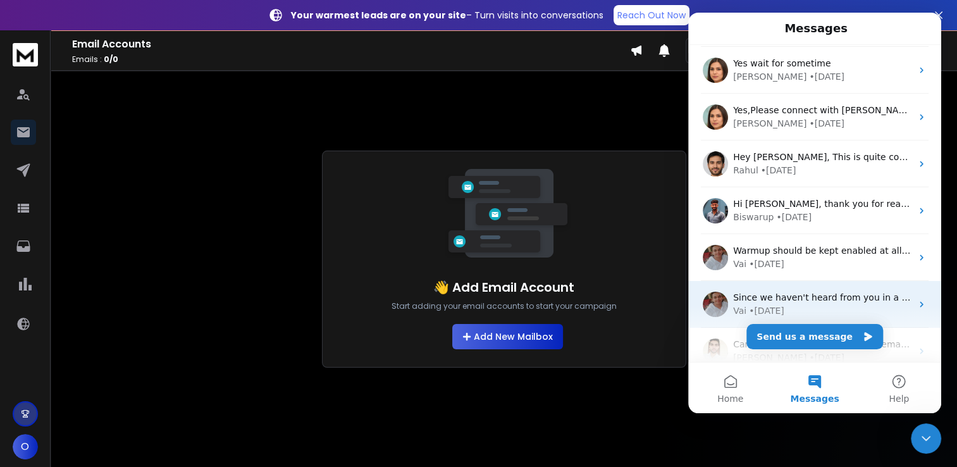
scroll to position [419, 0]
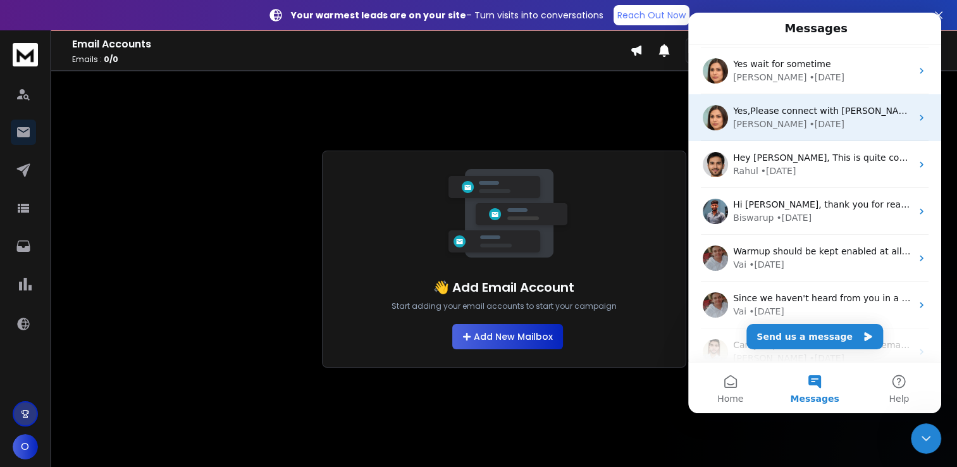
click at [825, 115] on span "Yes,Please connect with [PERSON_NAME]" at bounding box center [824, 111] width 182 height 10
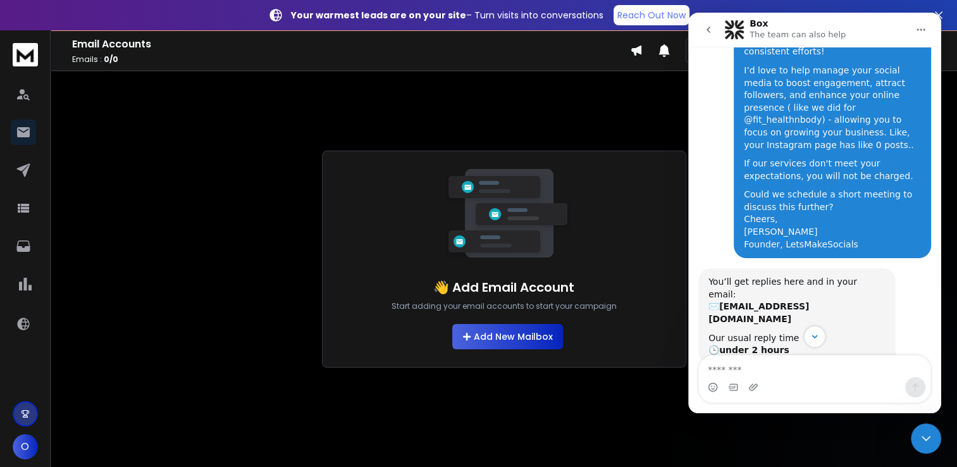
scroll to position [378, 0]
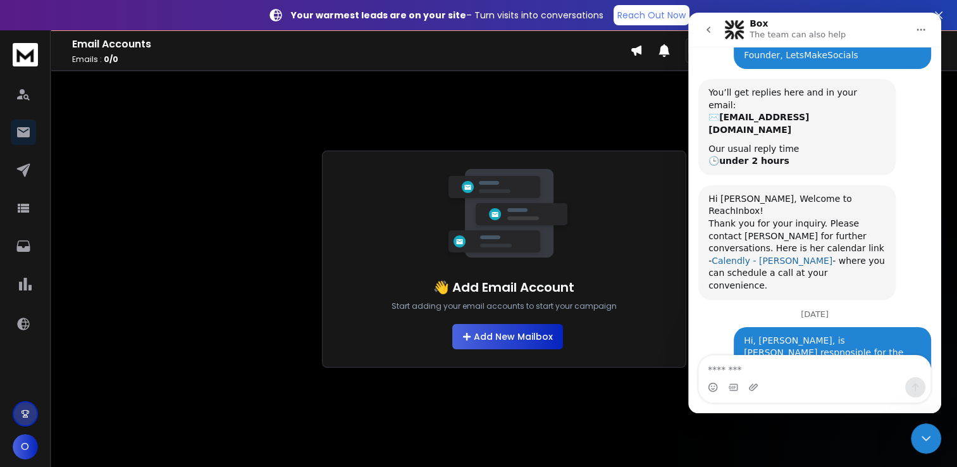
click at [813, 256] on link "Calendly - [PERSON_NAME]" at bounding box center [772, 261] width 121 height 10
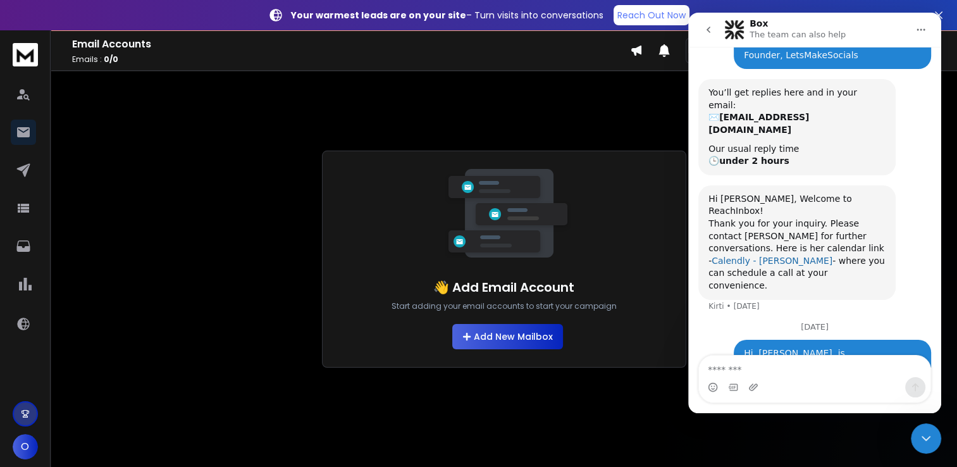
scroll to position [391, 0]
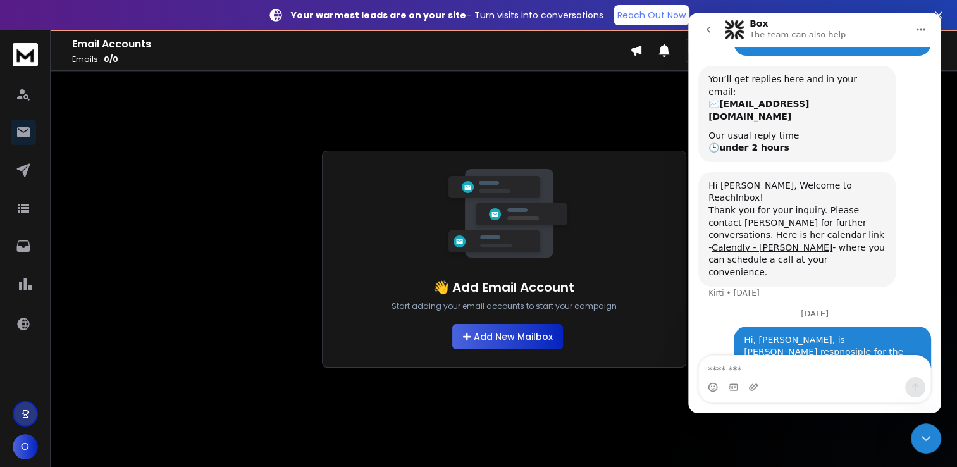
click at [28, 52] on img at bounding box center [25, 54] width 25 height 23
click at [942, 440] on div "👋 Add Email Account Start adding your email accounts to start your campaign Add…" at bounding box center [504, 259] width 906 height 416
drag, startPoint x: 927, startPoint y: 438, endPoint x: 1705, endPoint y: 515, distance: 781.8
click at [927, 438] on icon "Close Intercom Messenger" at bounding box center [925, 438] width 15 height 15
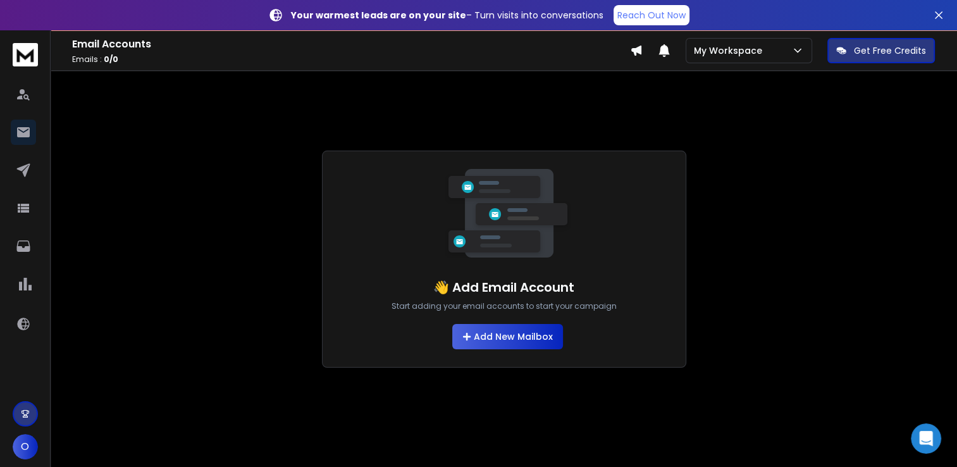
scroll to position [378, 0]
